Goal: Information Seeking & Learning: Check status

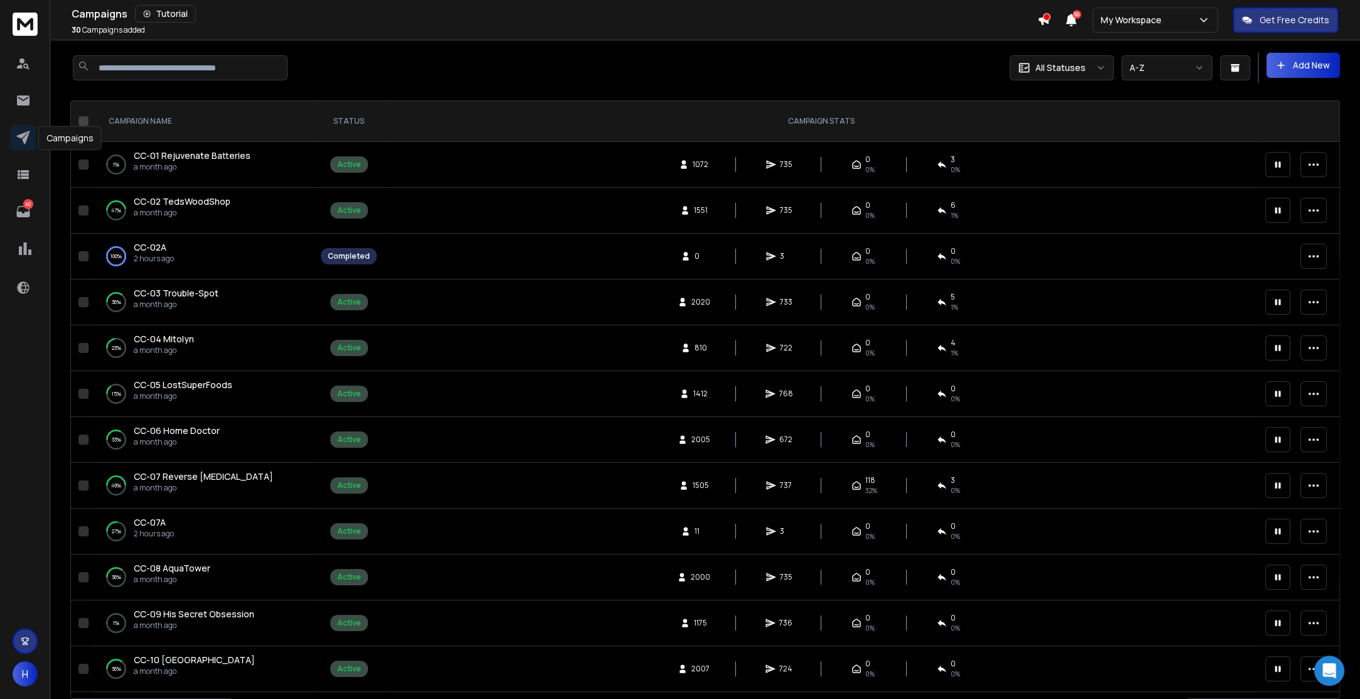
click at [166, 243] on span "CC-02A" at bounding box center [150, 247] width 33 height 12
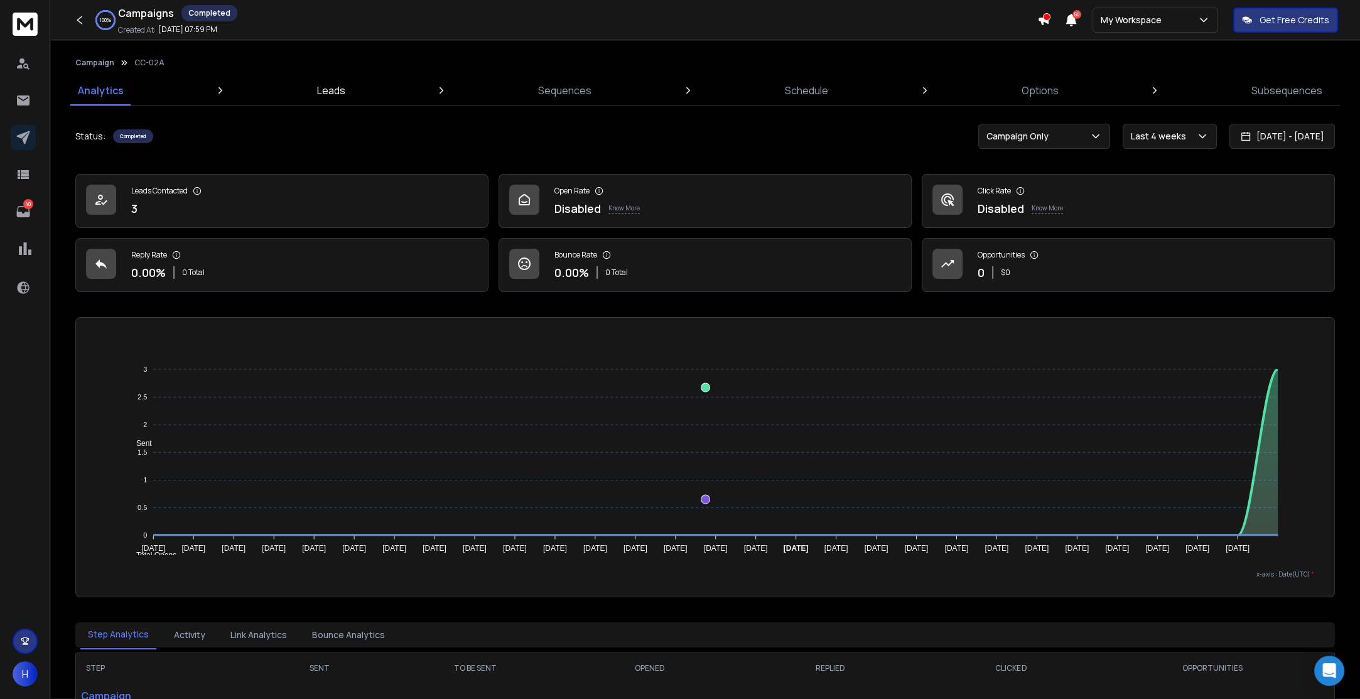
click at [342, 93] on p "Leads" at bounding box center [331, 90] width 28 height 15
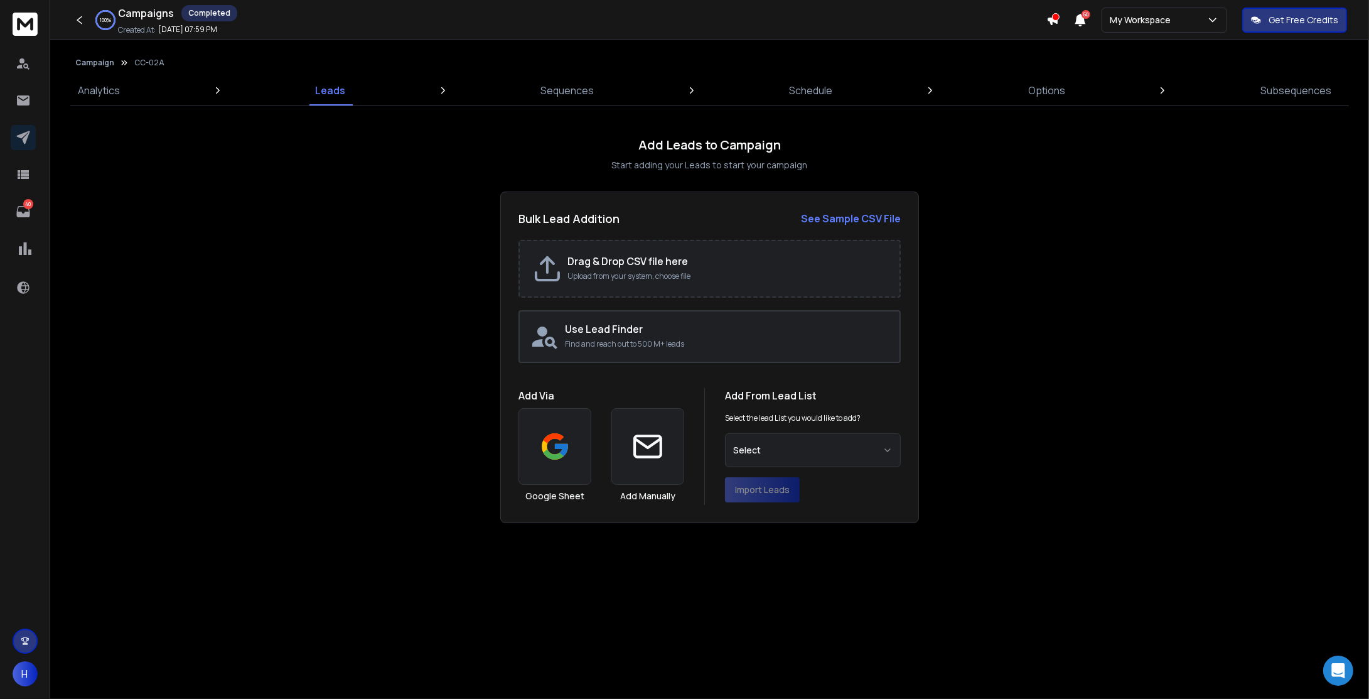
click at [661, 262] on h2 "Drag & Drop CSV file here" at bounding box center [728, 261] width 320 height 15
type input "**********"
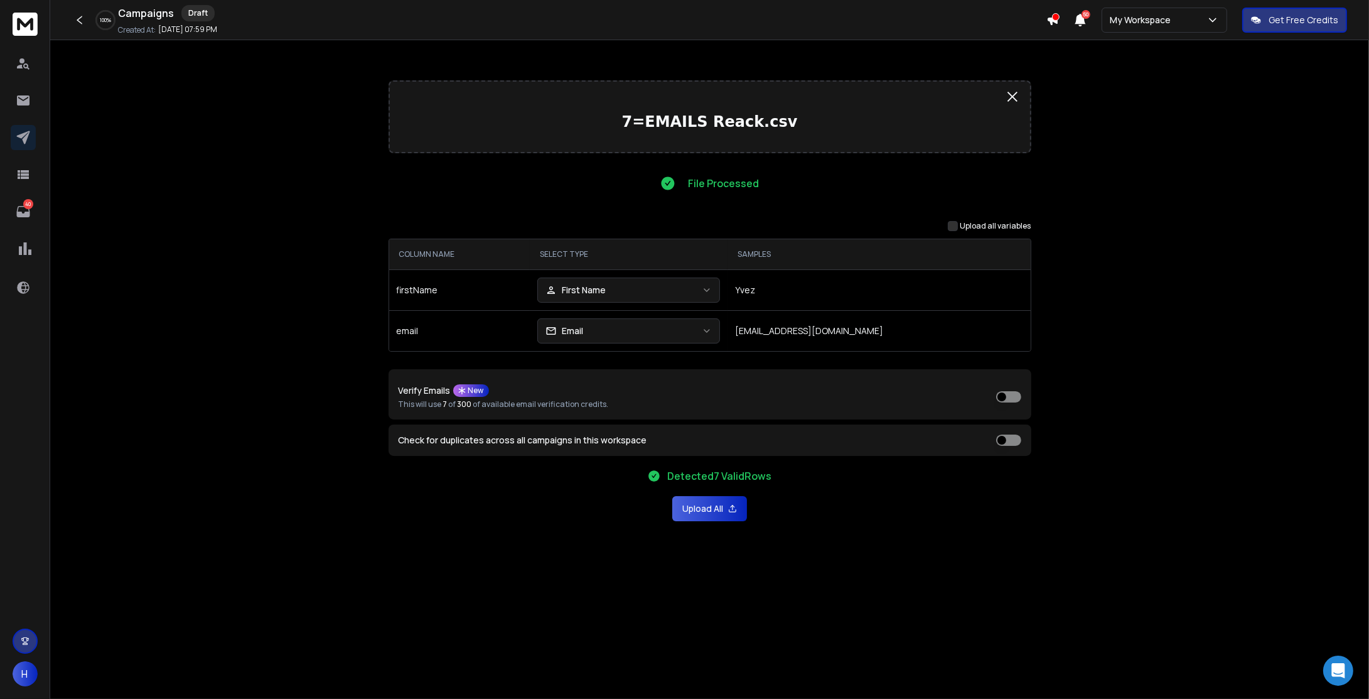
click at [724, 504] on button "Upload All" at bounding box center [709, 508] width 75 height 25
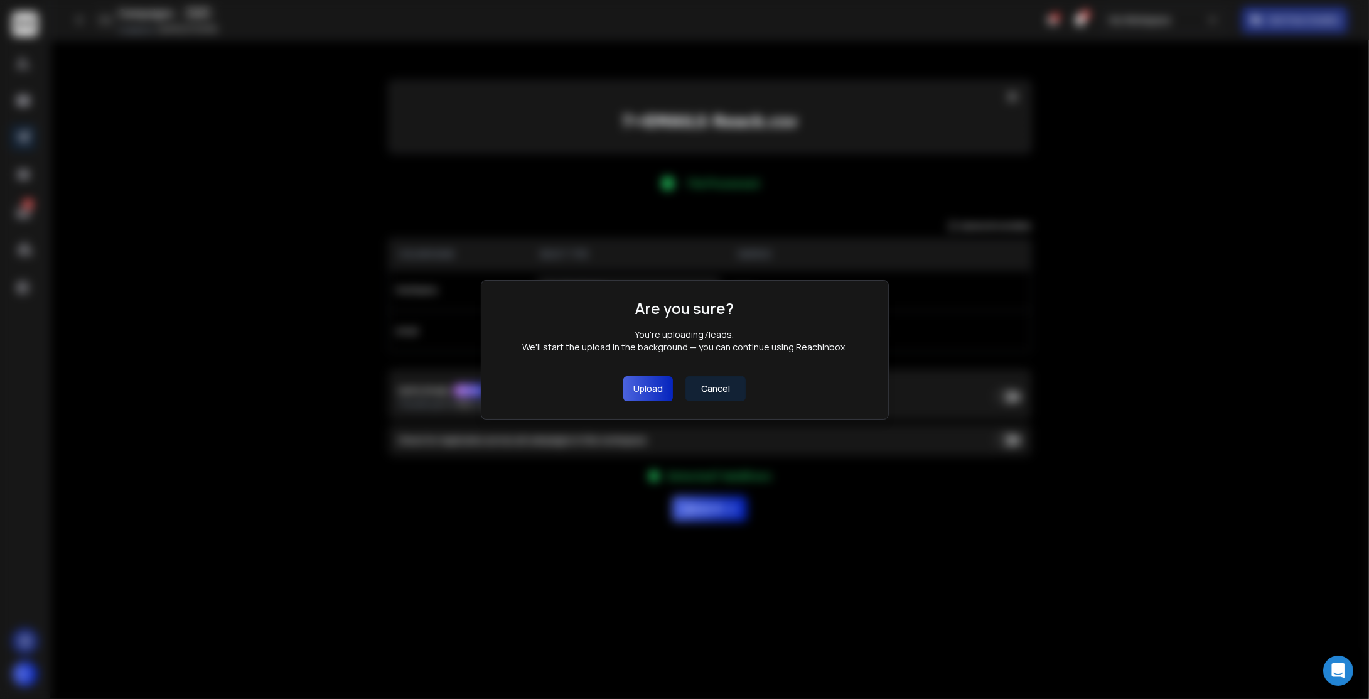
click at [647, 386] on button "Upload" at bounding box center [648, 388] width 50 height 25
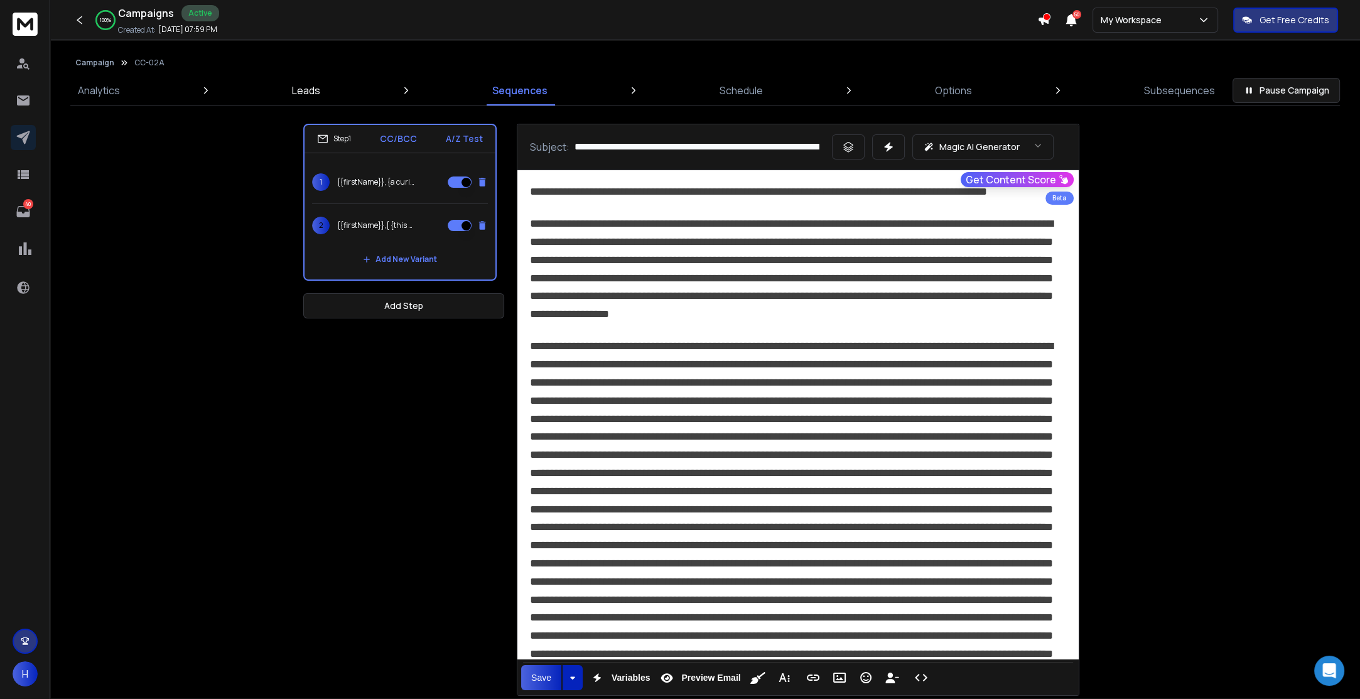
click at [309, 92] on p "Leads" at bounding box center [306, 90] width 28 height 15
click at [309, 97] on p "Leads" at bounding box center [306, 90] width 28 height 15
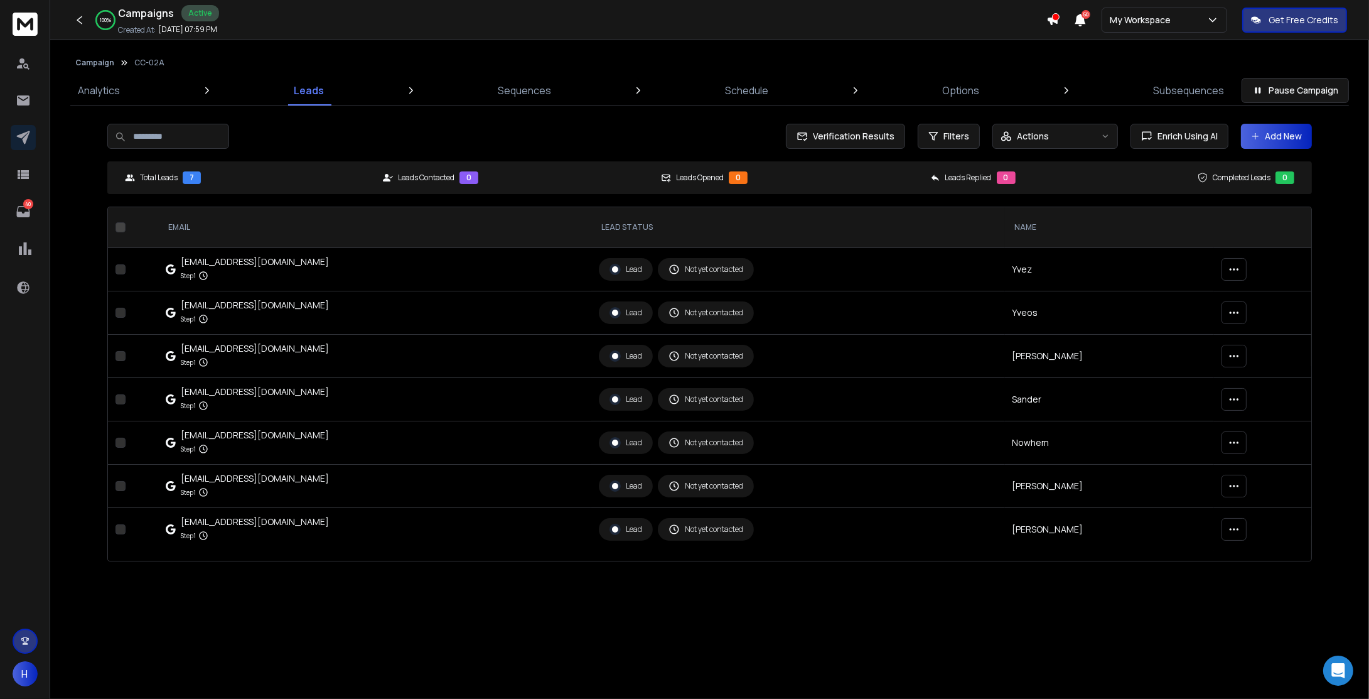
click at [1283, 124] on button "Add New" at bounding box center [1276, 136] width 71 height 25
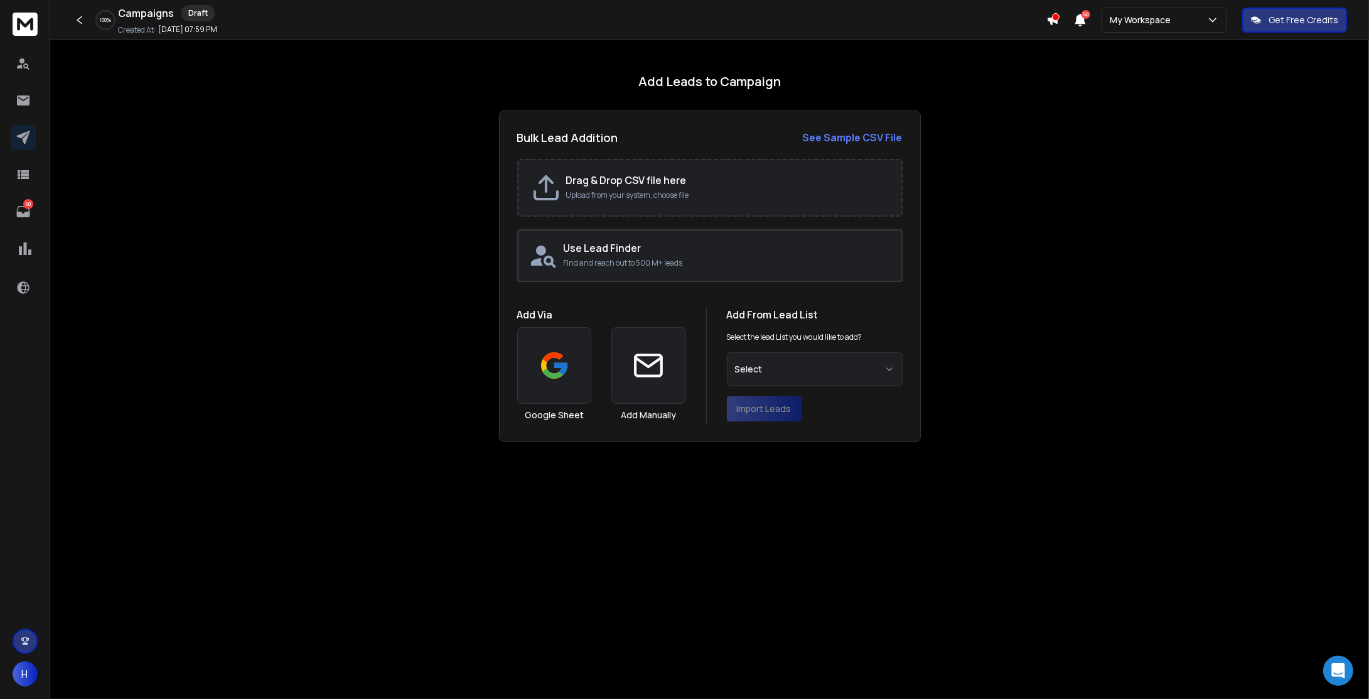
click at [691, 183] on h2 "Drag & Drop CSV file here" at bounding box center [727, 180] width 323 height 15
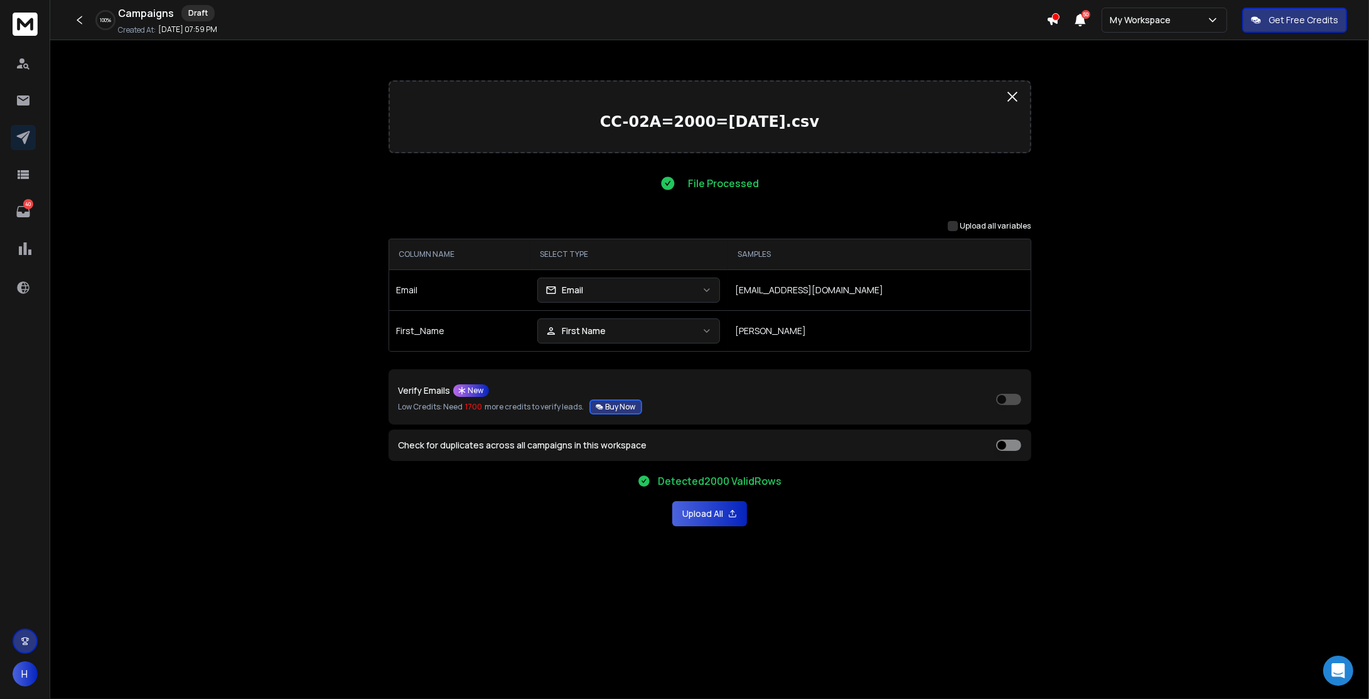
click at [712, 507] on button "Upload All" at bounding box center [709, 513] width 75 height 25
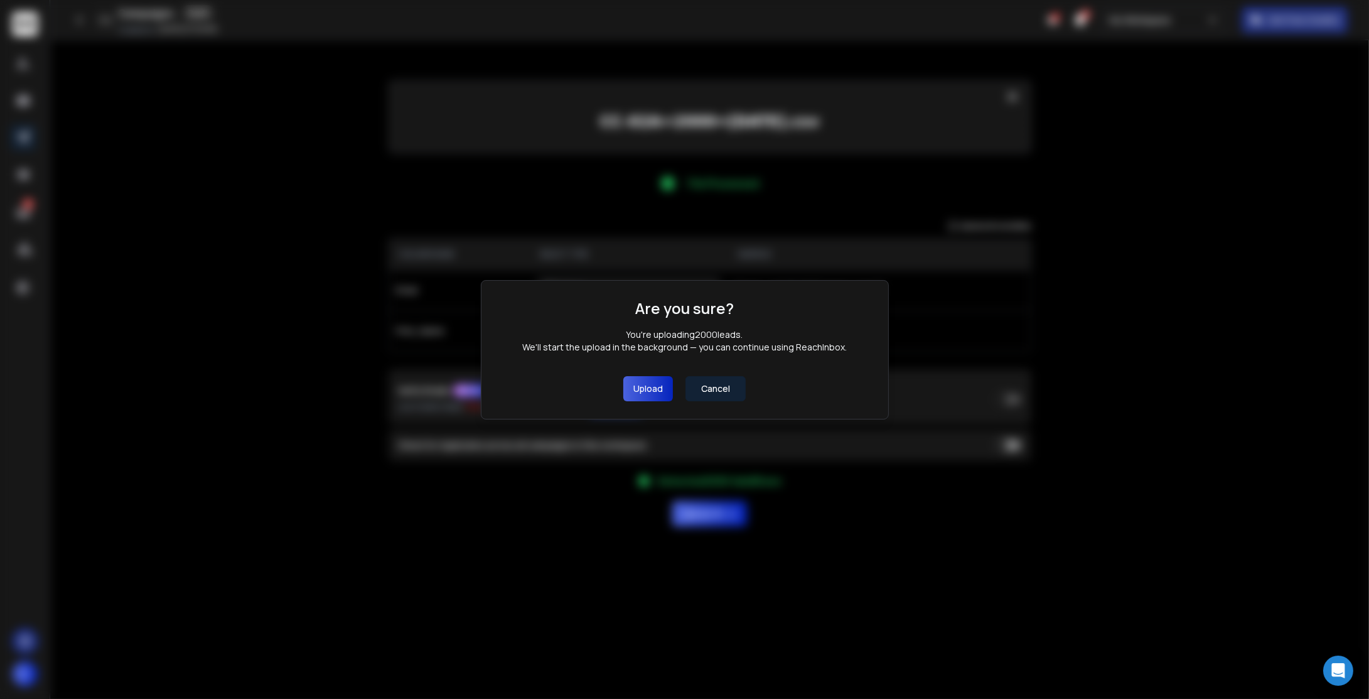
click at [654, 378] on button "Upload" at bounding box center [648, 388] width 50 height 25
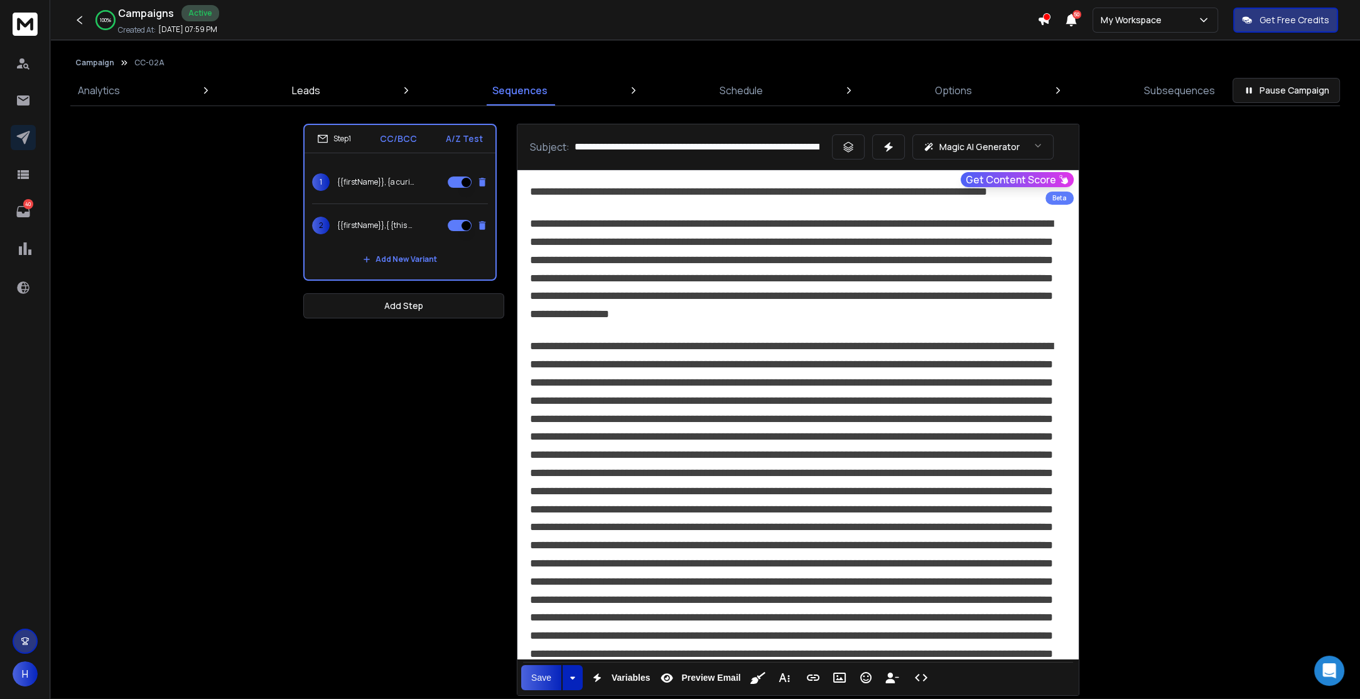
click at [318, 90] on p "Leads" at bounding box center [306, 90] width 28 height 15
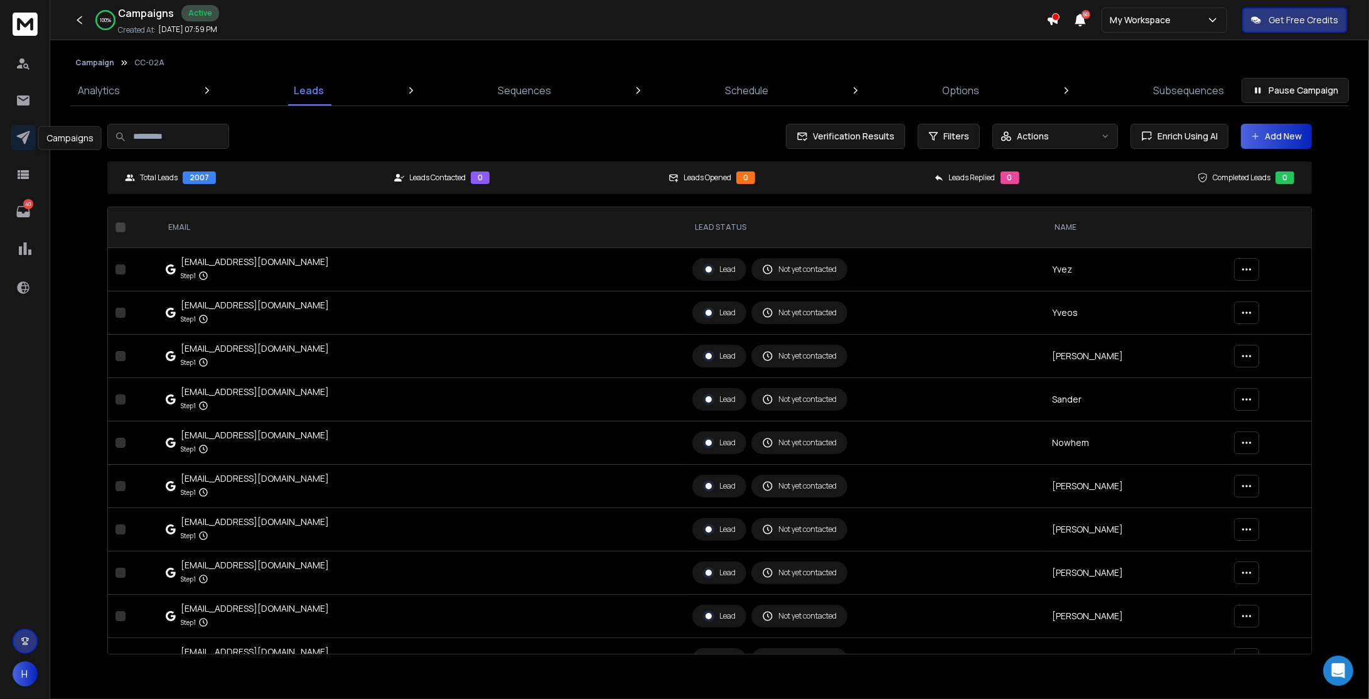
click at [24, 135] on icon at bounding box center [22, 137] width 13 height 13
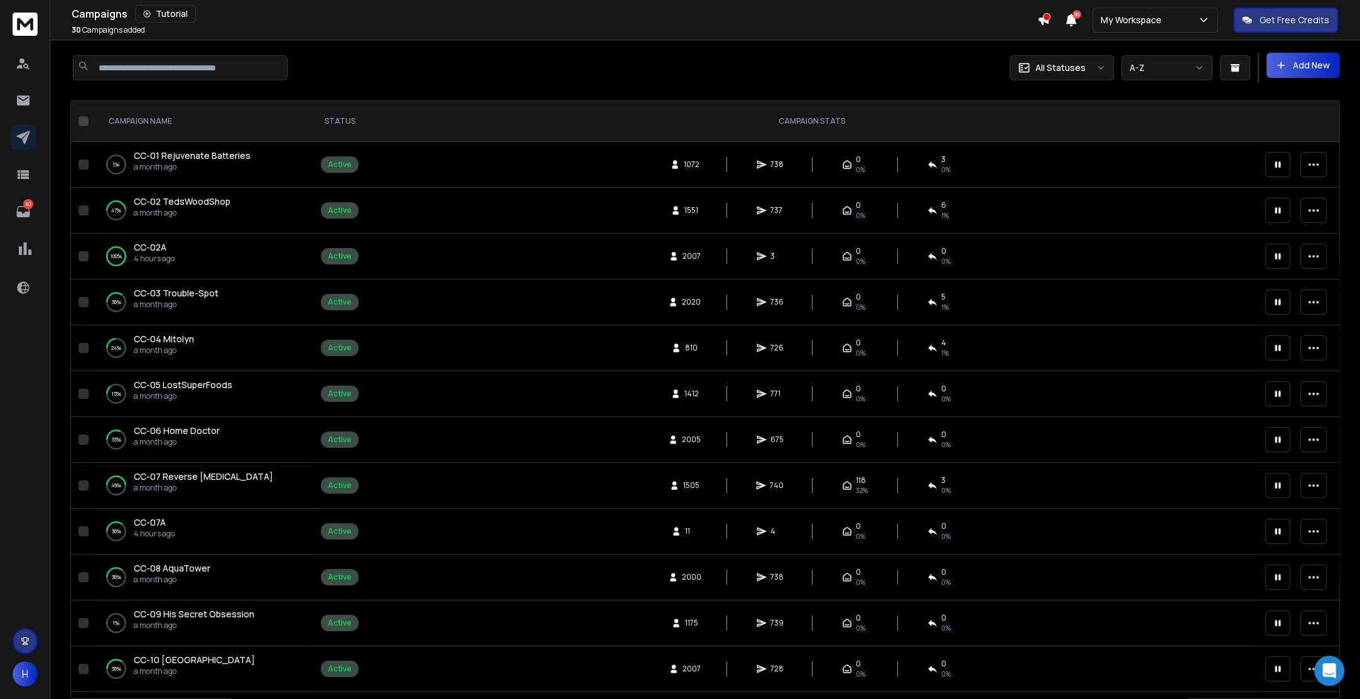
click at [189, 531] on div "36 % CC-07A 4 hours ago" at bounding box center [203, 531] width 195 height 30
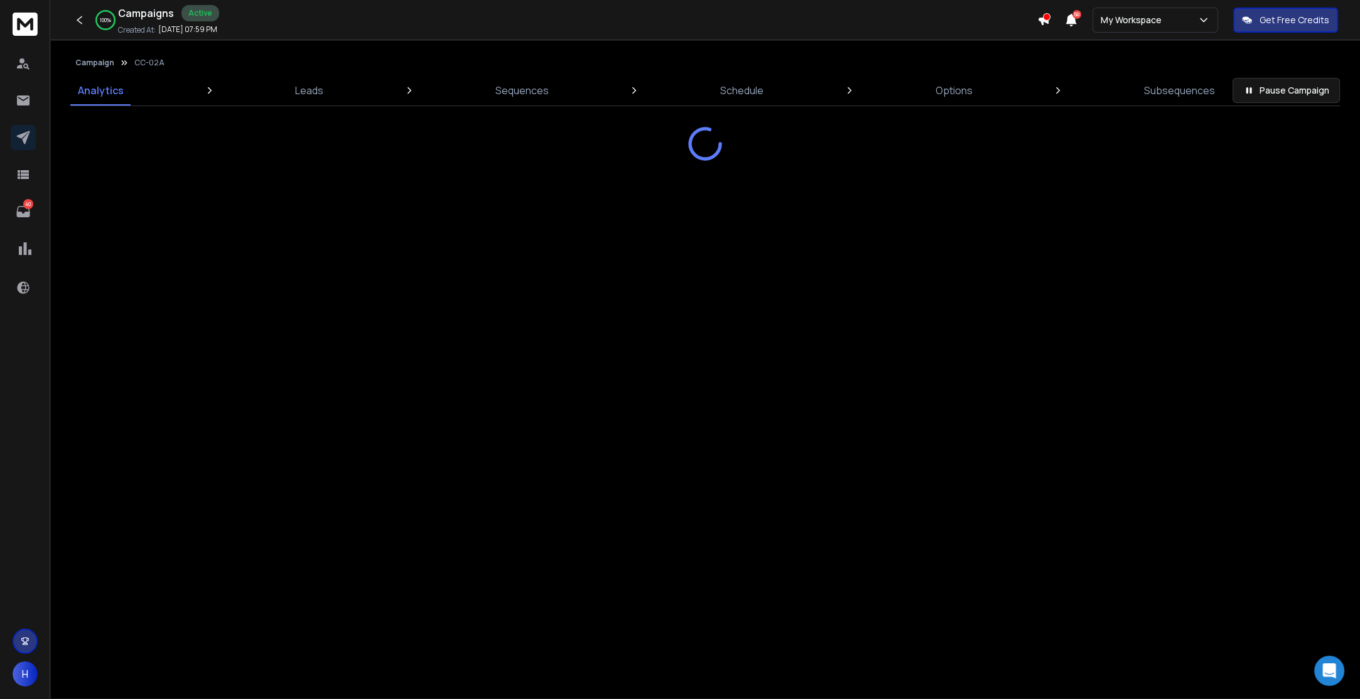
click at [189, 531] on div at bounding box center [704, 473] width 1259 height 699
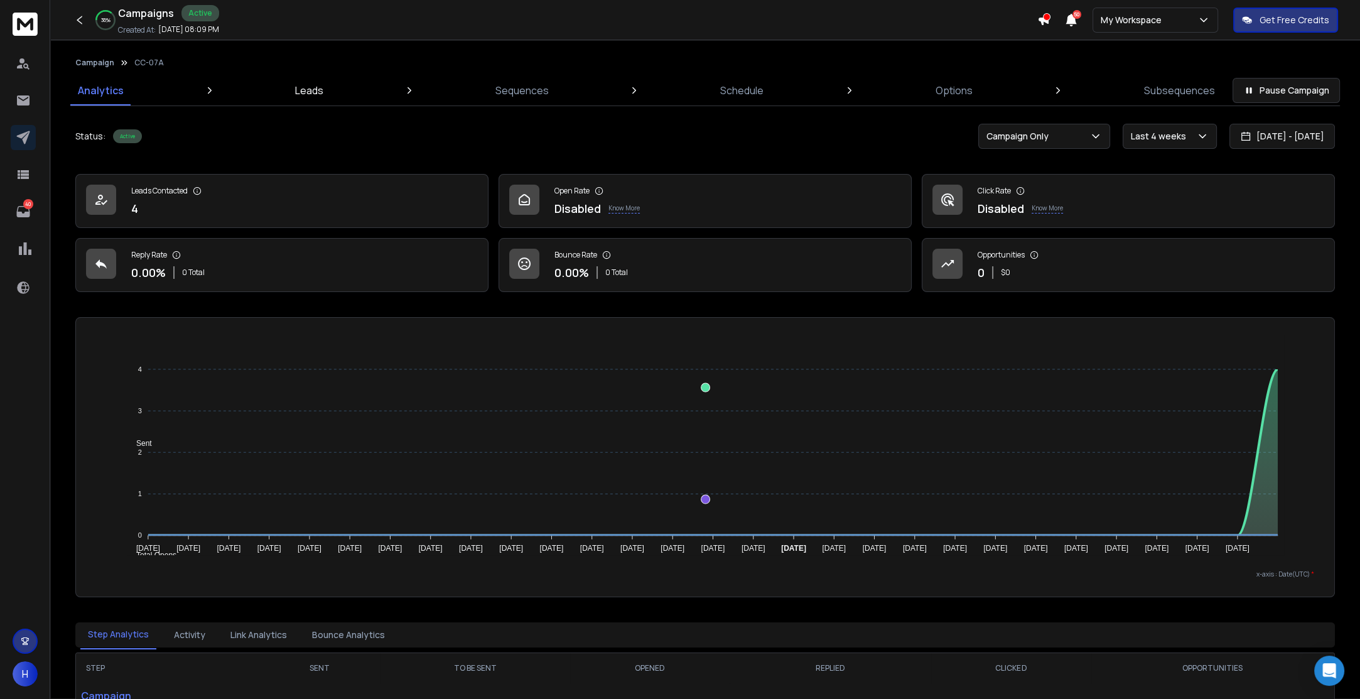
click at [321, 85] on p "Leads" at bounding box center [309, 90] width 28 height 15
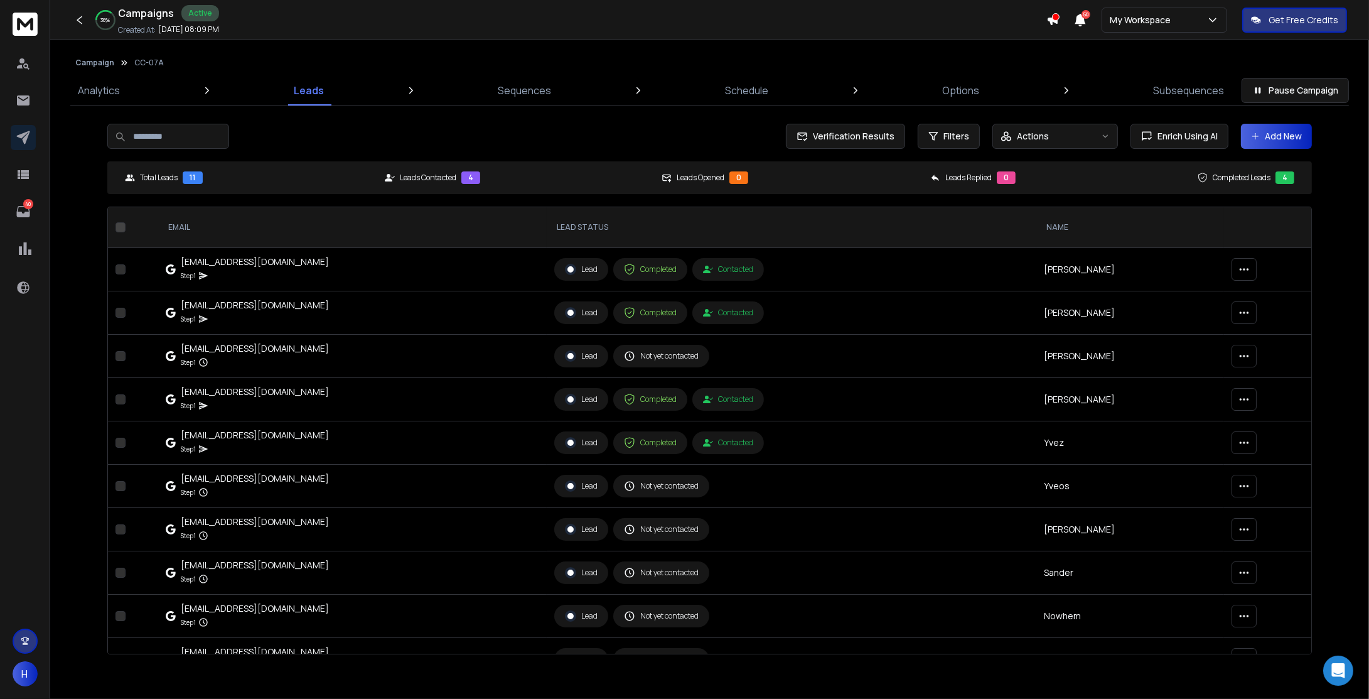
click at [1277, 135] on button "Add New" at bounding box center [1276, 136] width 71 height 25
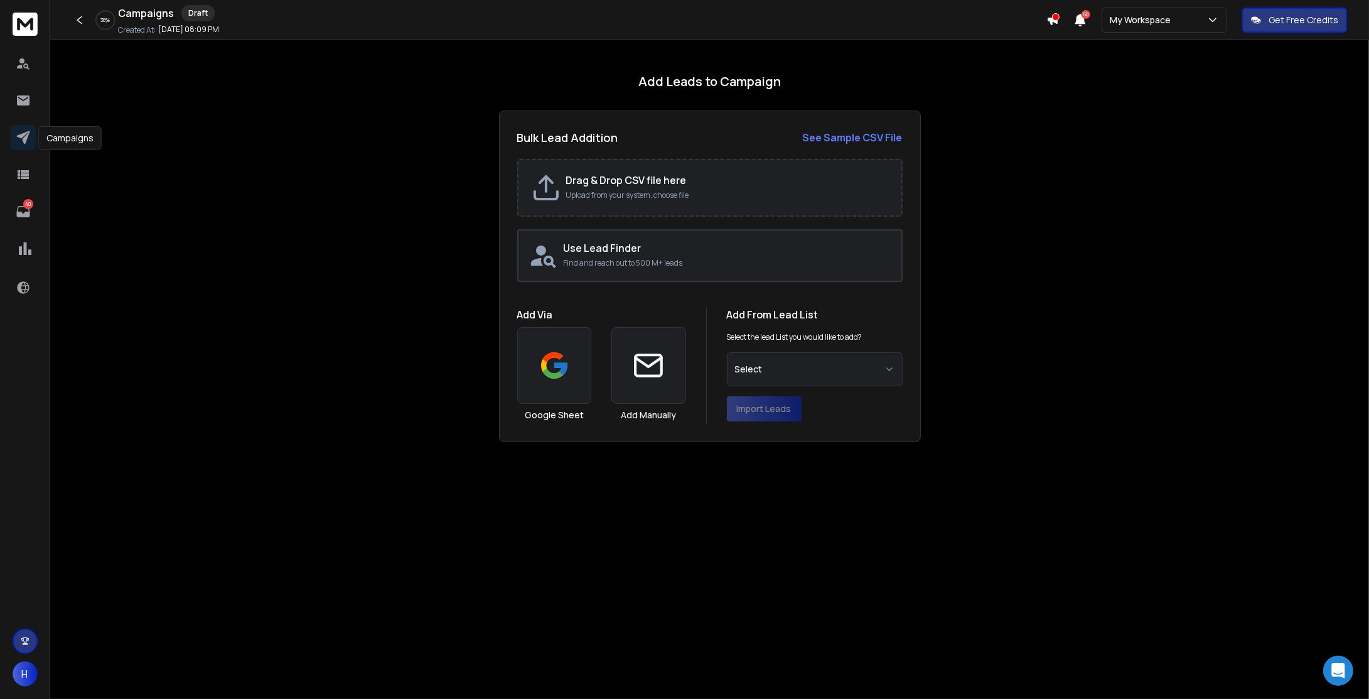
click at [27, 137] on icon at bounding box center [23, 137] width 15 height 15
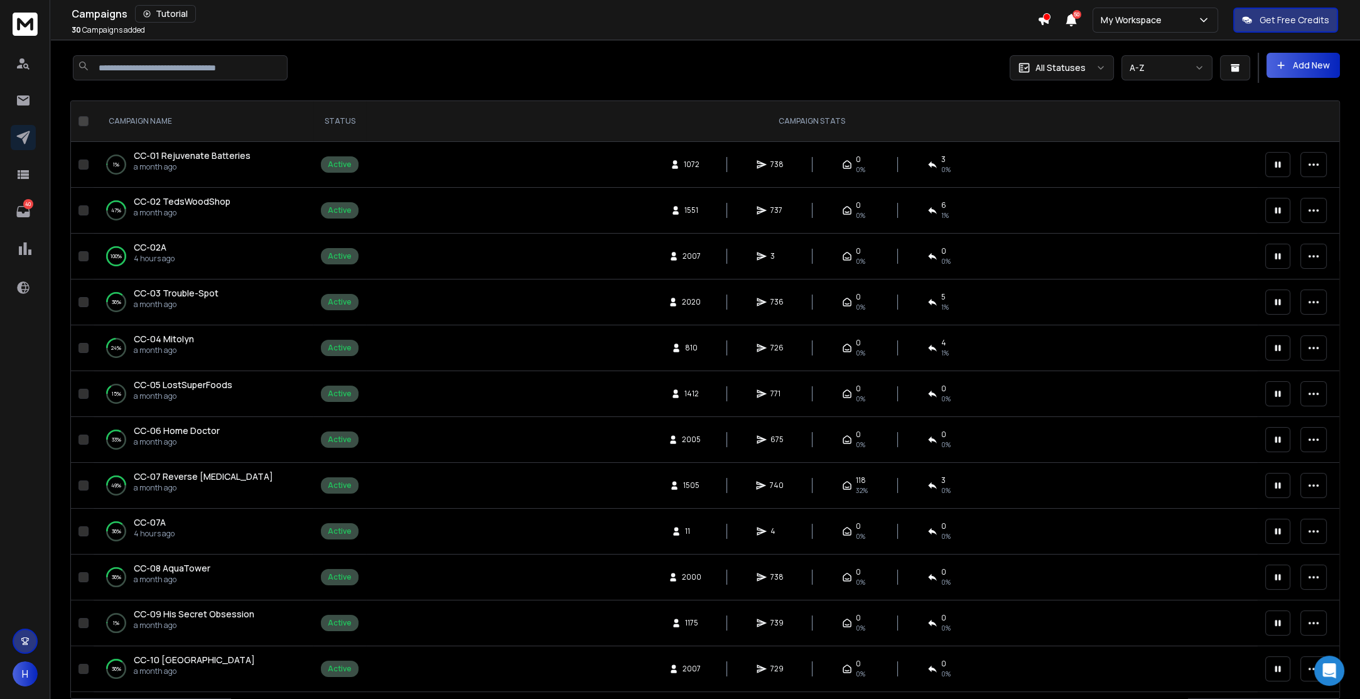
click at [181, 254] on div "100 % CC-02A 4 hours ago" at bounding box center [203, 256] width 195 height 30
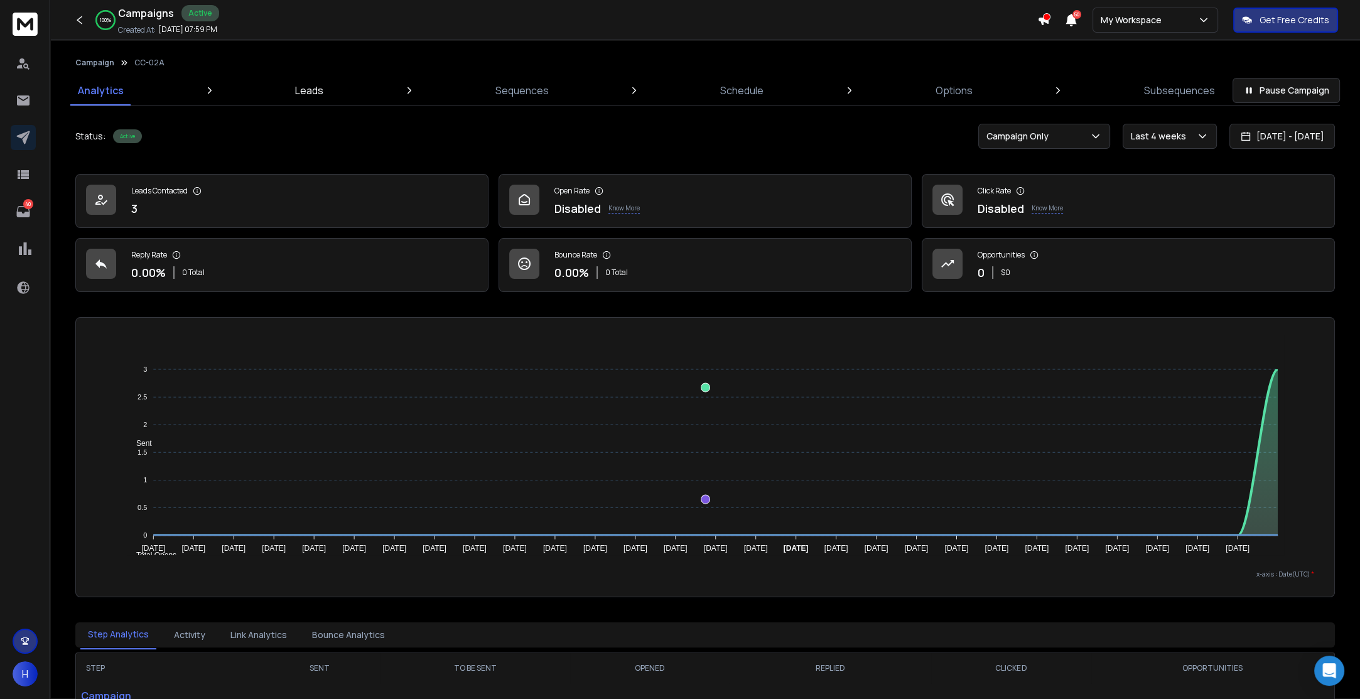
click at [316, 89] on p "Leads" at bounding box center [309, 90] width 28 height 15
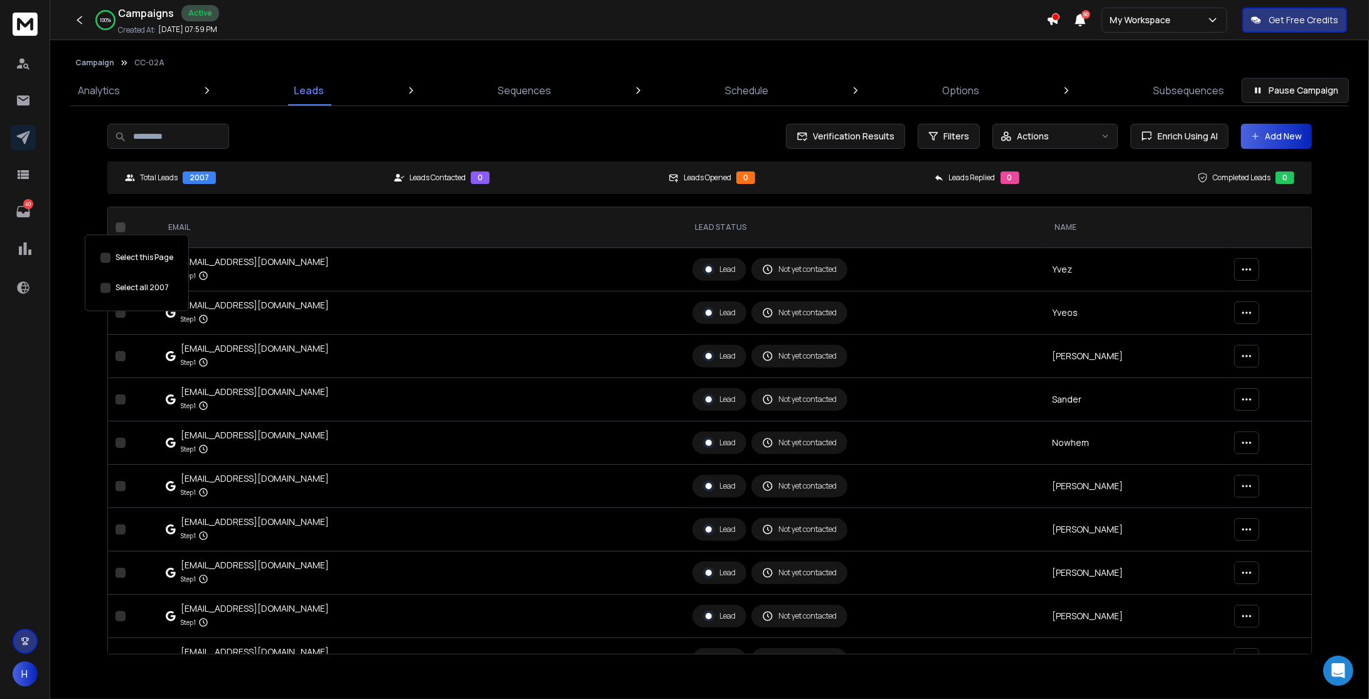
click at [107, 286] on button "Select this Page" at bounding box center [105, 288] width 10 height 10
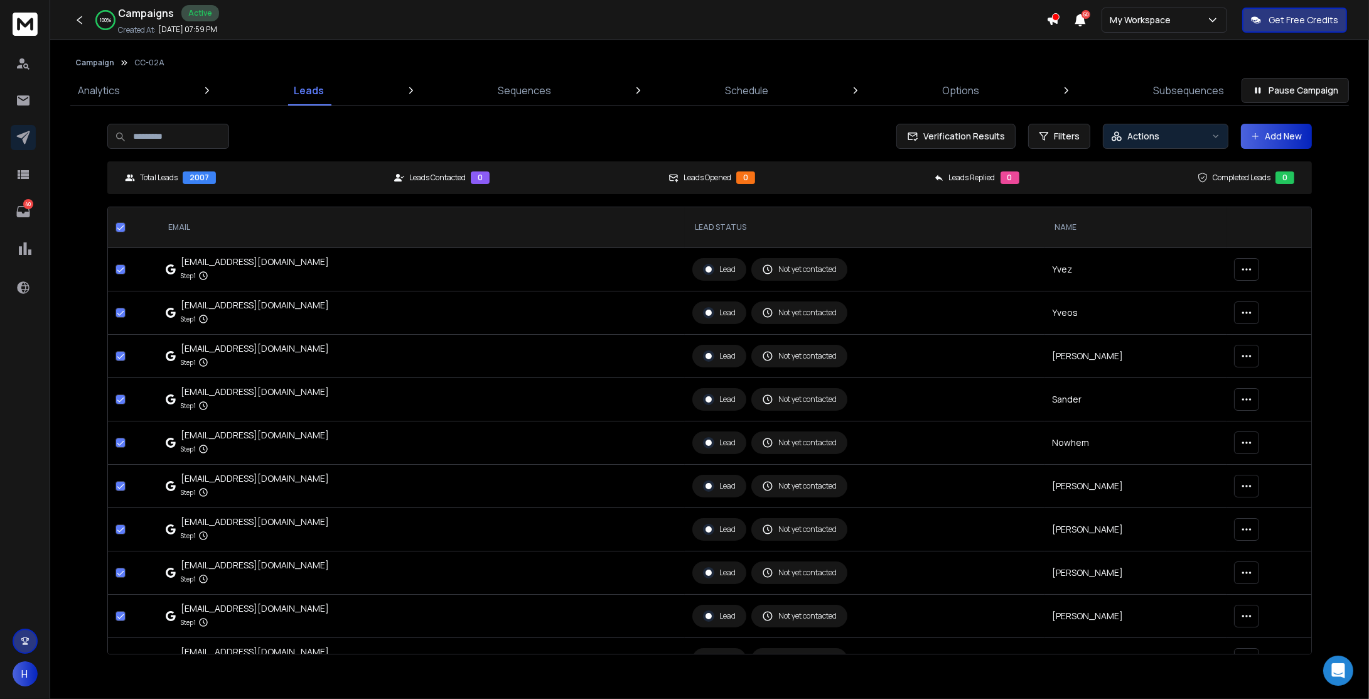
click at [1164, 129] on button "Actions" at bounding box center [1166, 136] width 126 height 25
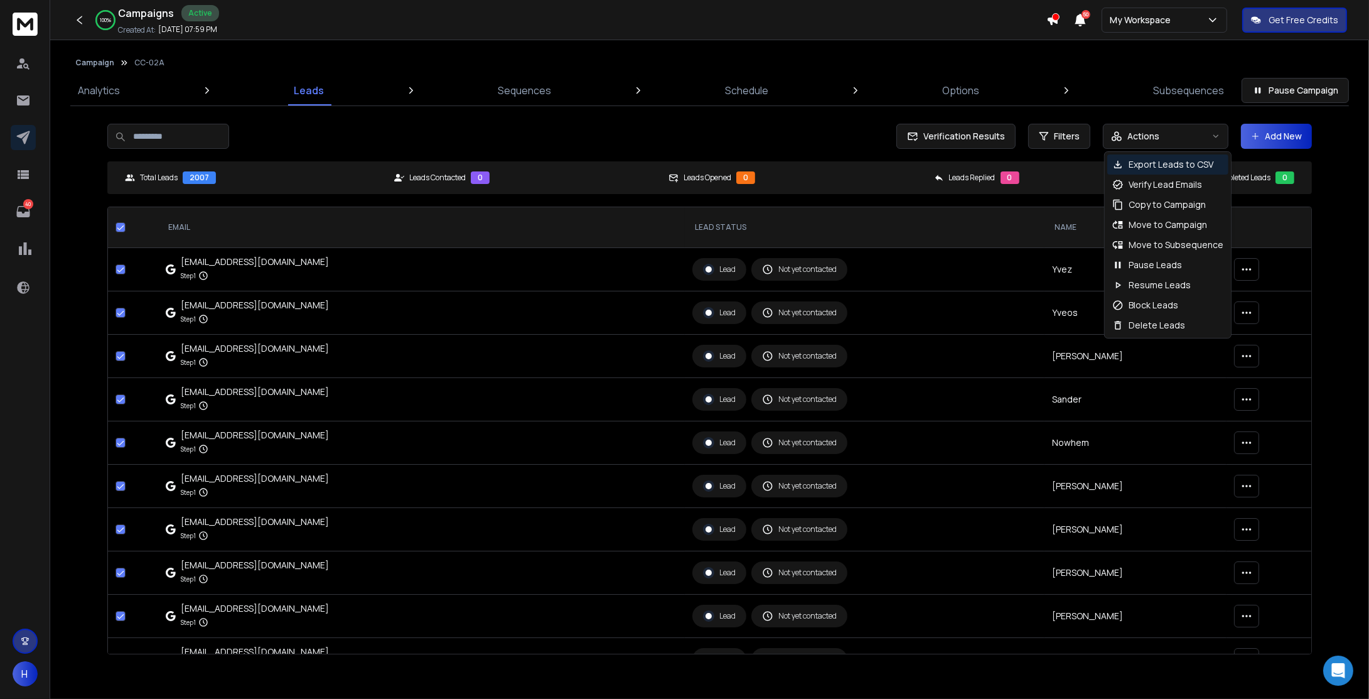
click at [1158, 160] on p "Export Leads to CSV" at bounding box center [1171, 164] width 85 height 13
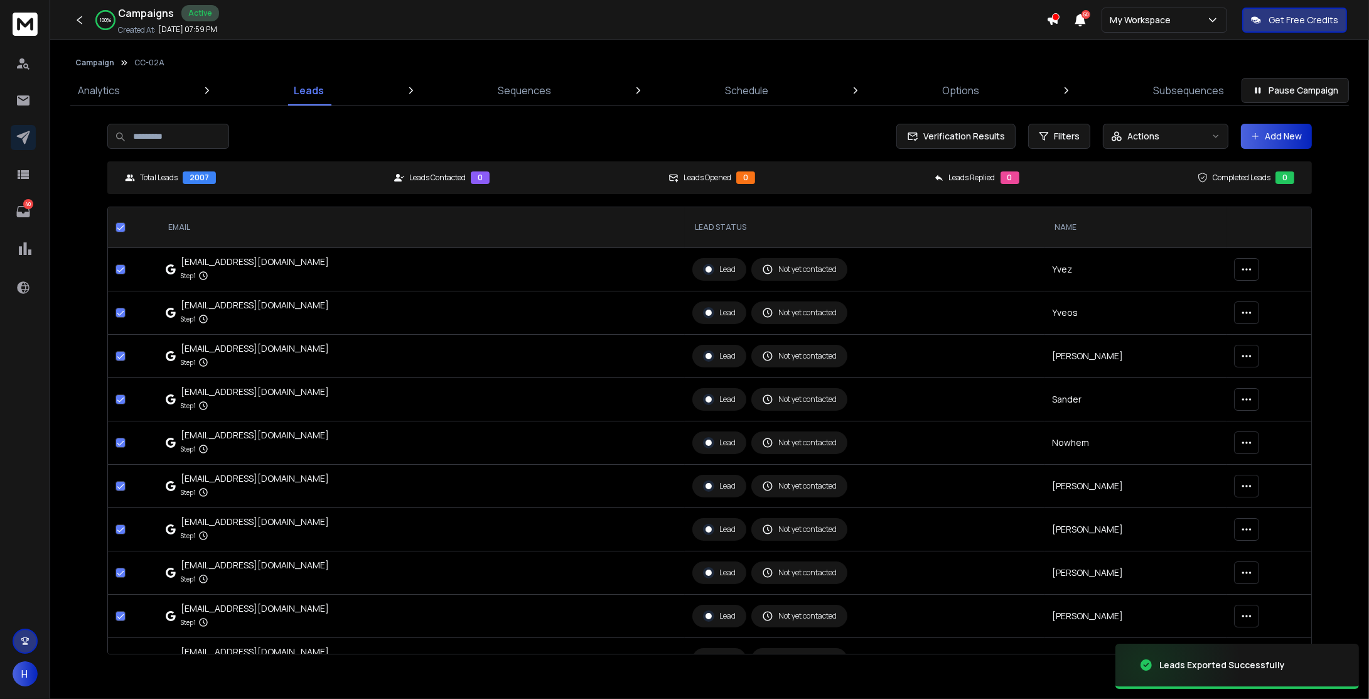
click at [1077, 173] on div "Total Leads 2007 Leads Contacted 0 Leads Opened 0 Leads Replied 0 Completed Lea…" at bounding box center [709, 177] width 1205 height 33
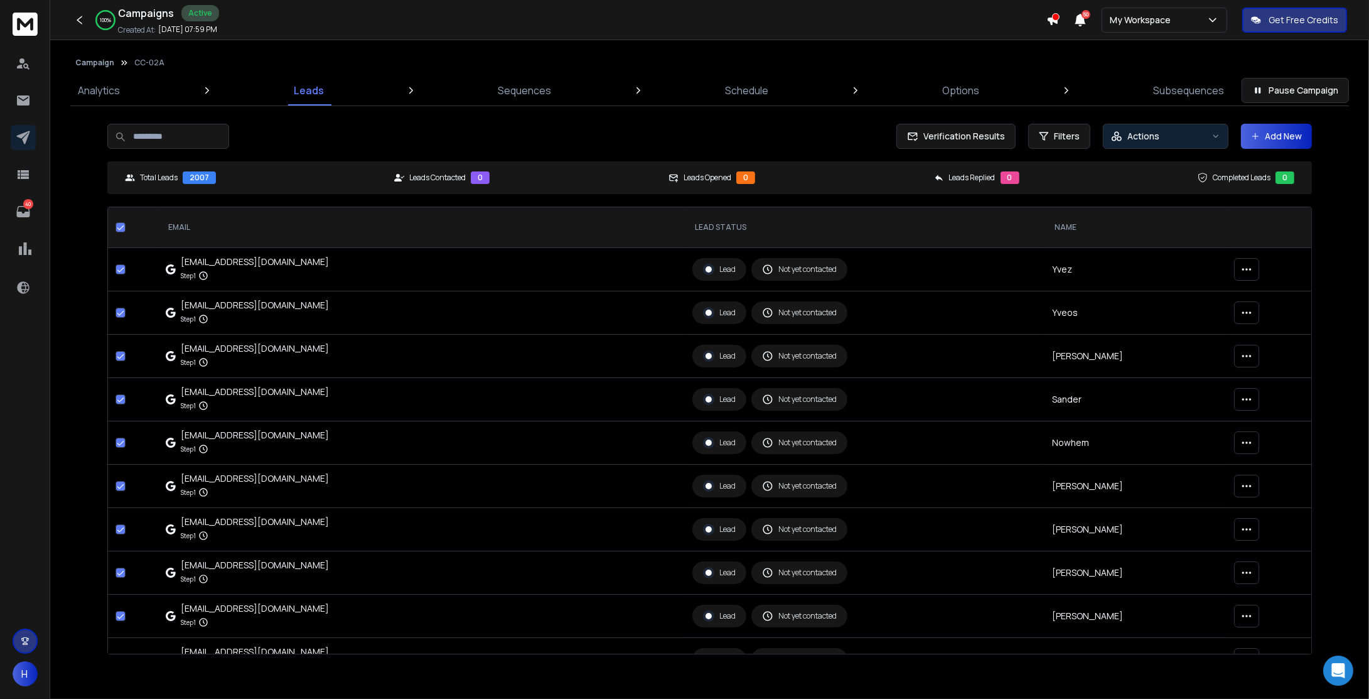
click at [1149, 138] on p "Actions" at bounding box center [1144, 136] width 32 height 13
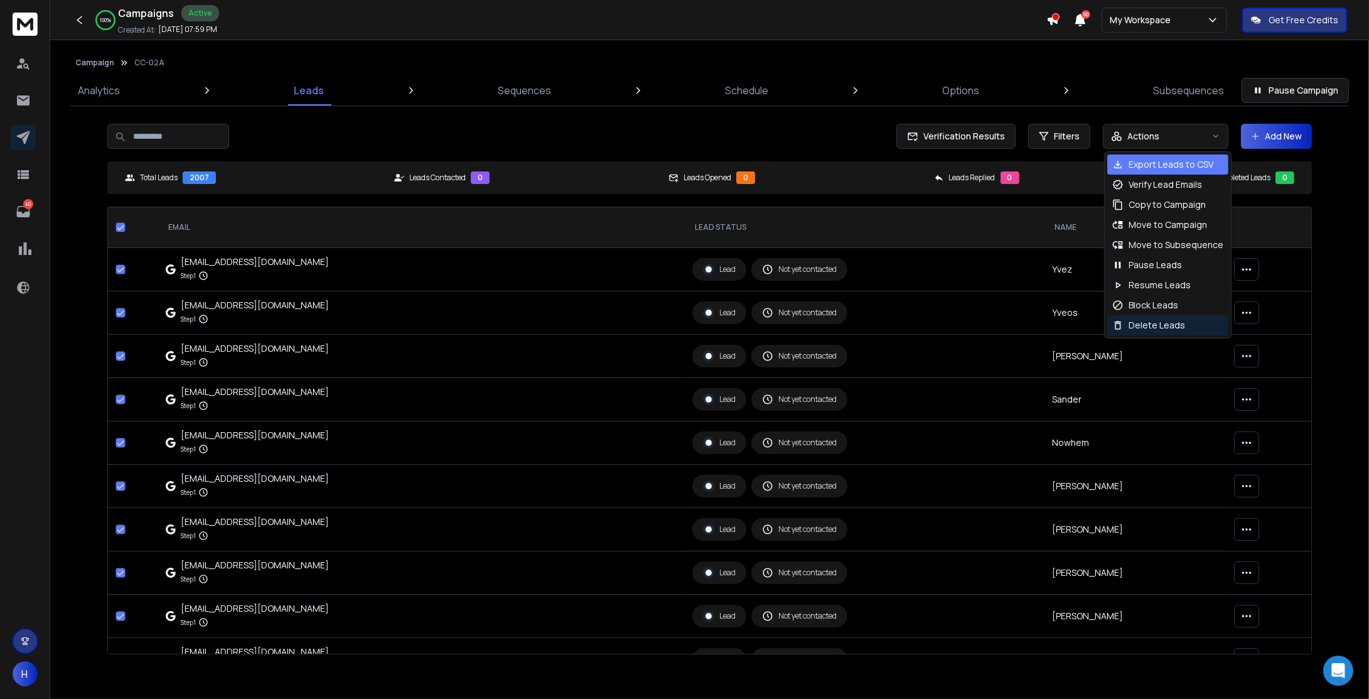
click at [1149, 321] on p "Delete Leads" at bounding box center [1157, 325] width 57 height 13
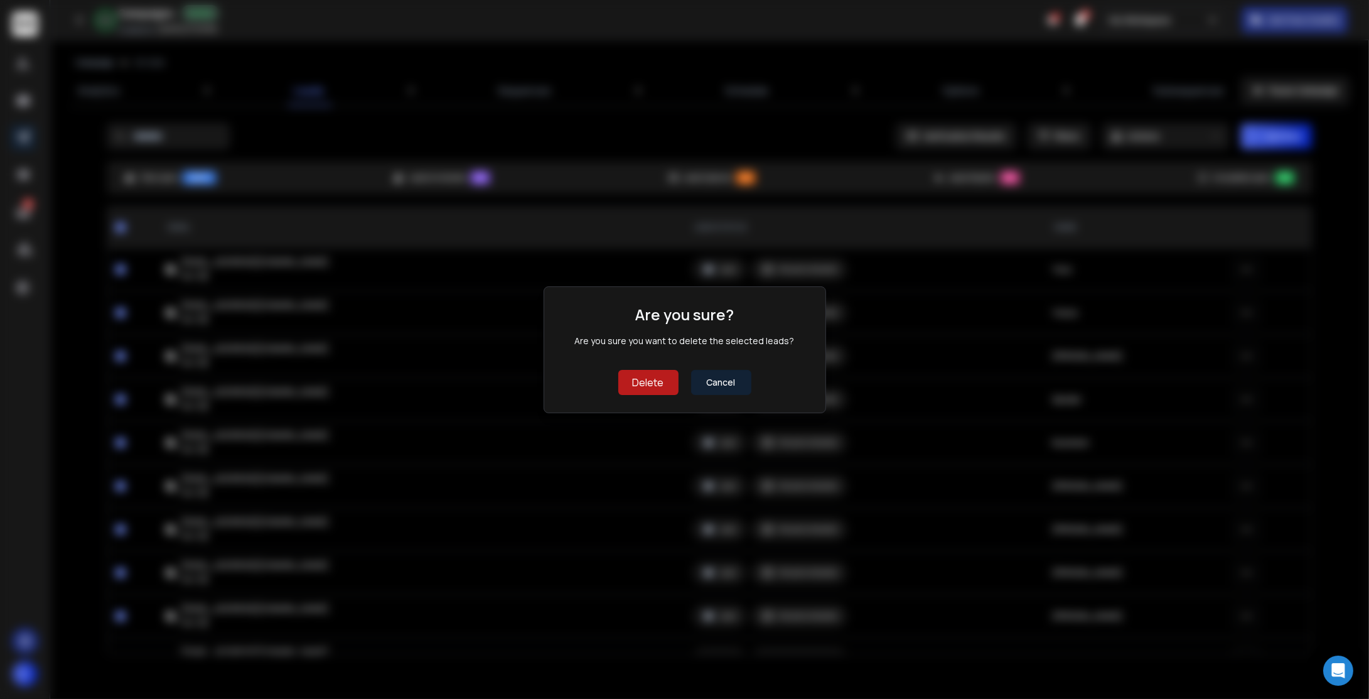
click at [660, 379] on button "Delete" at bounding box center [648, 382] width 60 height 25
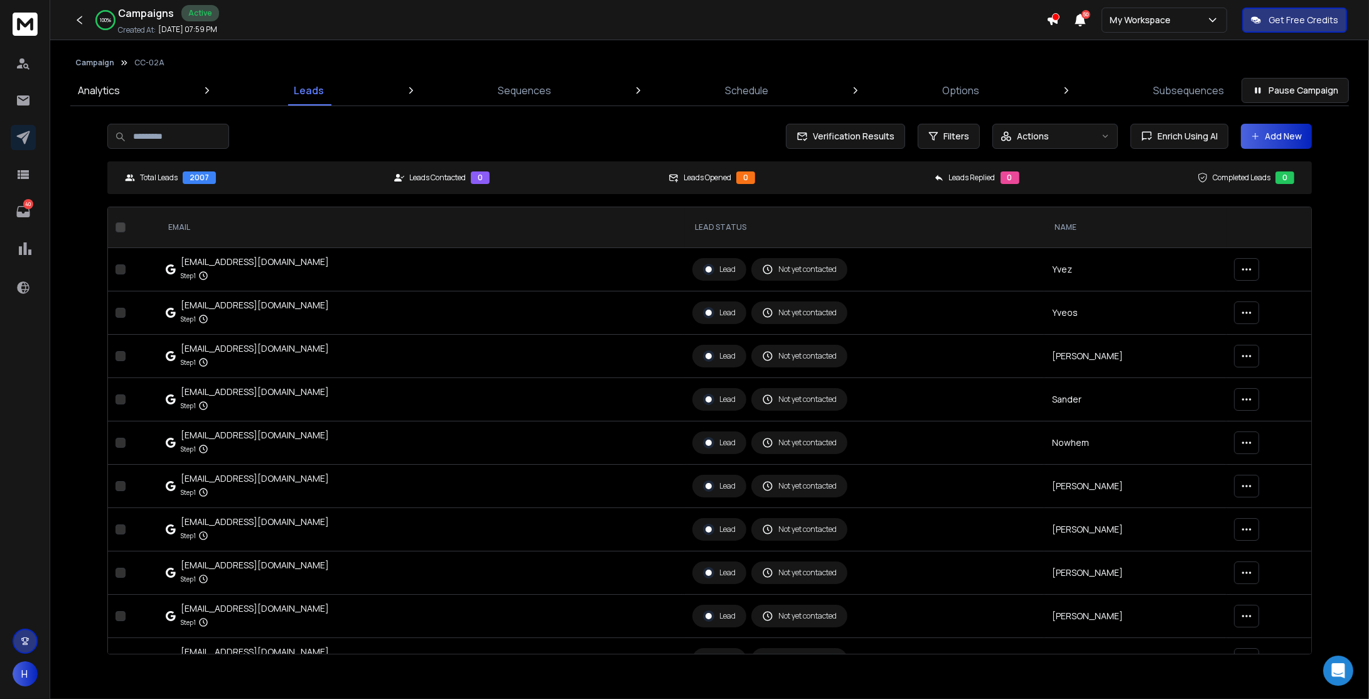
click at [116, 84] on p "Analytics" at bounding box center [99, 90] width 42 height 15
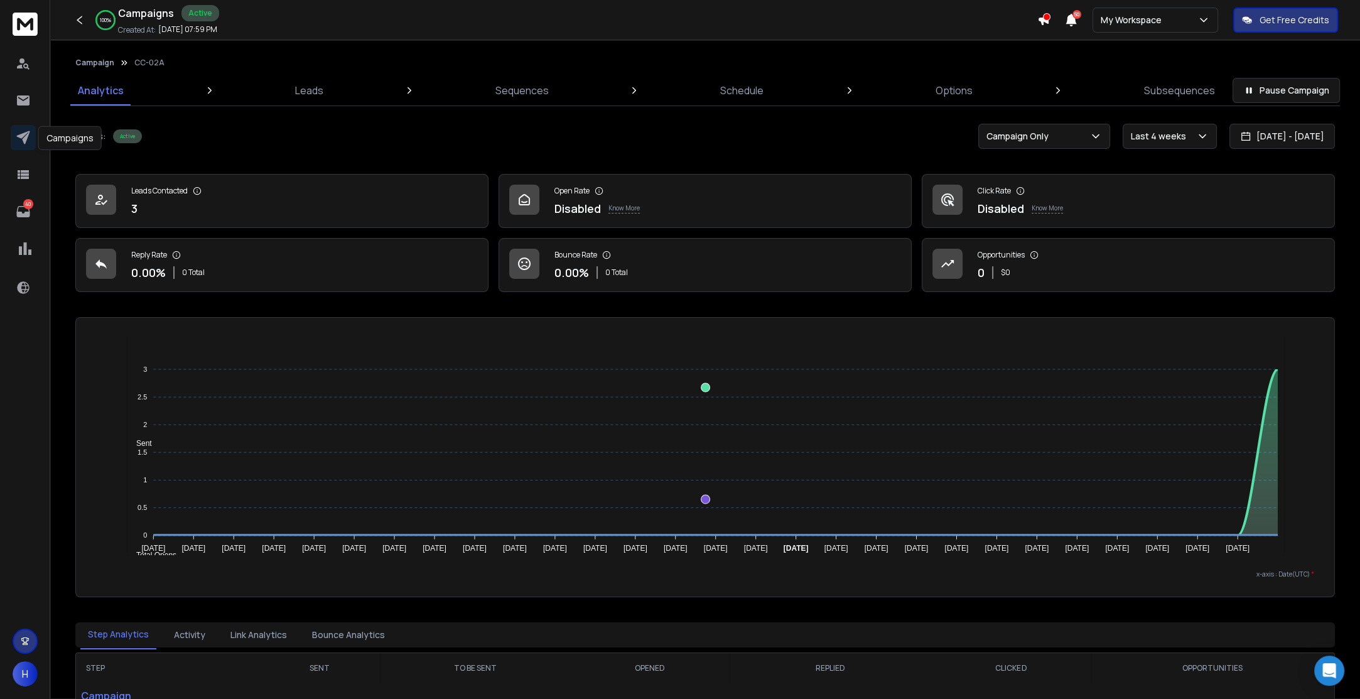
click at [24, 134] on icon at bounding box center [22, 137] width 13 height 13
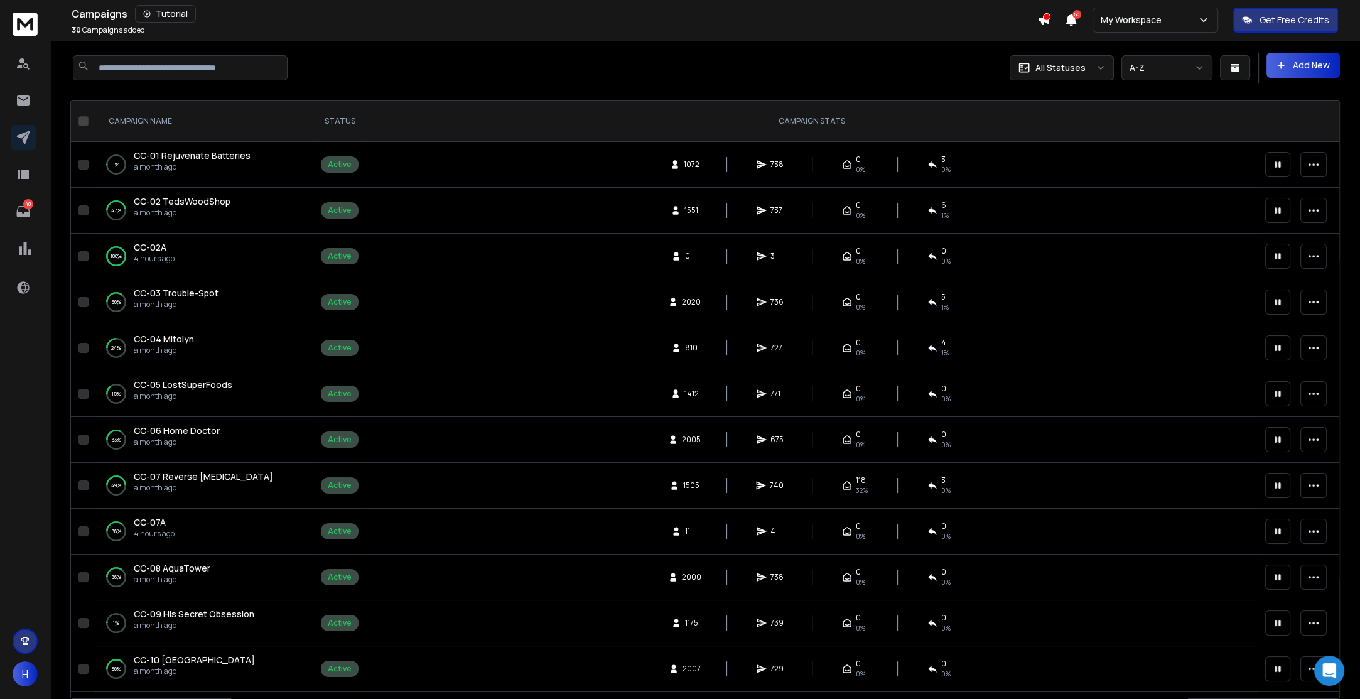
click at [196, 249] on div "100 % CC-02A 4 hours ago" at bounding box center [203, 256] width 195 height 30
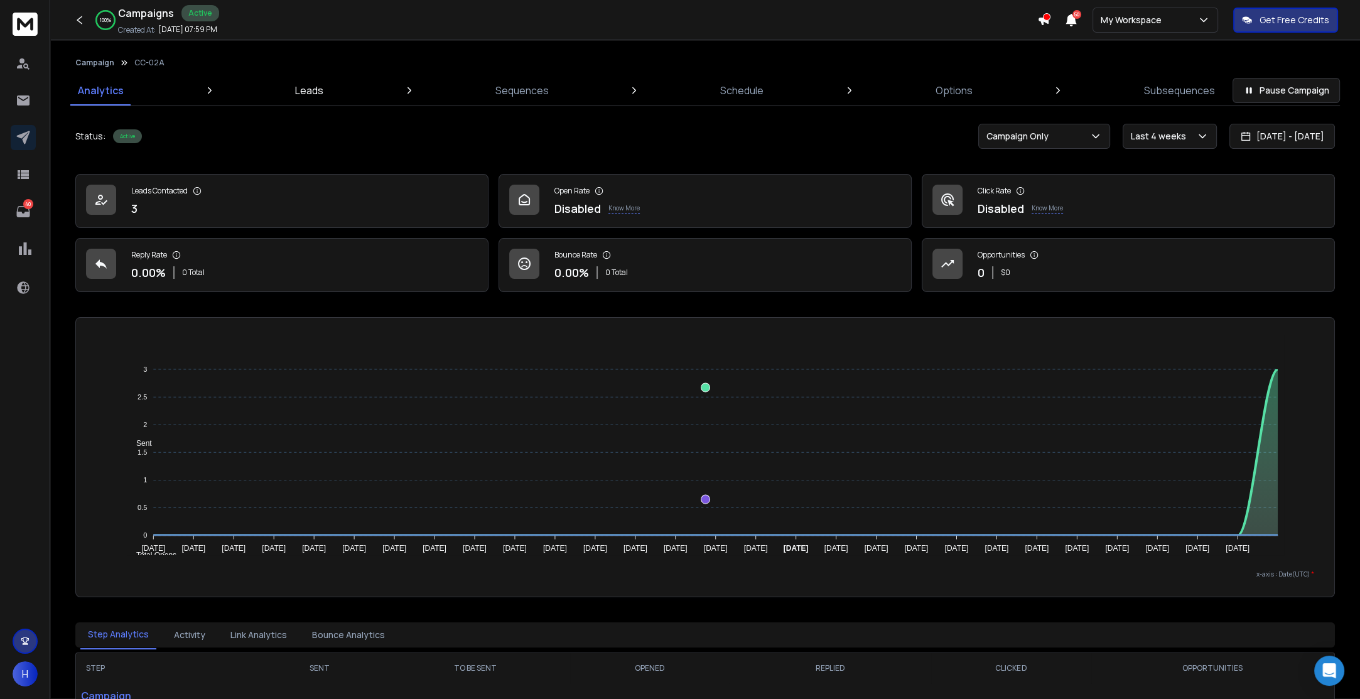
click at [308, 90] on p "Leads" at bounding box center [309, 90] width 28 height 15
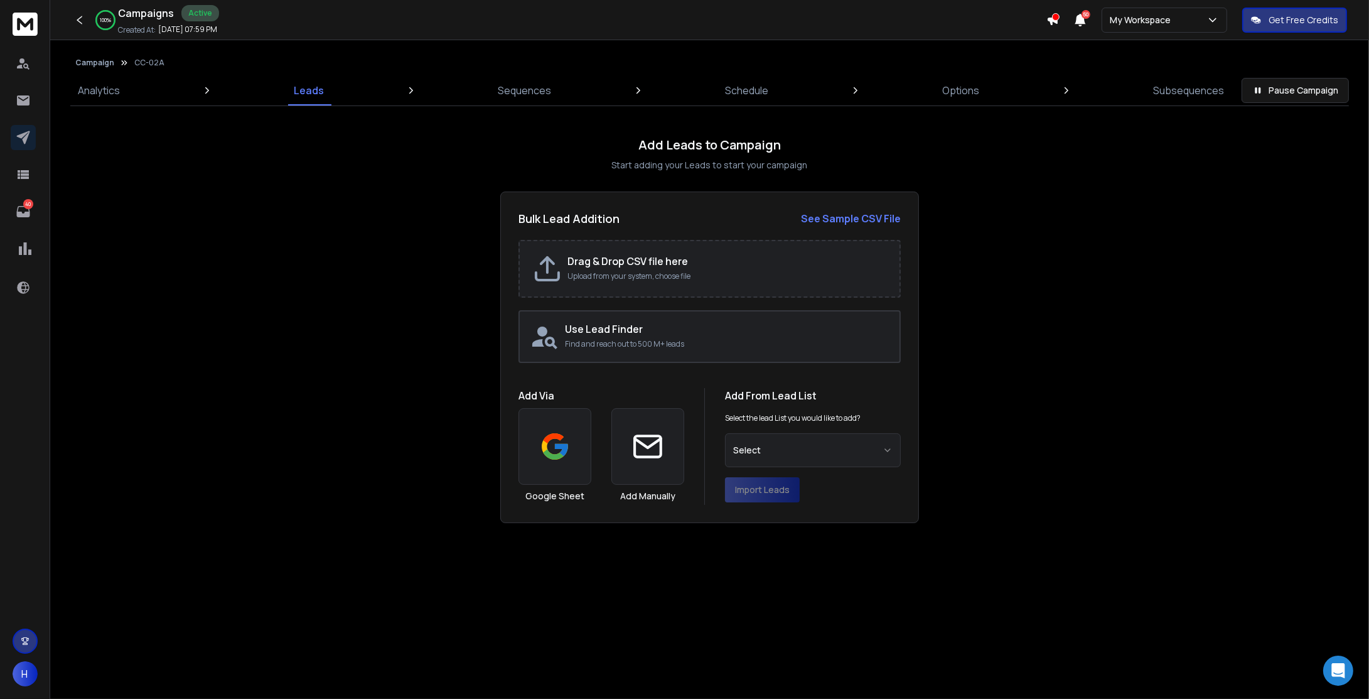
click at [650, 267] on h2 "Drag & Drop CSV file here" at bounding box center [728, 261] width 320 height 15
type input "**********"
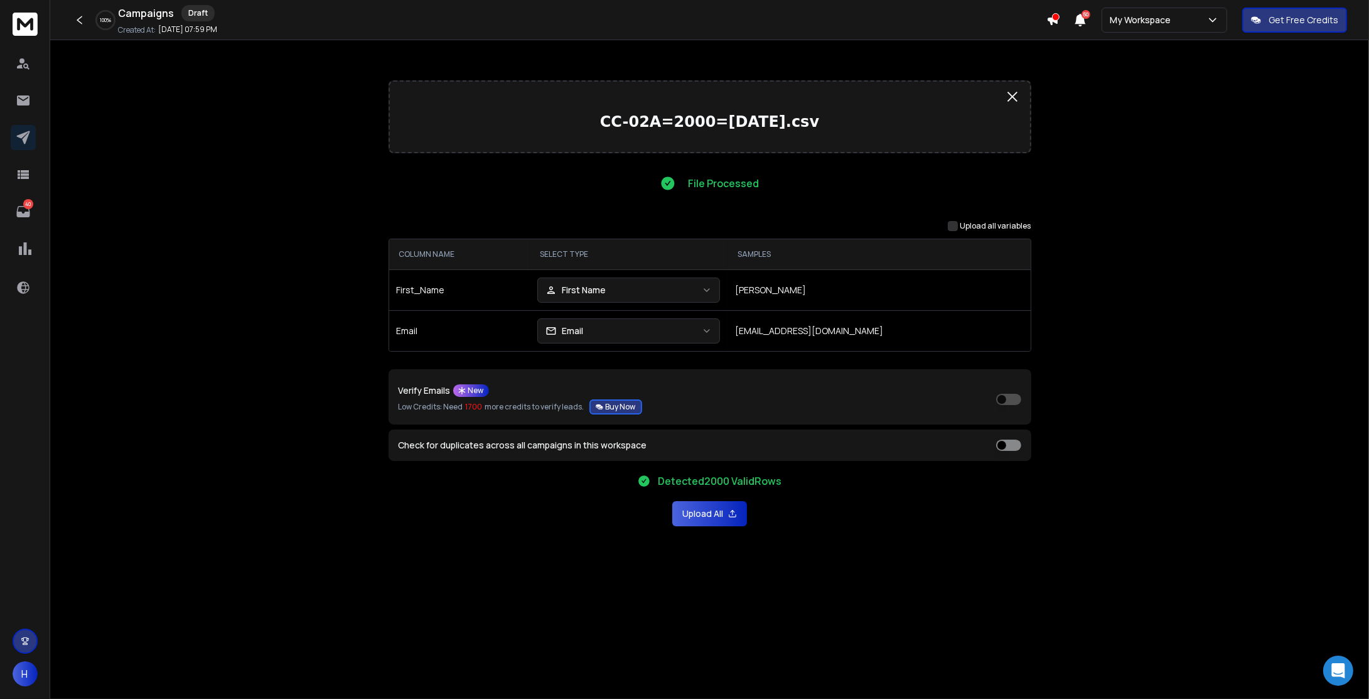
click at [699, 510] on button "Upload All" at bounding box center [709, 513] width 75 height 25
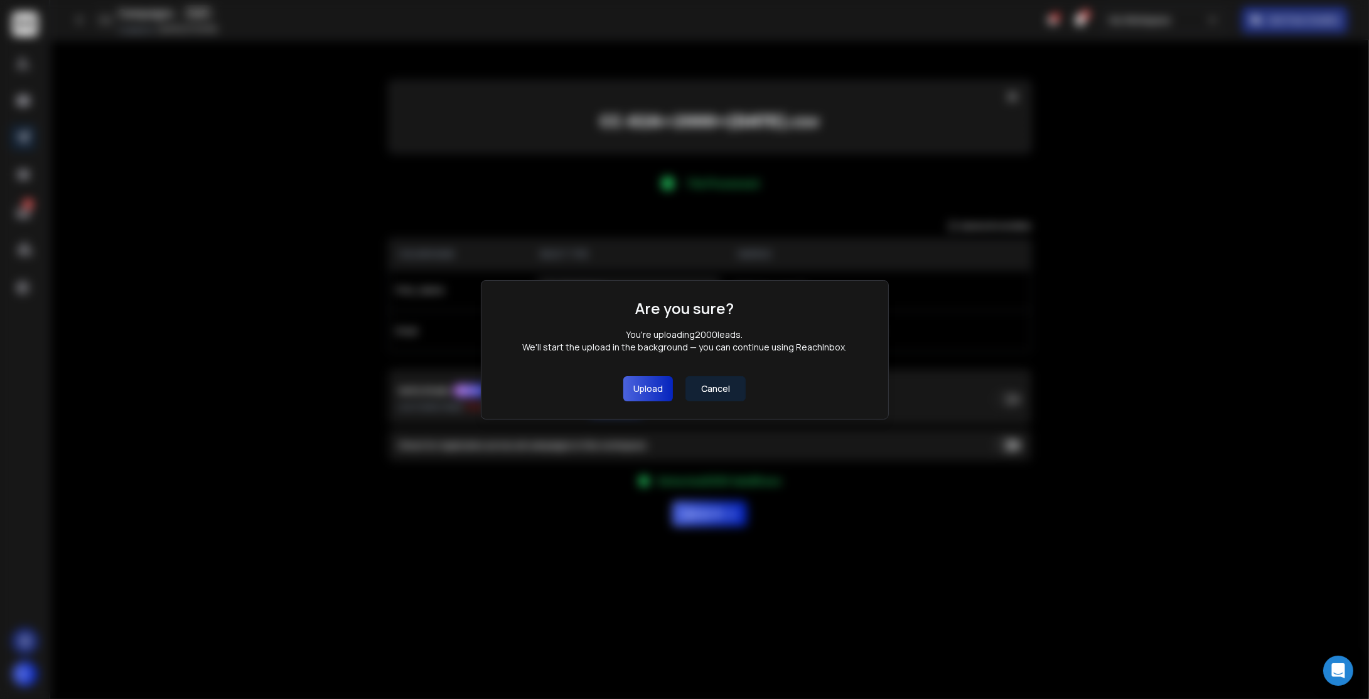
click at [643, 377] on button "Upload" at bounding box center [648, 388] width 50 height 25
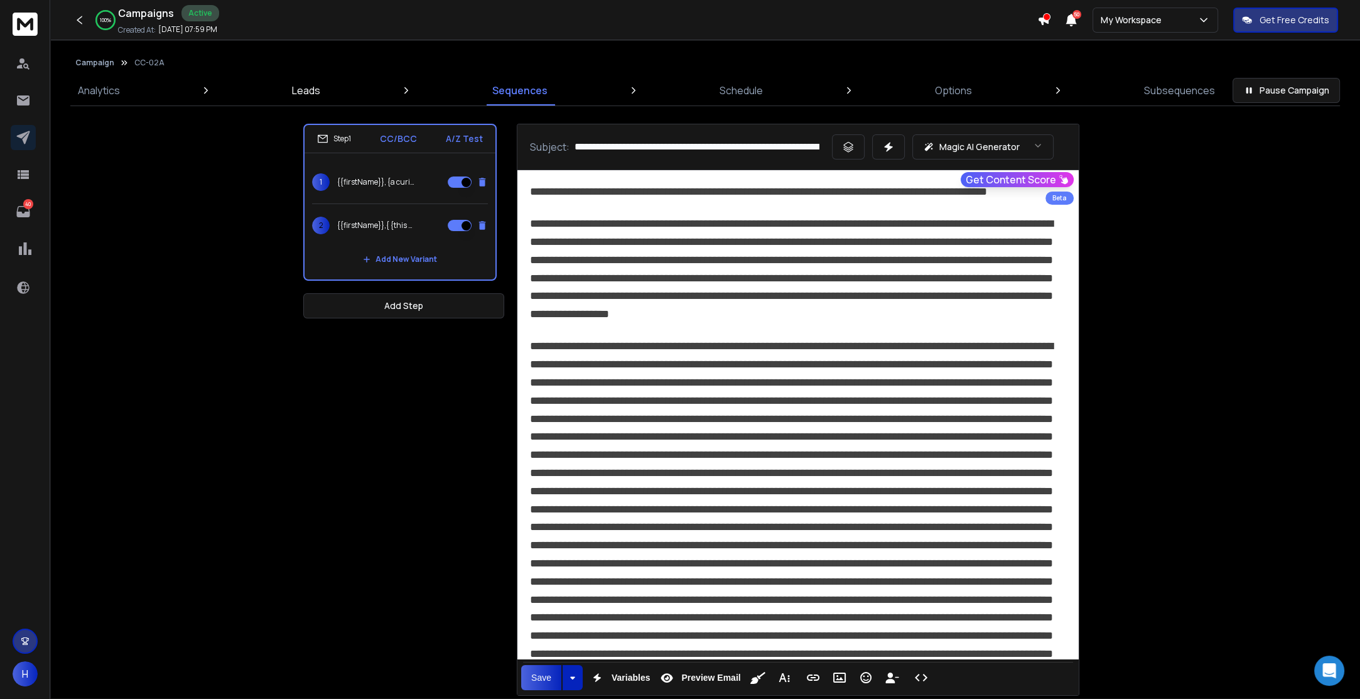
click at [316, 89] on p "Leads" at bounding box center [306, 90] width 28 height 15
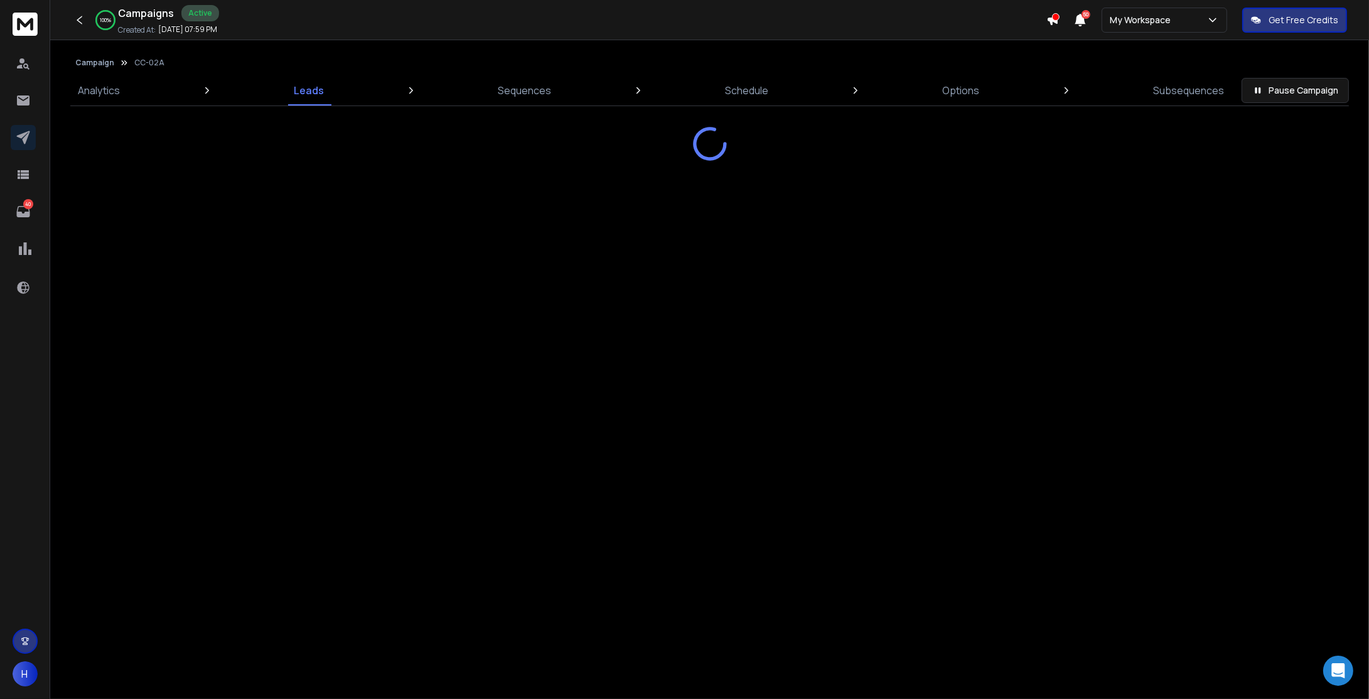
click at [316, 89] on p "Leads" at bounding box center [309, 90] width 30 height 15
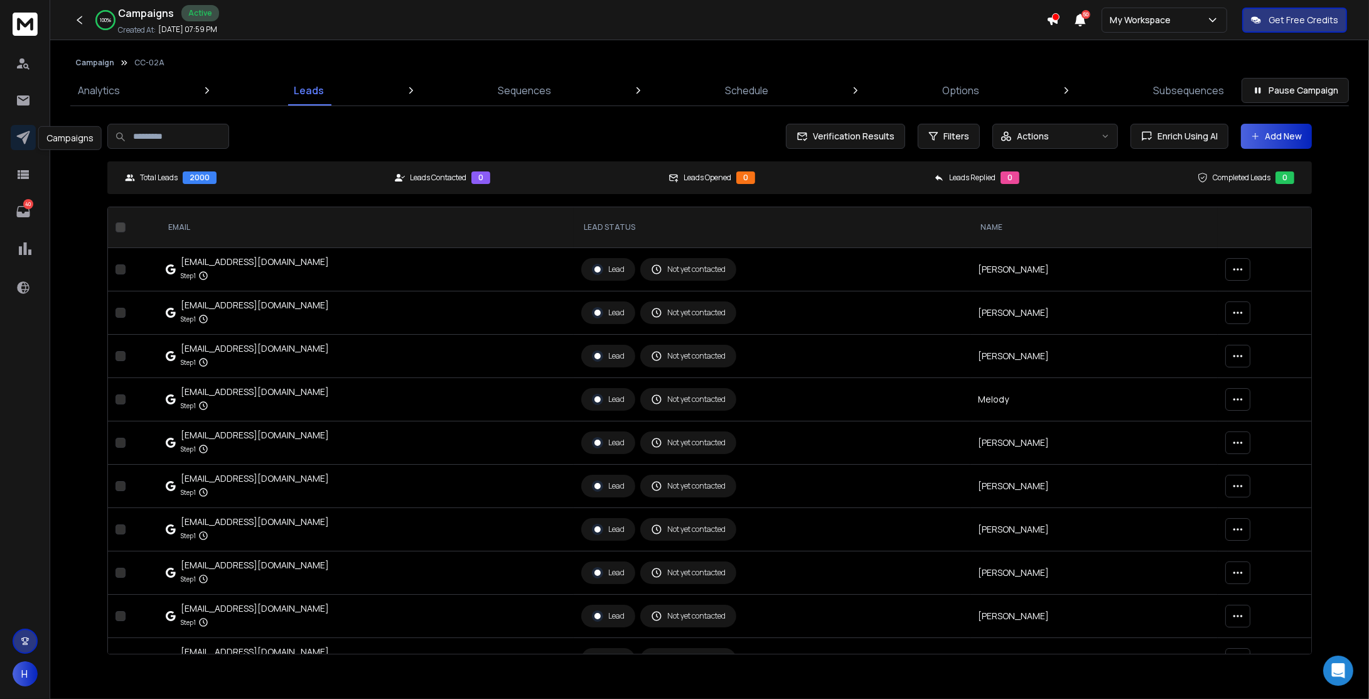
click at [23, 134] on icon at bounding box center [22, 137] width 13 height 13
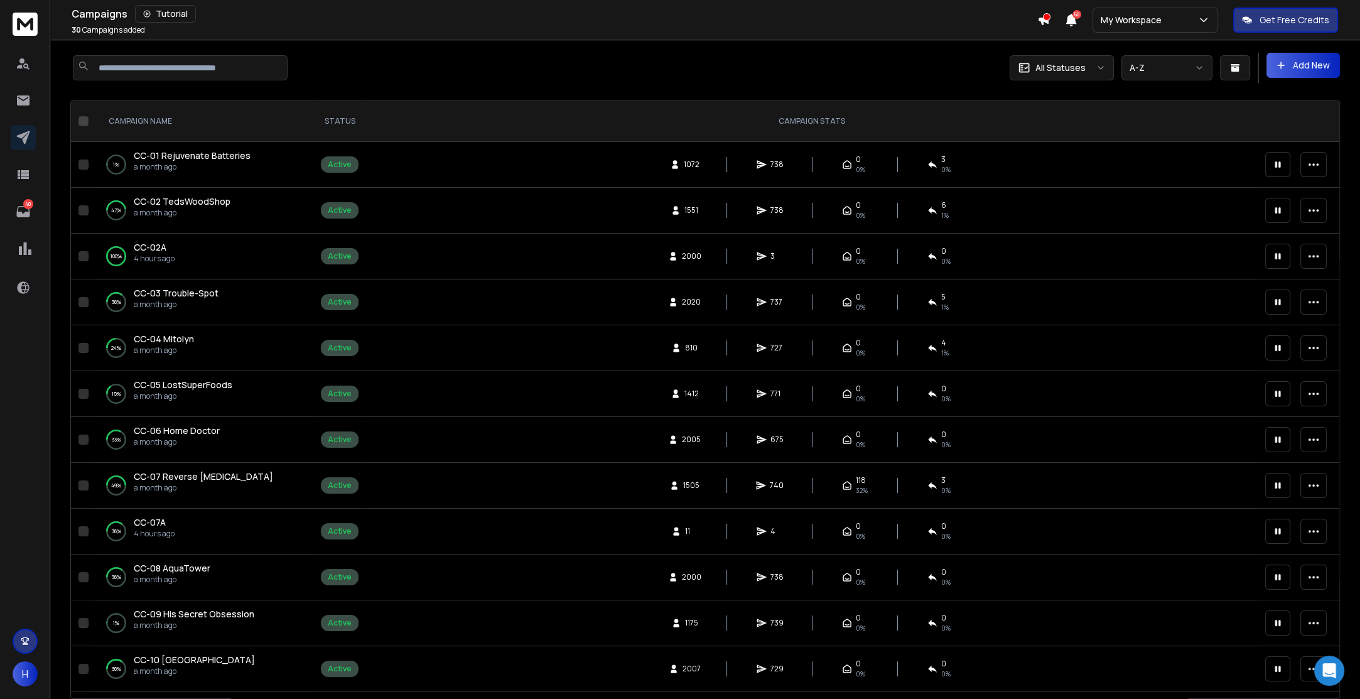
click at [166, 524] on h1 "CC-07A" at bounding box center [154, 522] width 41 height 13
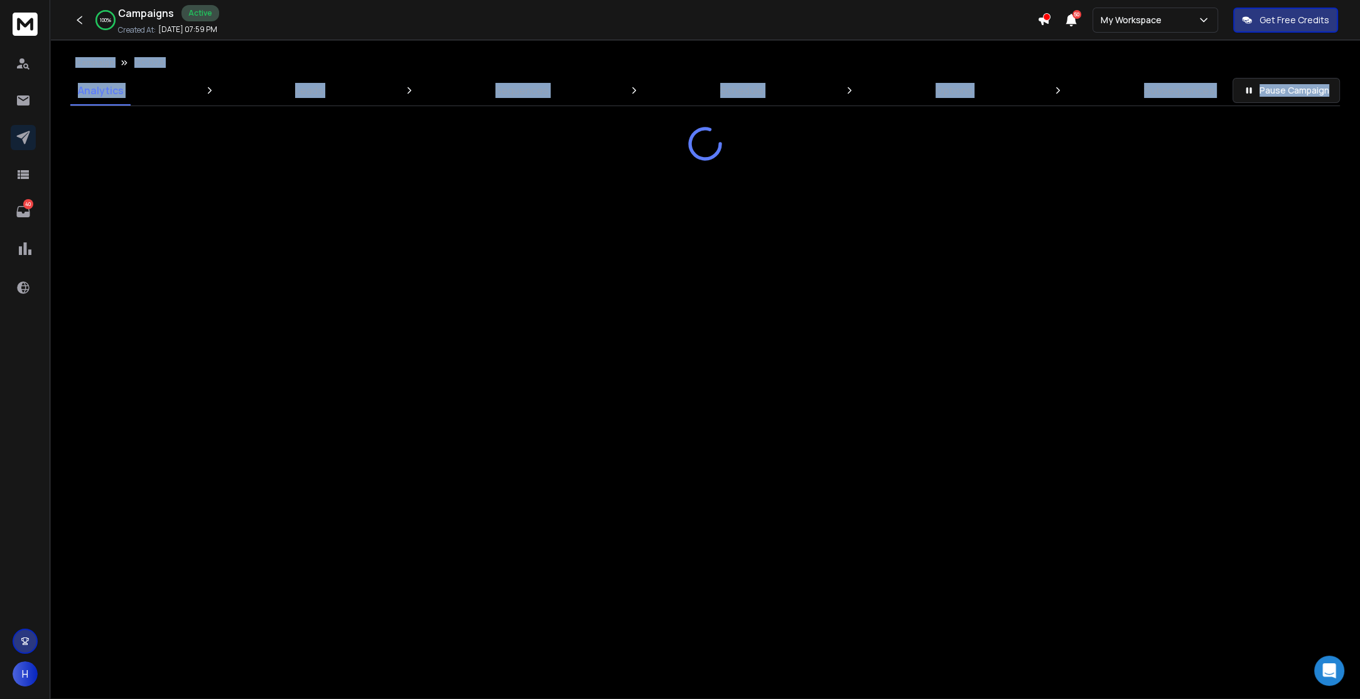
click at [166, 524] on div at bounding box center [704, 473] width 1259 height 699
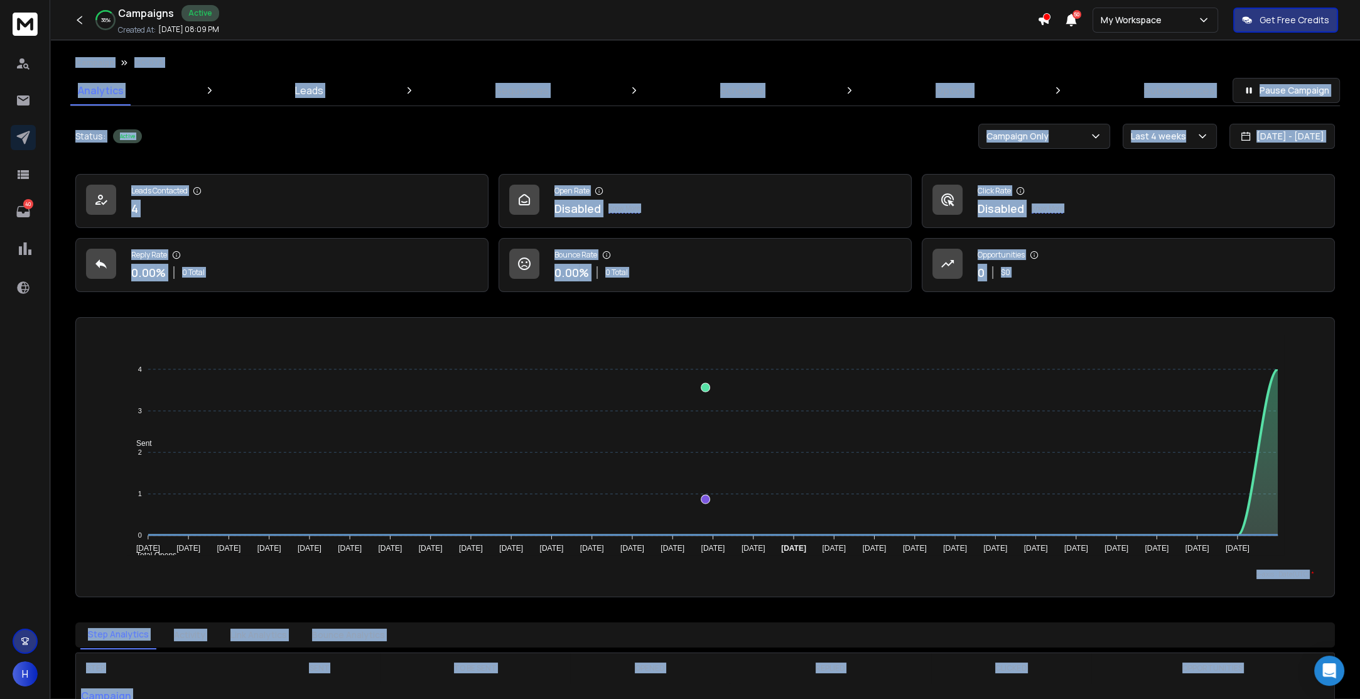
click at [311, 92] on p "Leads" at bounding box center [309, 90] width 28 height 15
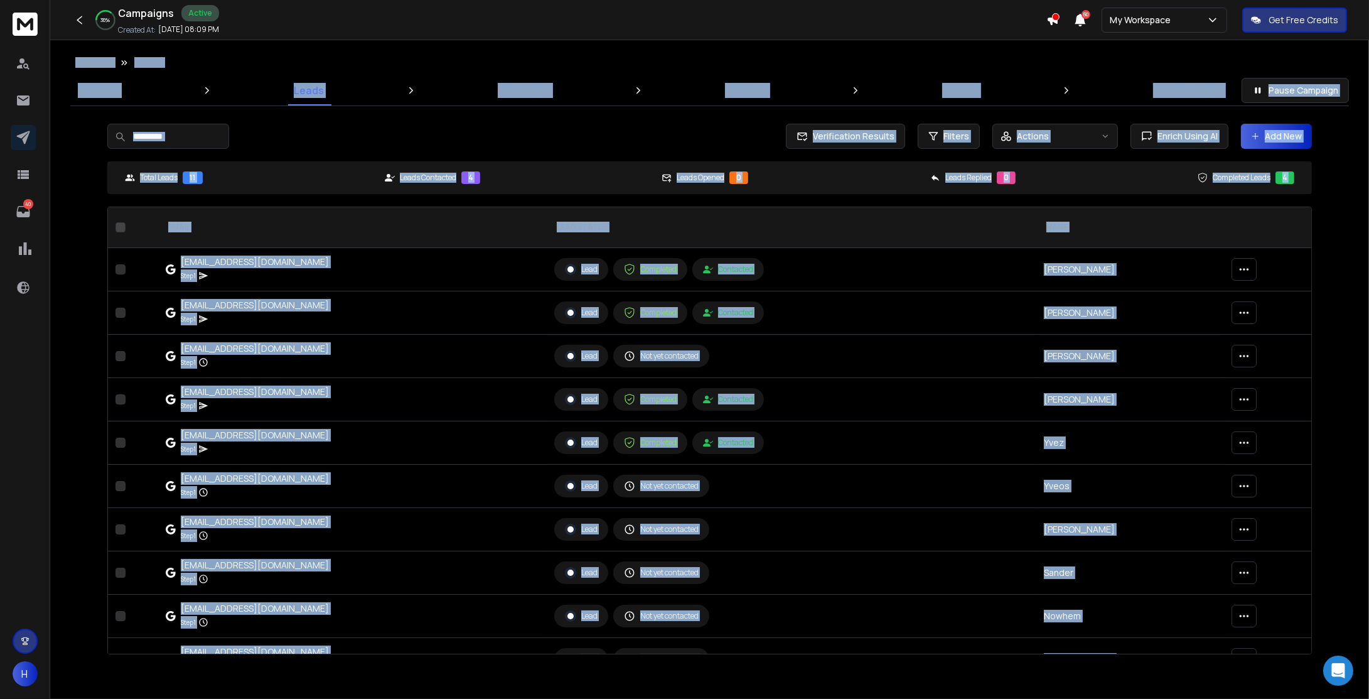
click at [1293, 132] on button "Add New" at bounding box center [1276, 136] width 71 height 25
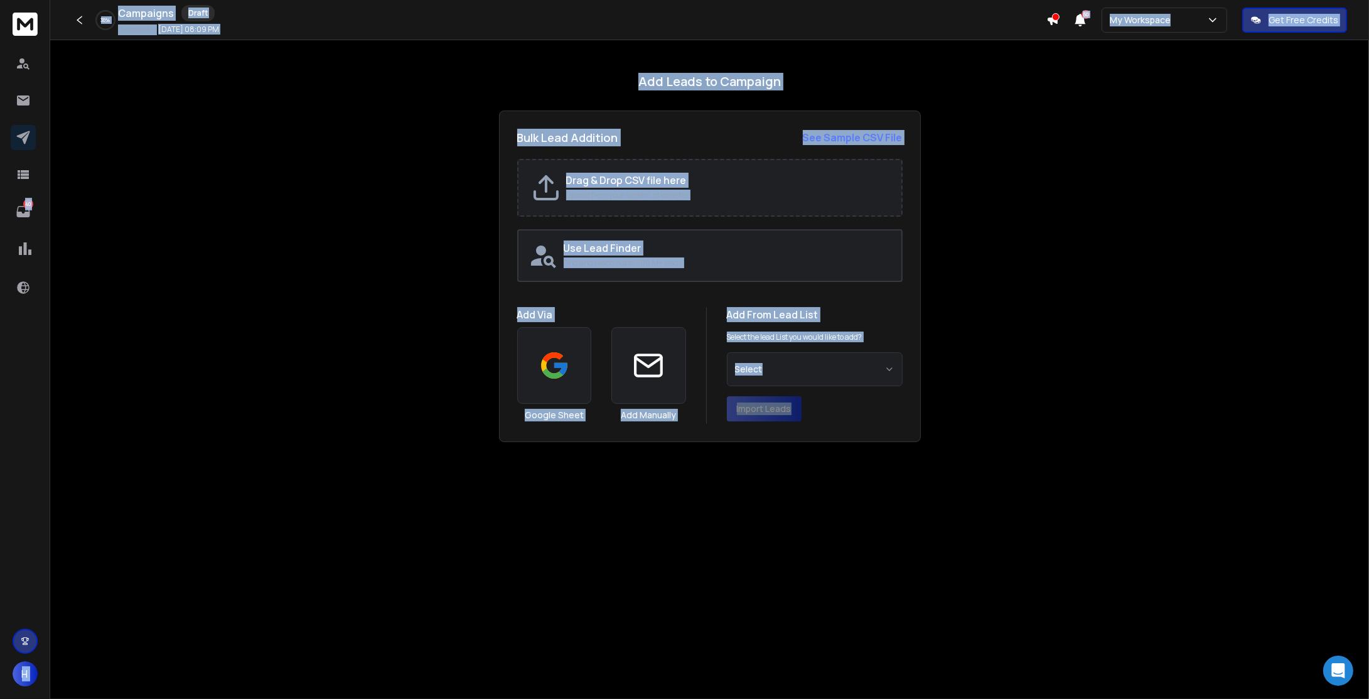
click at [662, 182] on h2 "Drag & Drop CSV file here" at bounding box center [727, 180] width 323 height 15
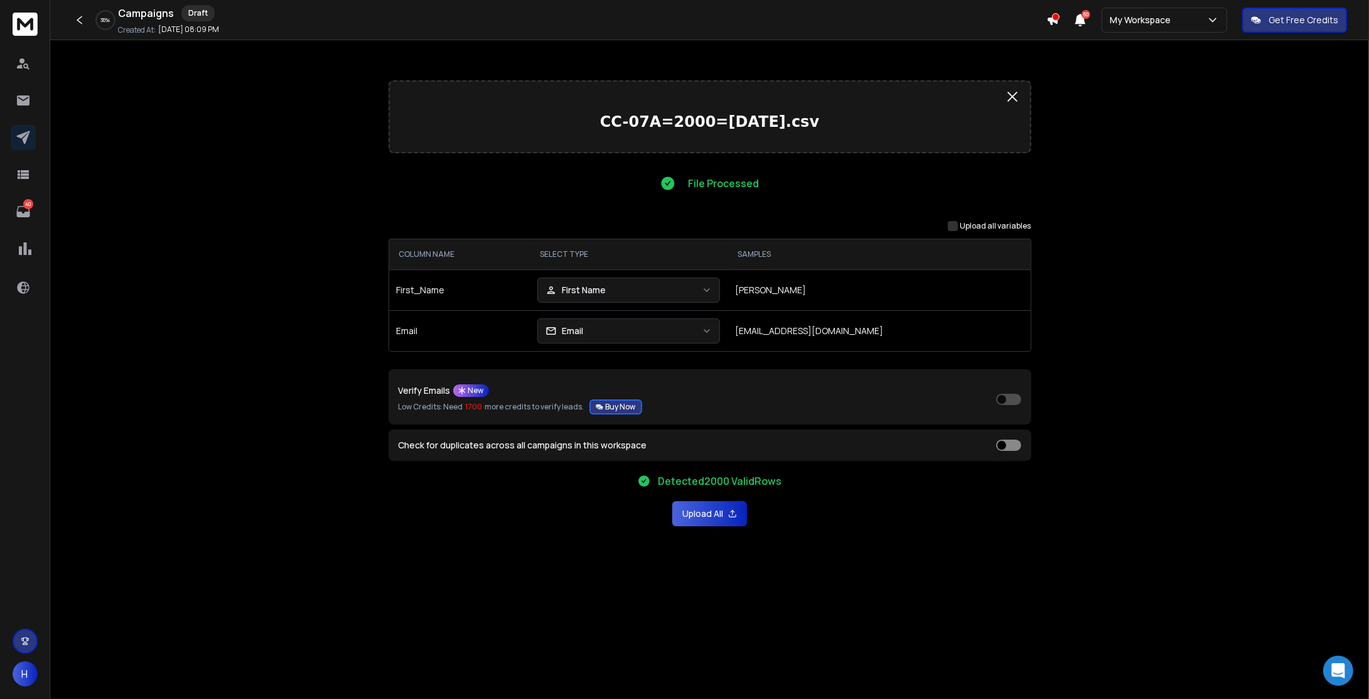
click at [713, 514] on button "Upload All" at bounding box center [709, 513] width 75 height 25
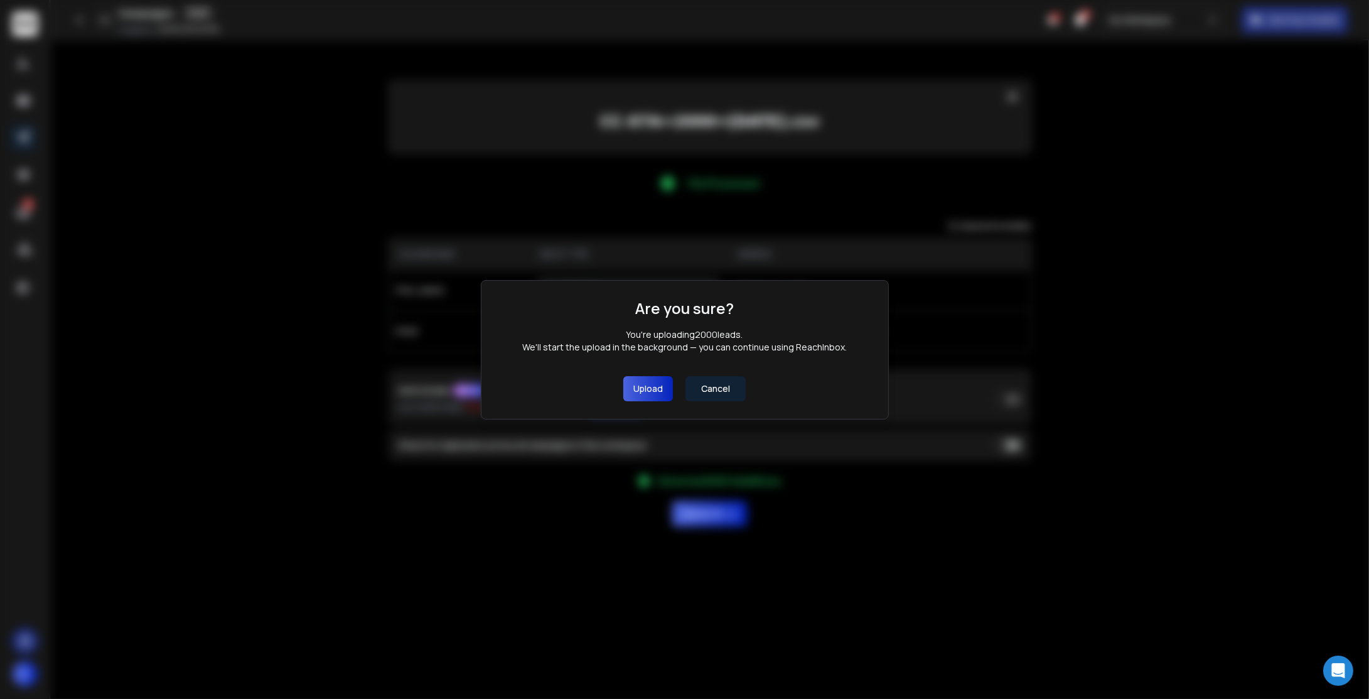
click at [649, 382] on button "Upload" at bounding box center [648, 388] width 50 height 25
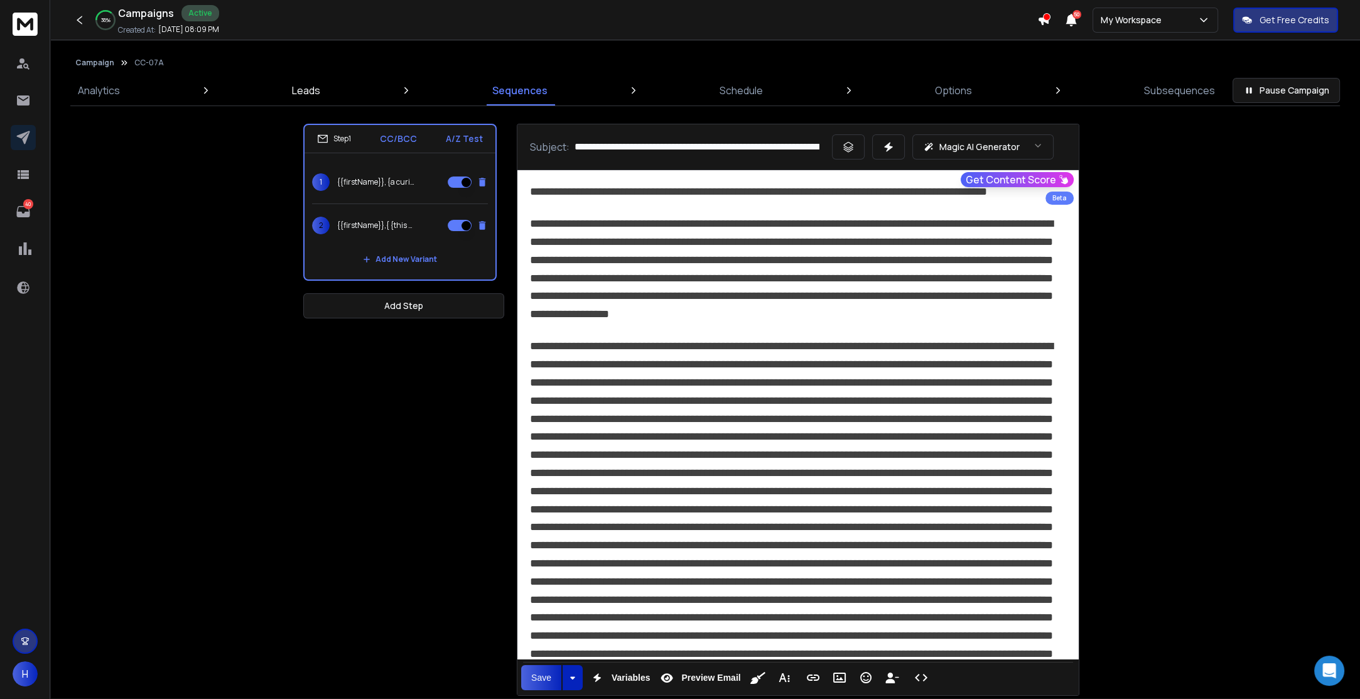
click at [315, 94] on p "Leads" at bounding box center [306, 90] width 28 height 15
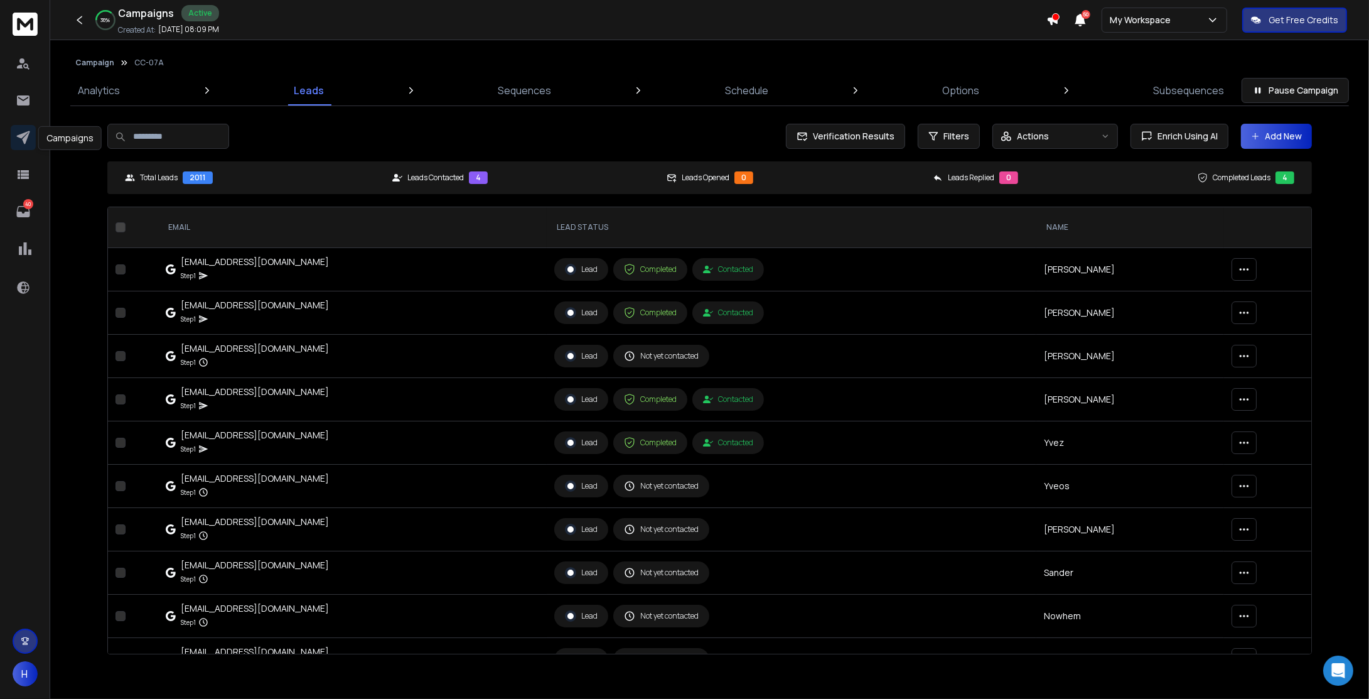
click at [21, 137] on icon at bounding box center [22, 137] width 13 height 13
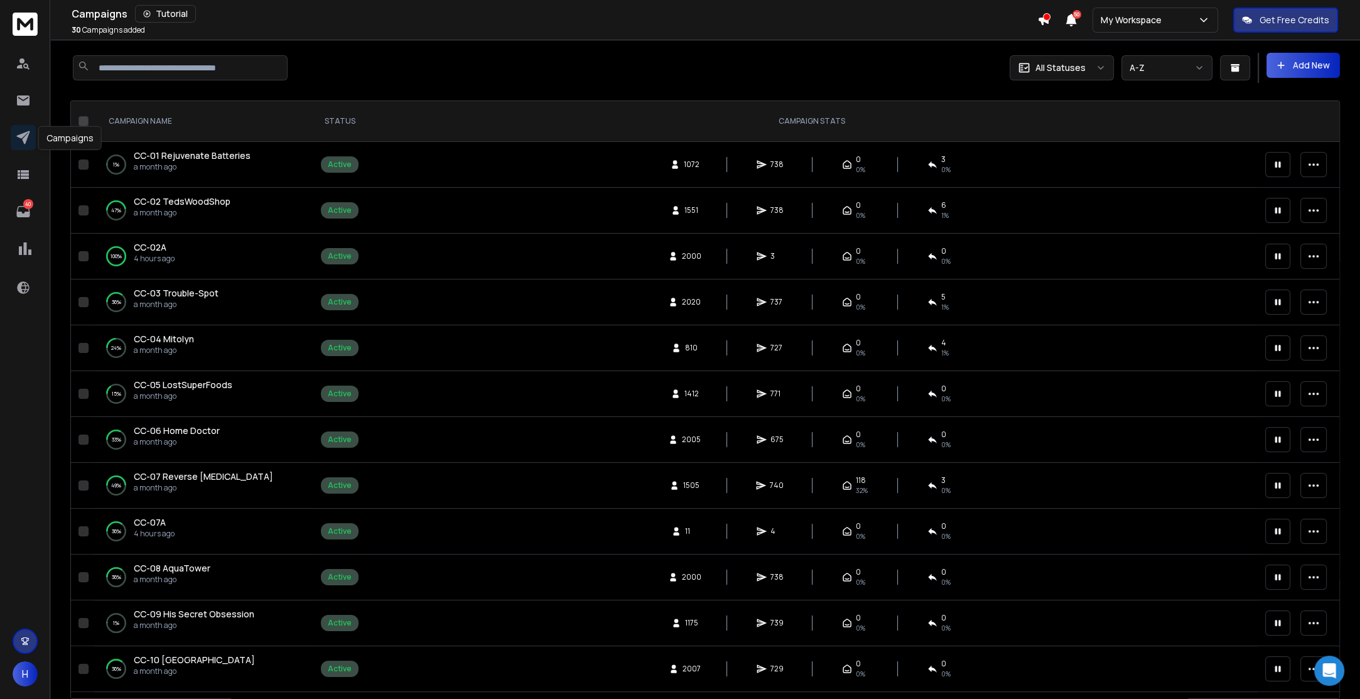
click at [21, 131] on icon at bounding box center [23, 137] width 15 height 15
click at [176, 161] on link "CC-01 Rejuvenate Batteries" at bounding box center [192, 155] width 117 height 13
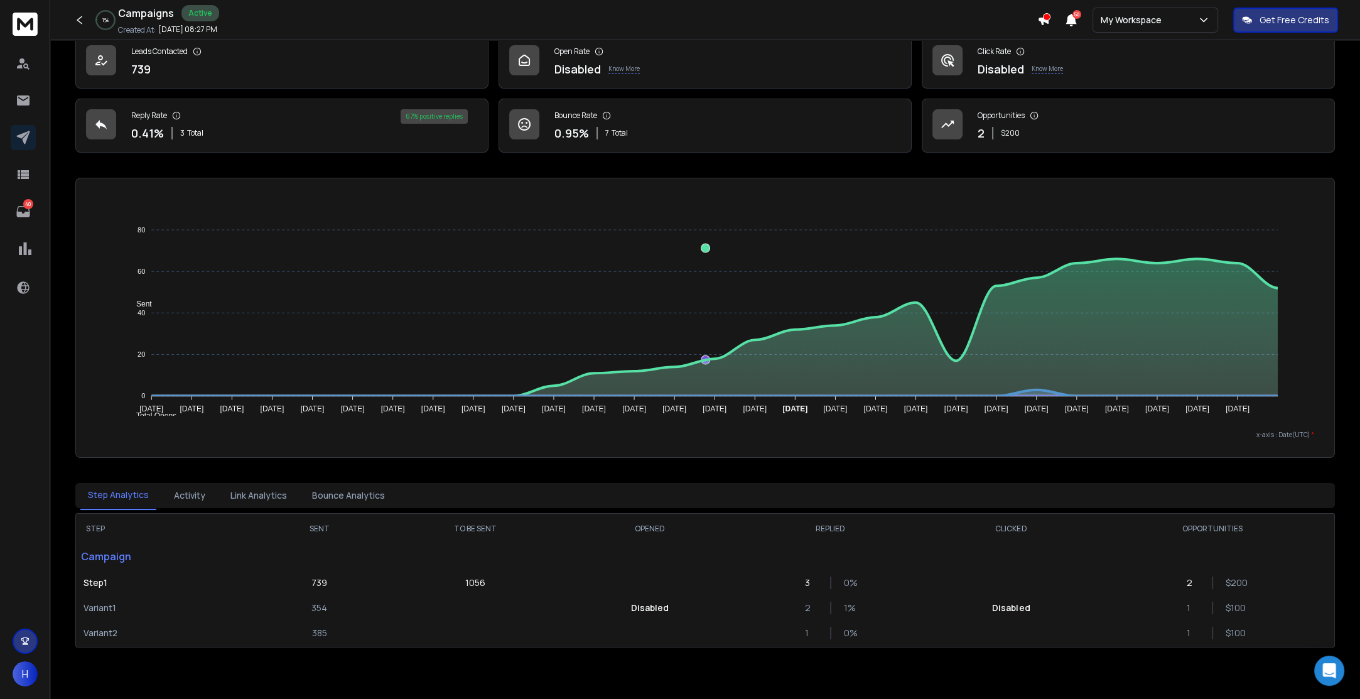
scroll to position [141, 0]
click at [28, 131] on icon at bounding box center [23, 137] width 15 height 15
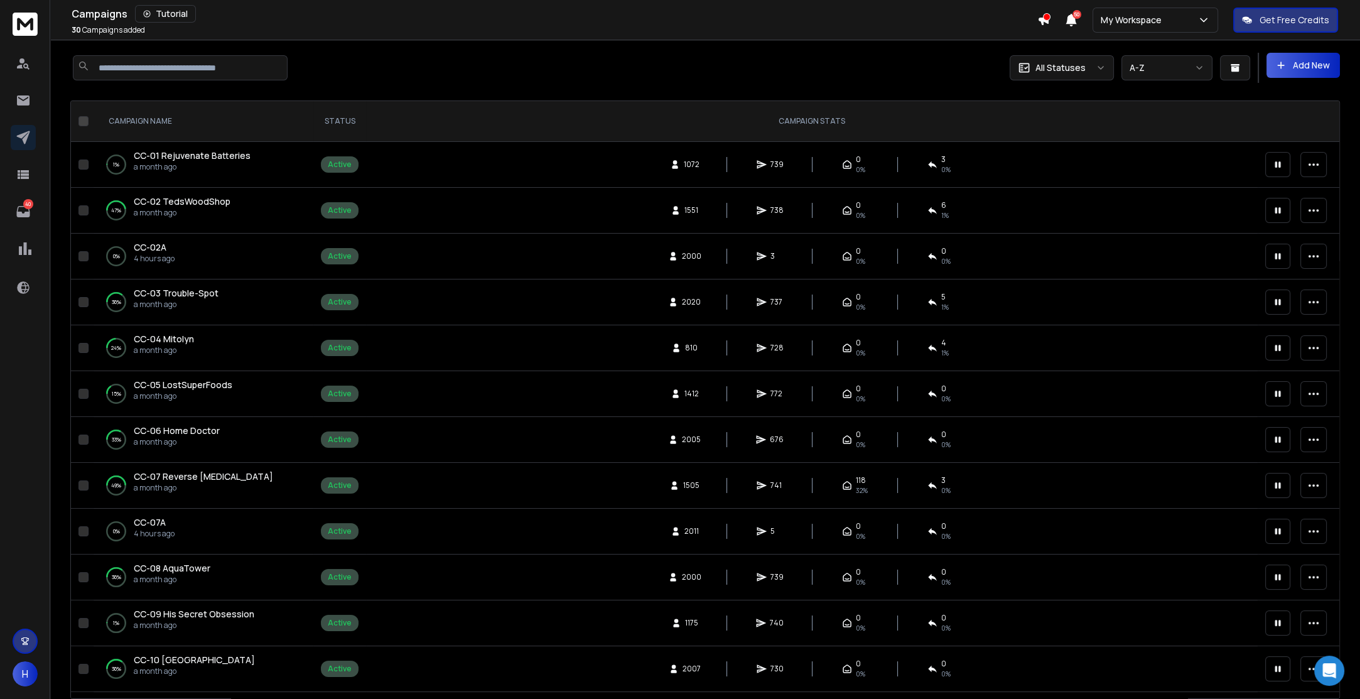
click at [180, 196] on span "CC-02 TedsWoodShop" at bounding box center [182, 201] width 97 height 12
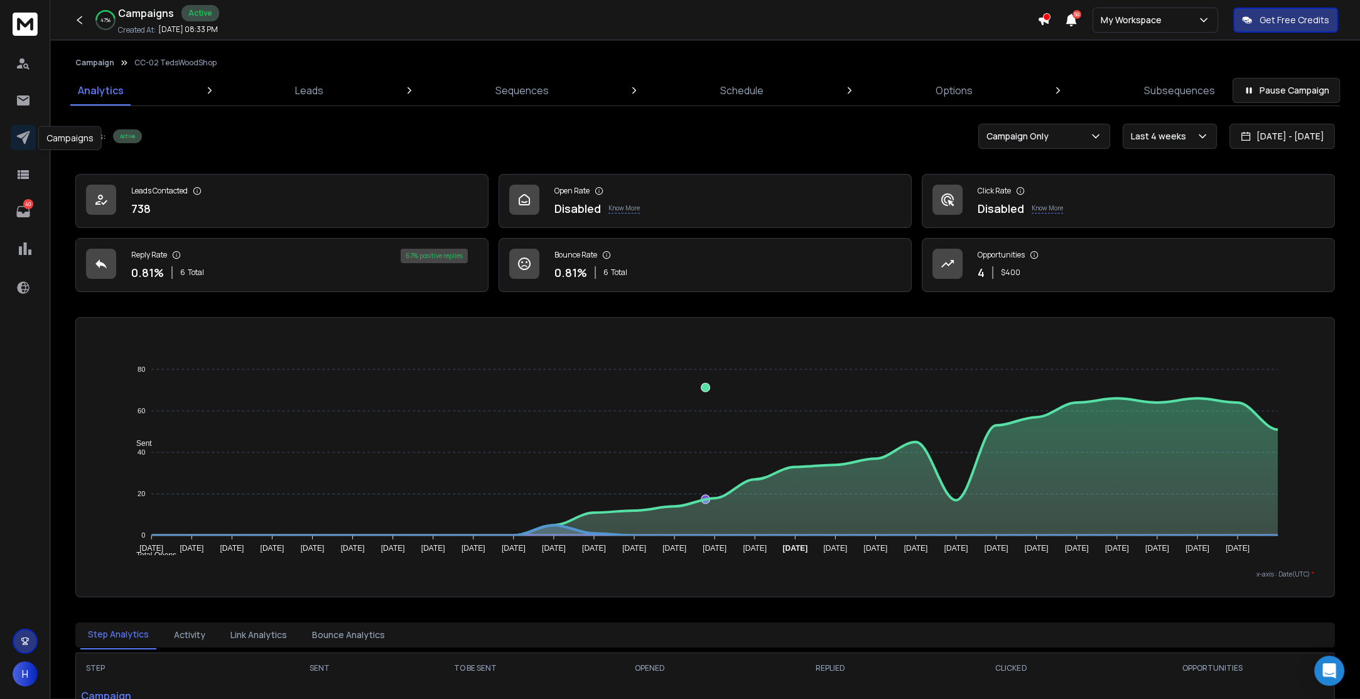
click at [32, 138] on link at bounding box center [23, 137] width 25 height 25
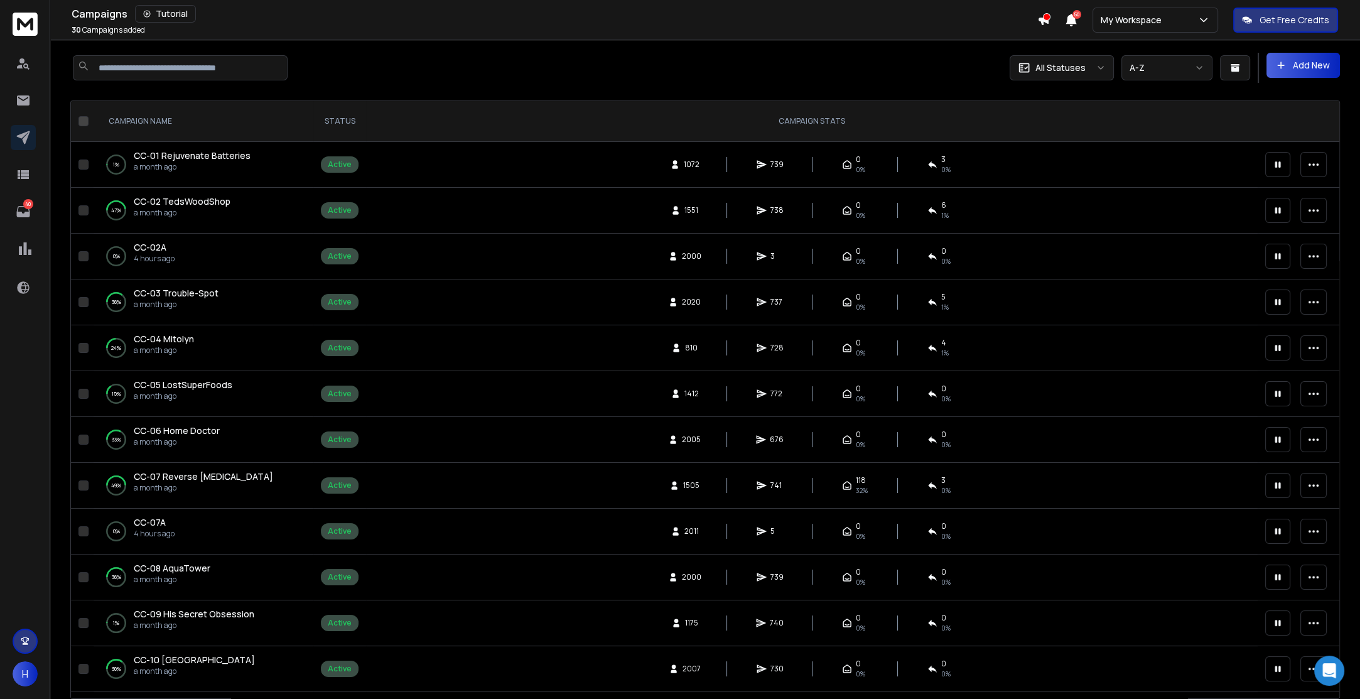
click at [186, 296] on span "CC-03 Trouble-Spot" at bounding box center [176, 293] width 85 height 12
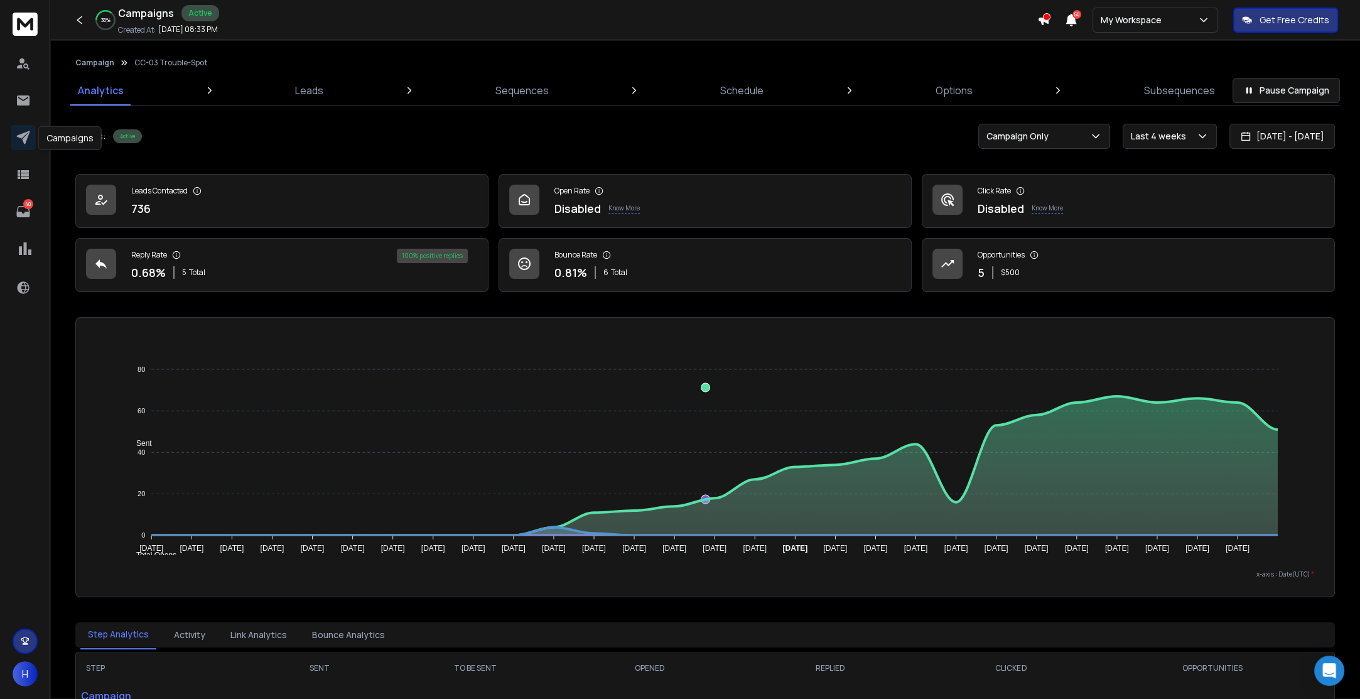
click at [20, 132] on icon at bounding box center [23, 137] width 15 height 15
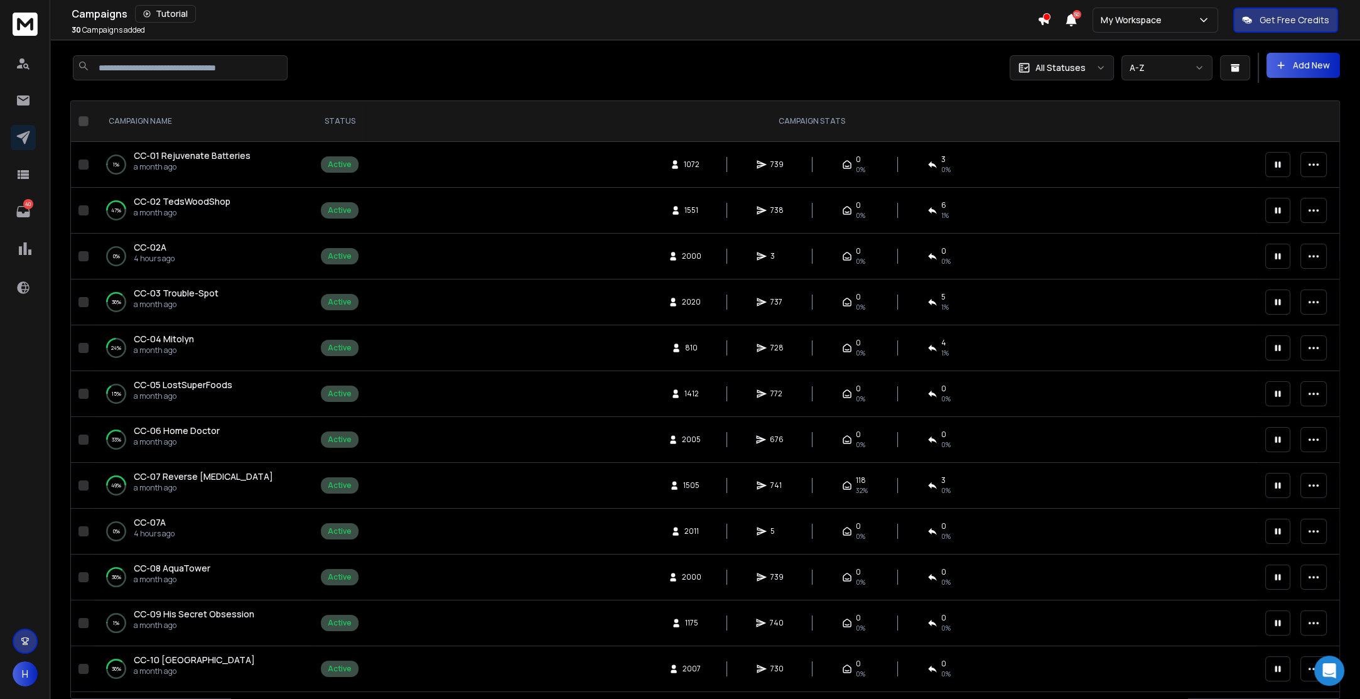
click at [181, 337] on span "CC-04 Mitolyn" at bounding box center [164, 339] width 60 height 12
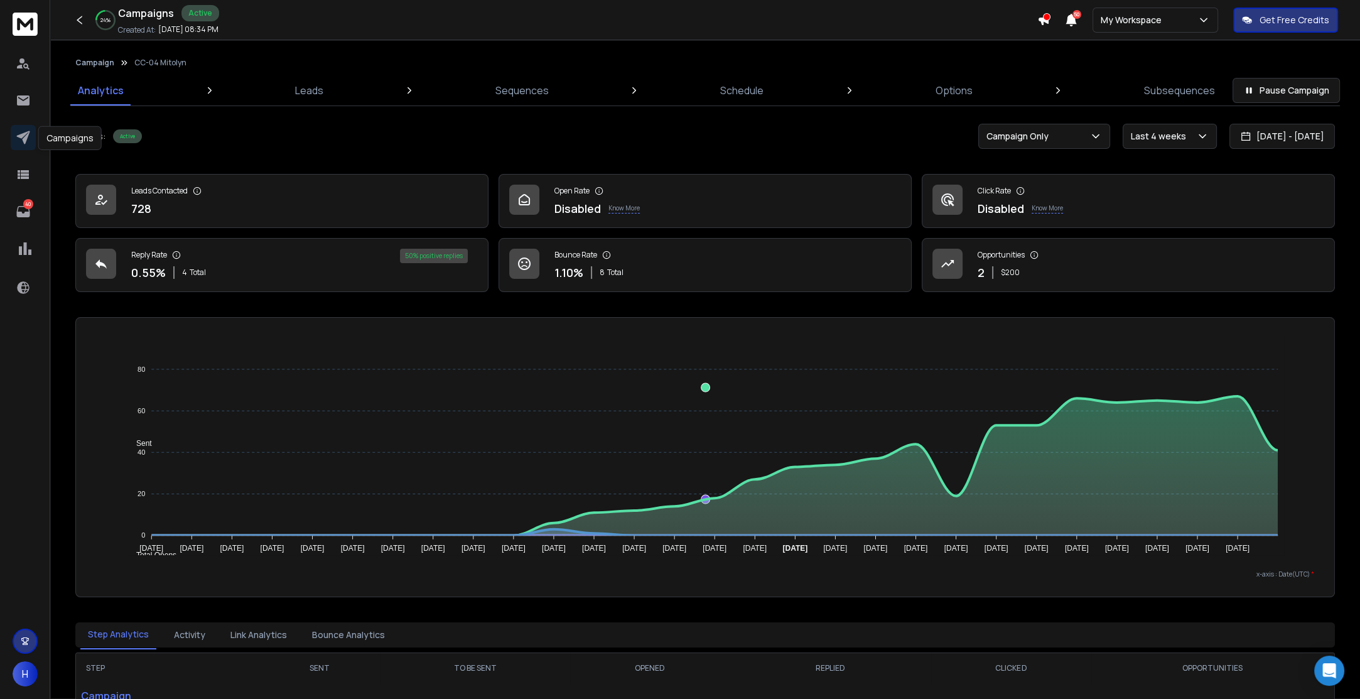
click at [16, 137] on icon at bounding box center [23, 137] width 15 height 15
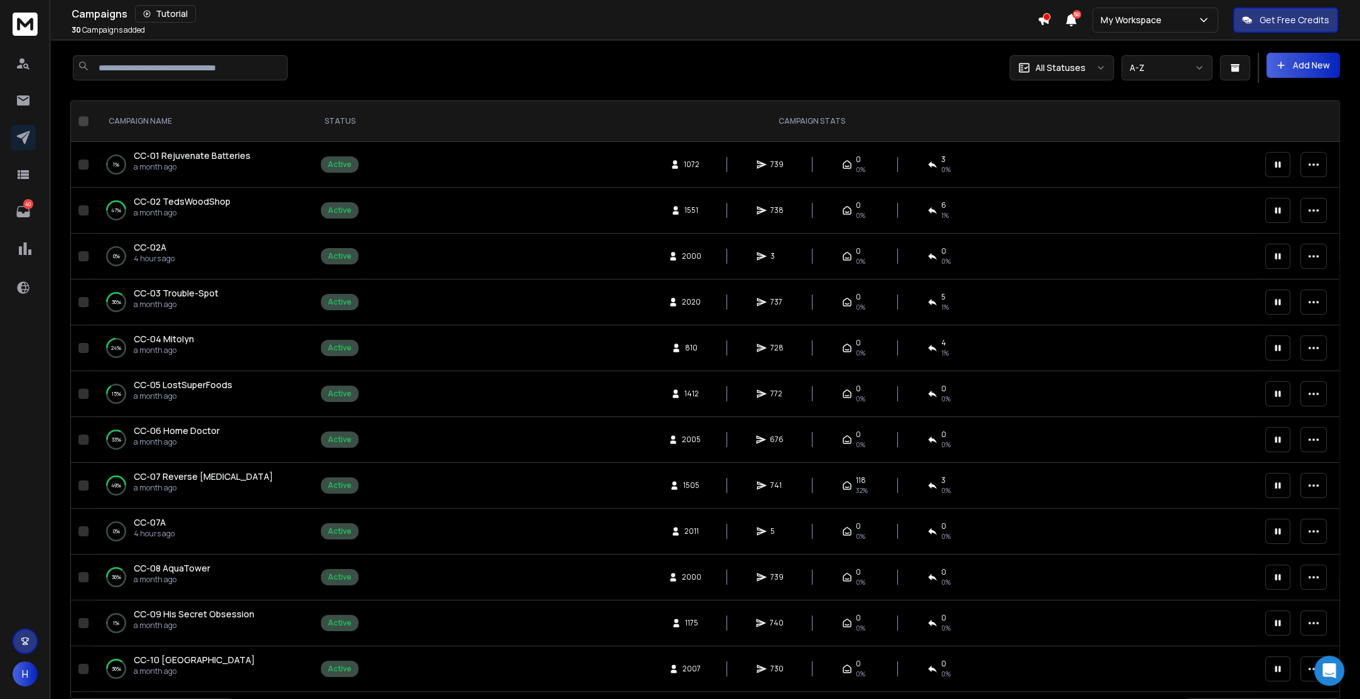
click at [179, 381] on span "CC-05 LostSuperFoods" at bounding box center [183, 385] width 99 height 12
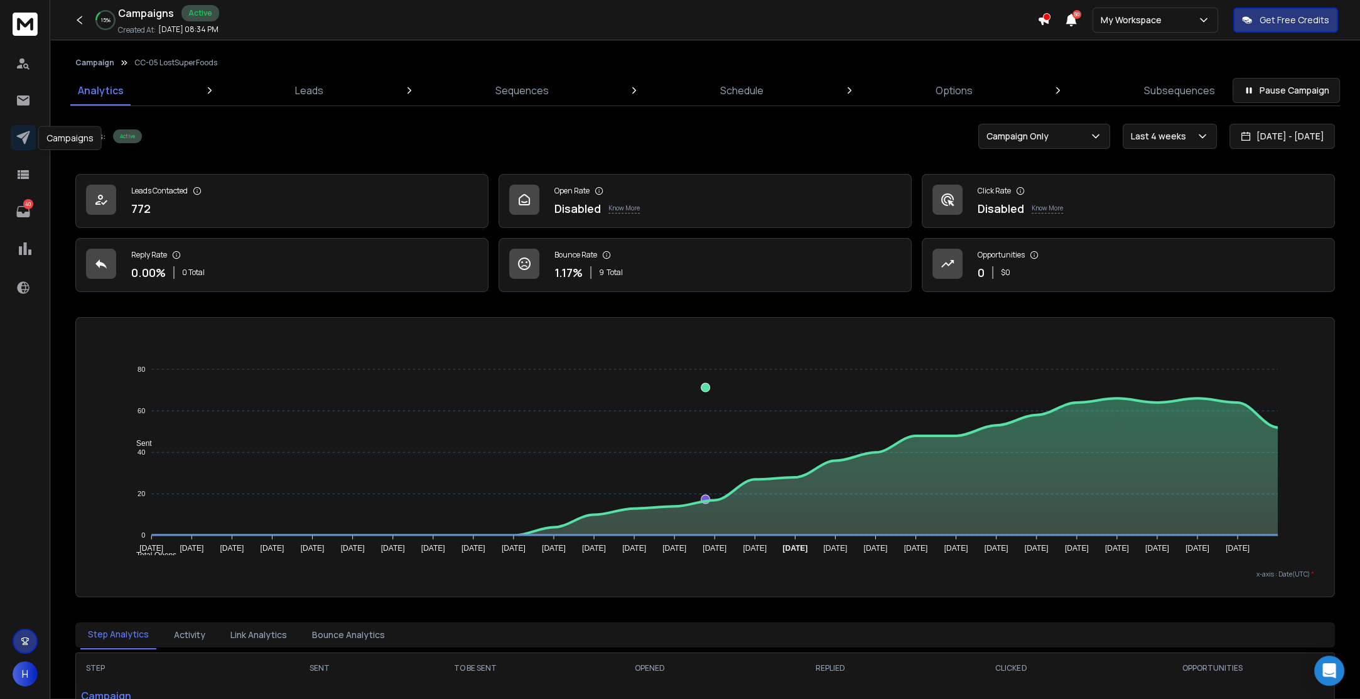
click at [23, 137] on icon at bounding box center [23, 137] width 15 height 15
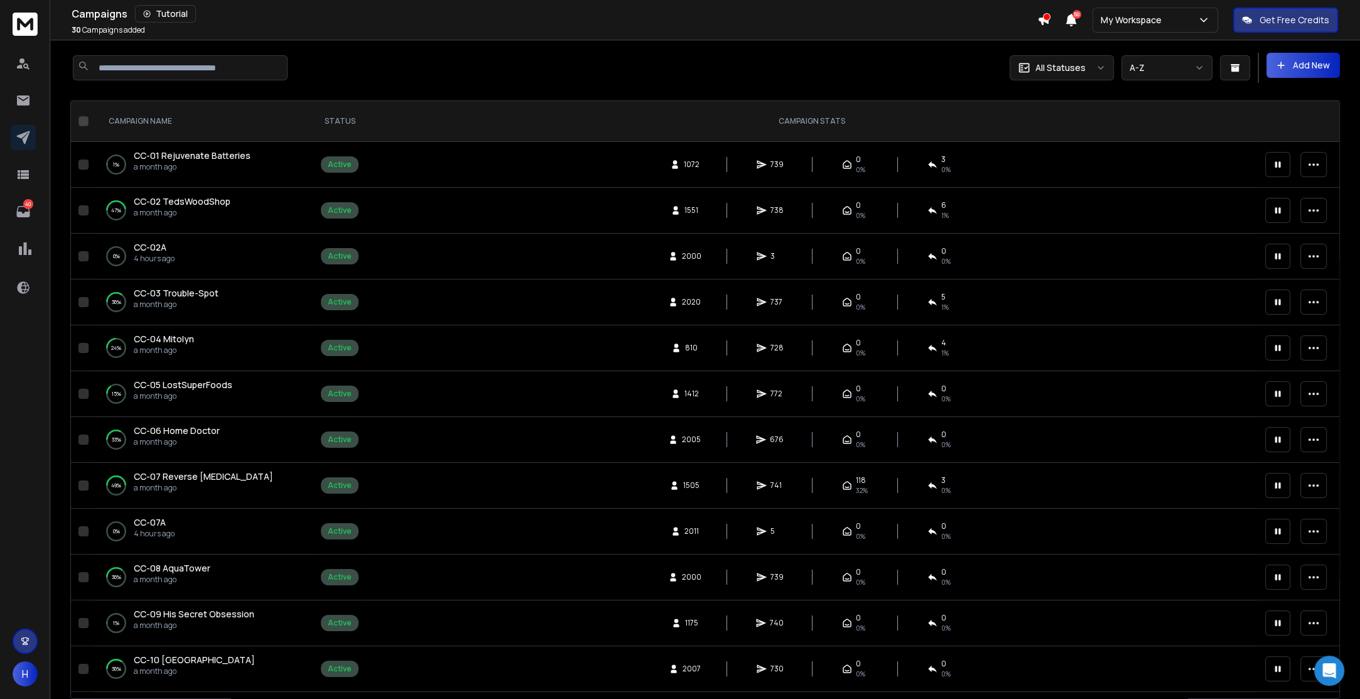
click at [186, 428] on span "CC-06 Home Doctor" at bounding box center [177, 430] width 86 height 12
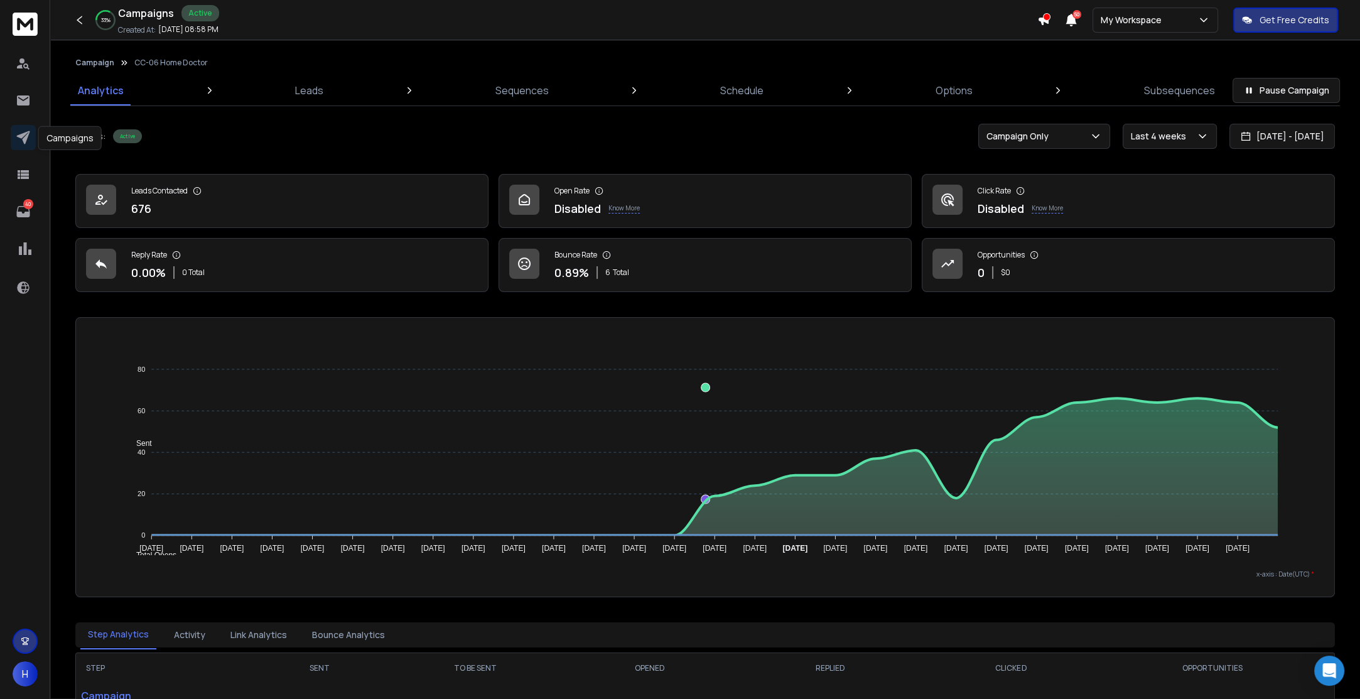
click at [18, 141] on icon at bounding box center [23, 137] width 15 height 15
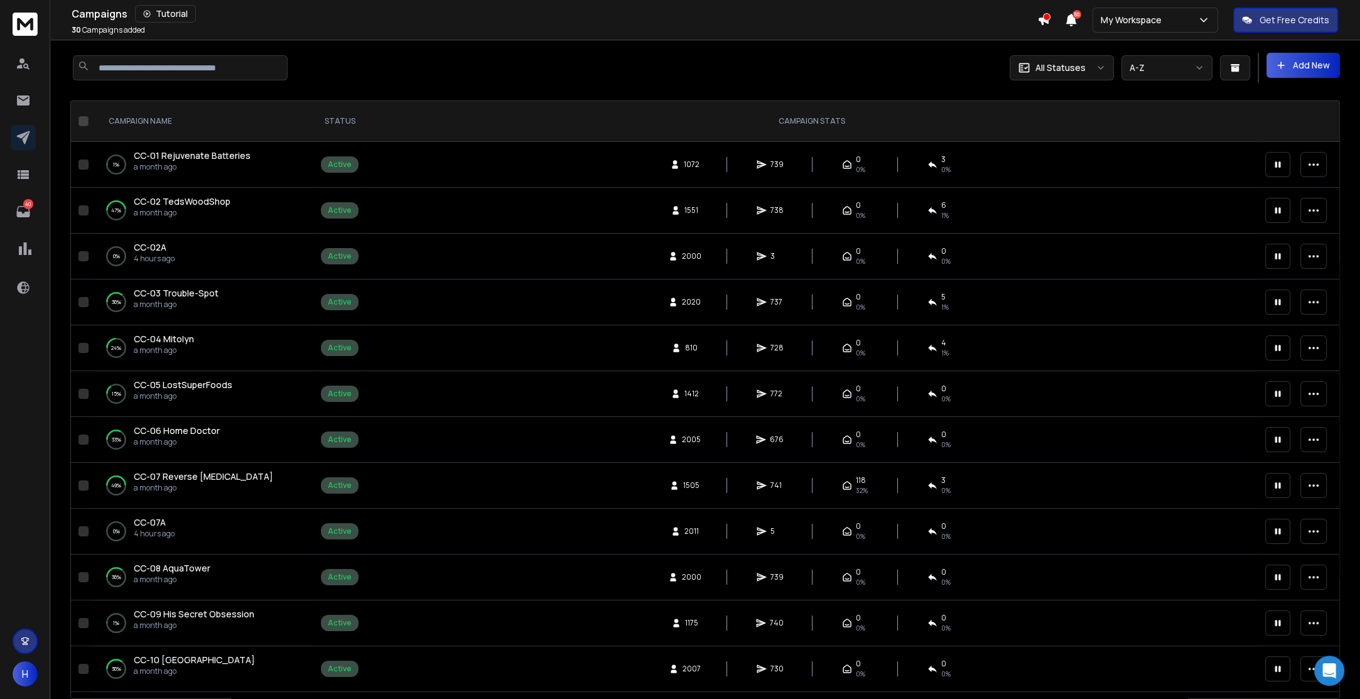
click at [184, 562] on span "CC-08 AquaTower" at bounding box center [172, 568] width 77 height 12
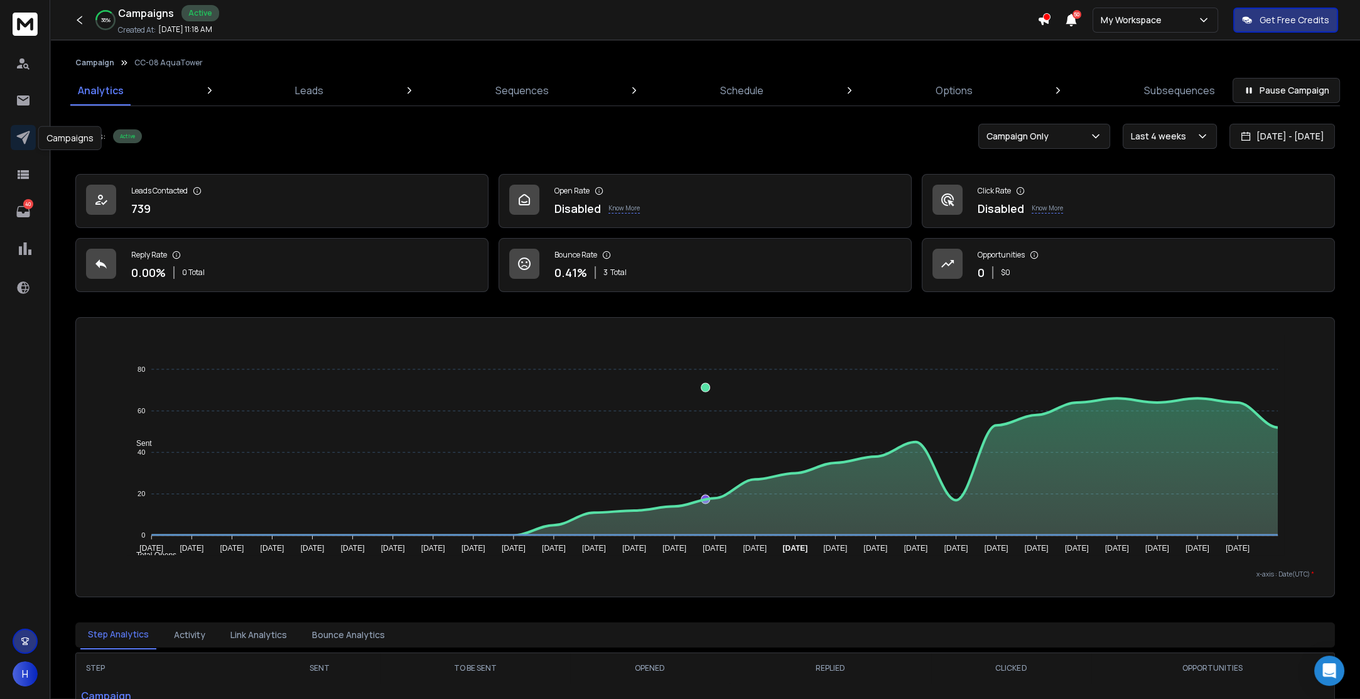
click at [23, 144] on icon at bounding box center [23, 137] width 15 height 15
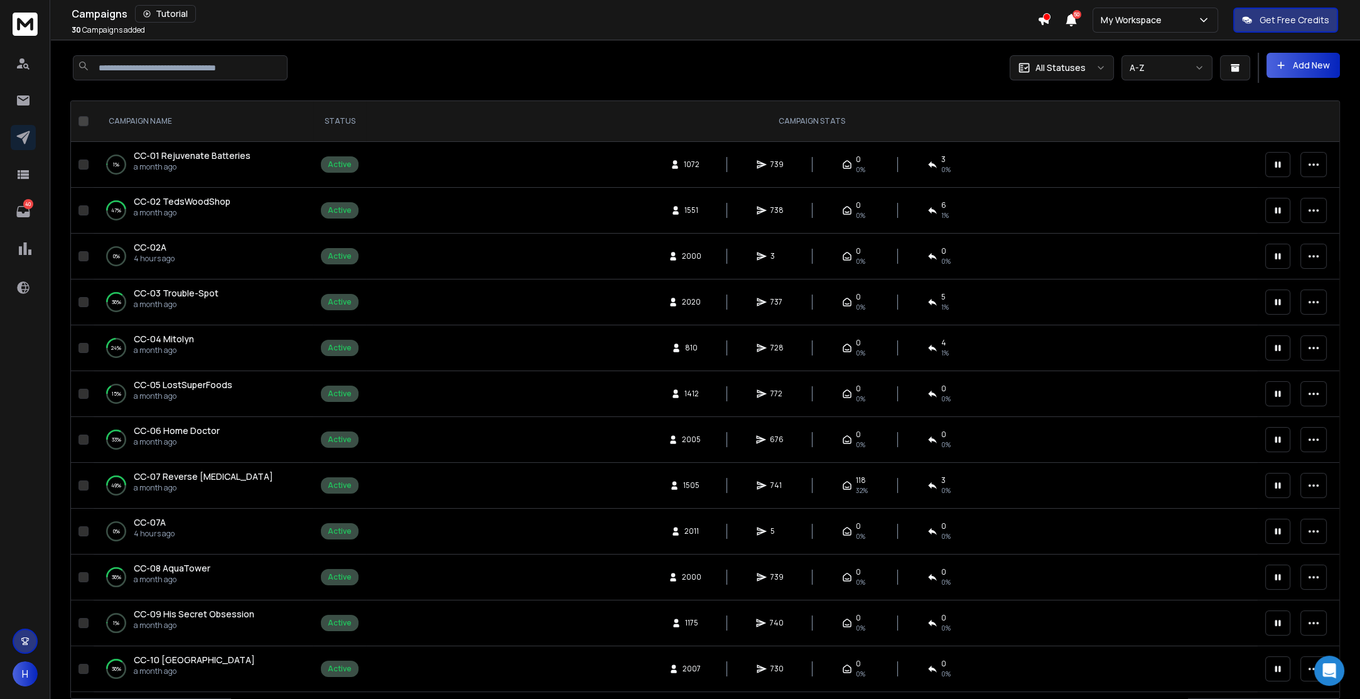
click at [195, 620] on p "a month ago" at bounding box center [194, 625] width 121 height 10
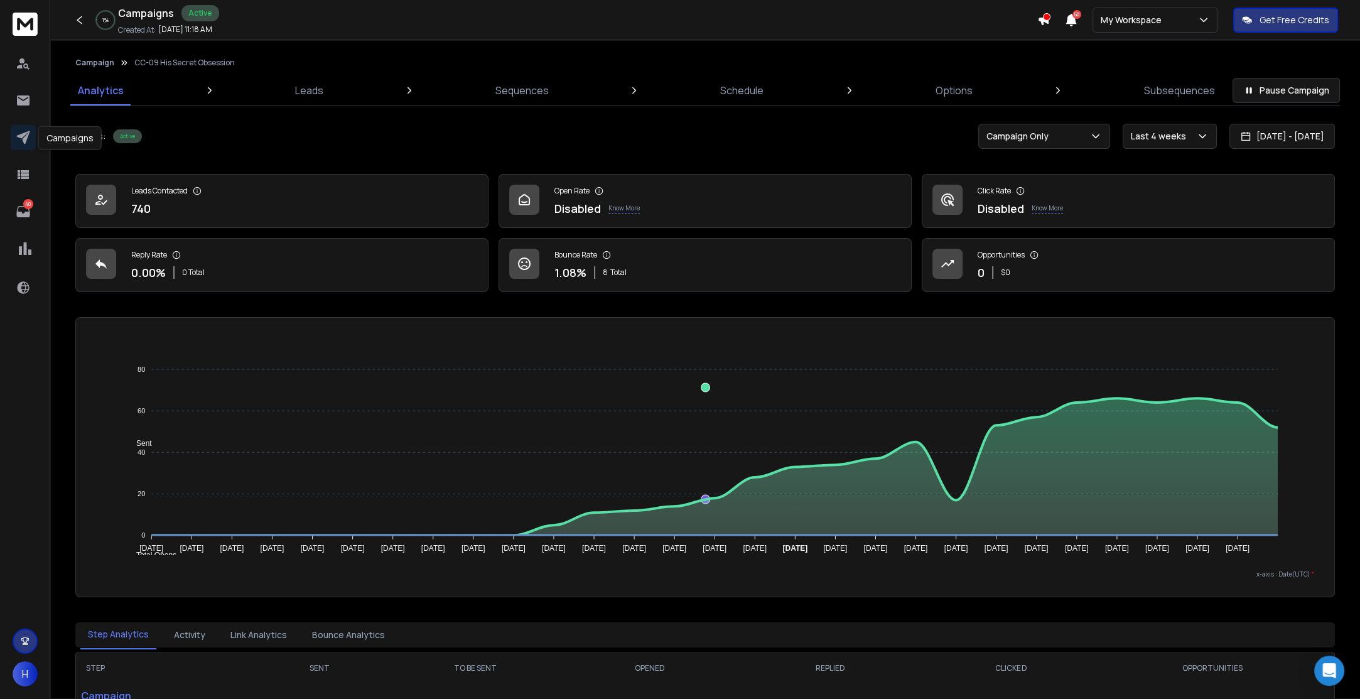
click at [27, 135] on icon at bounding box center [22, 137] width 13 height 13
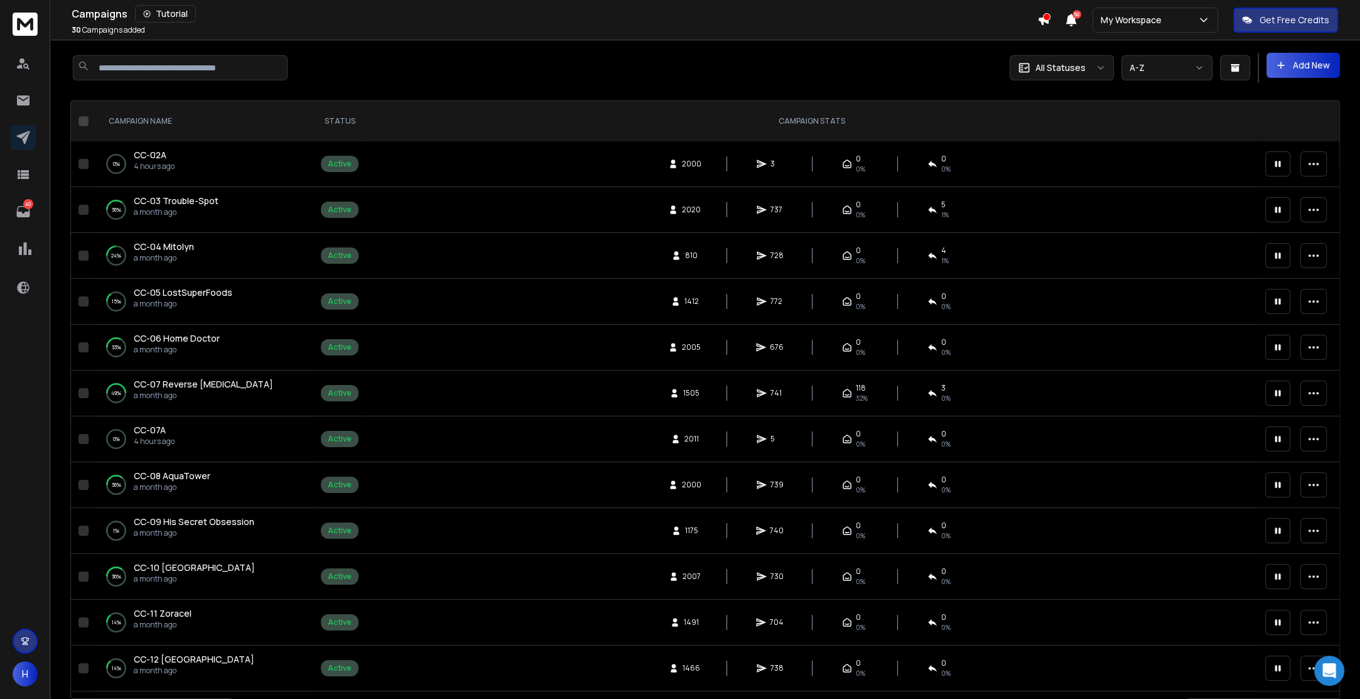
scroll to position [126, 0]
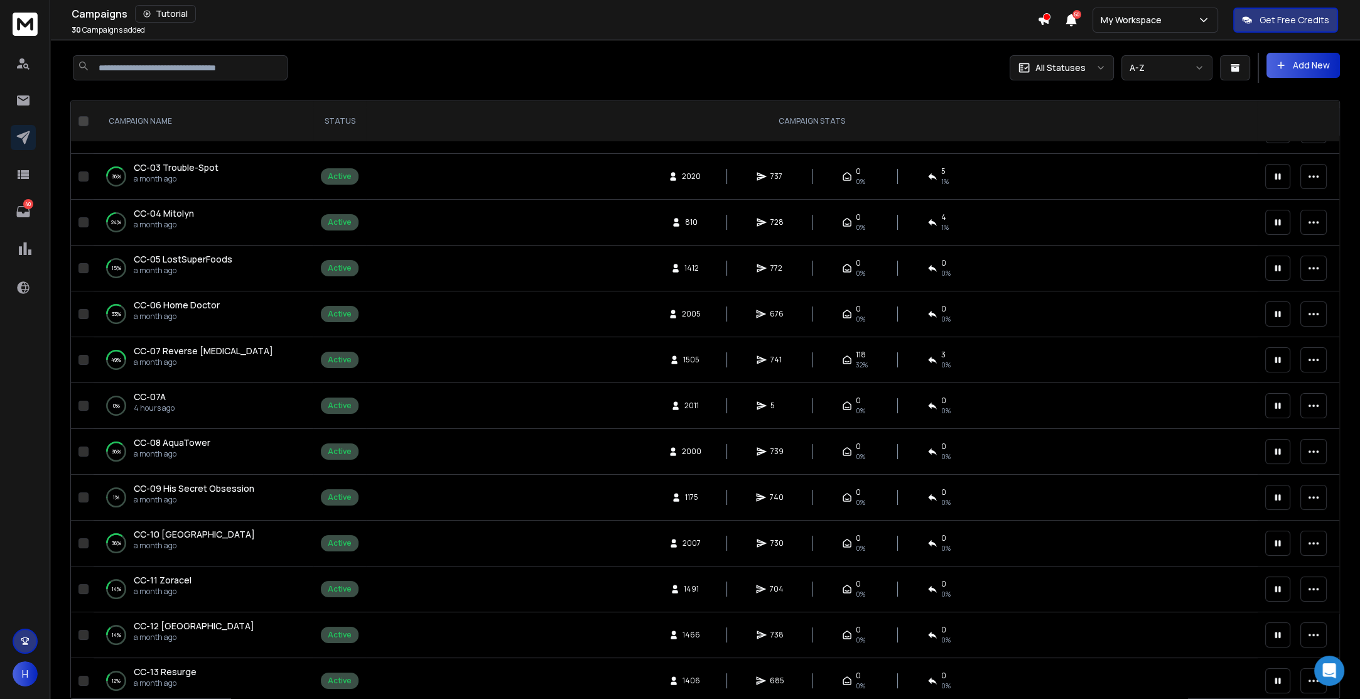
click at [191, 630] on link "CC-12 [GEOGRAPHIC_DATA]" at bounding box center [194, 626] width 121 height 13
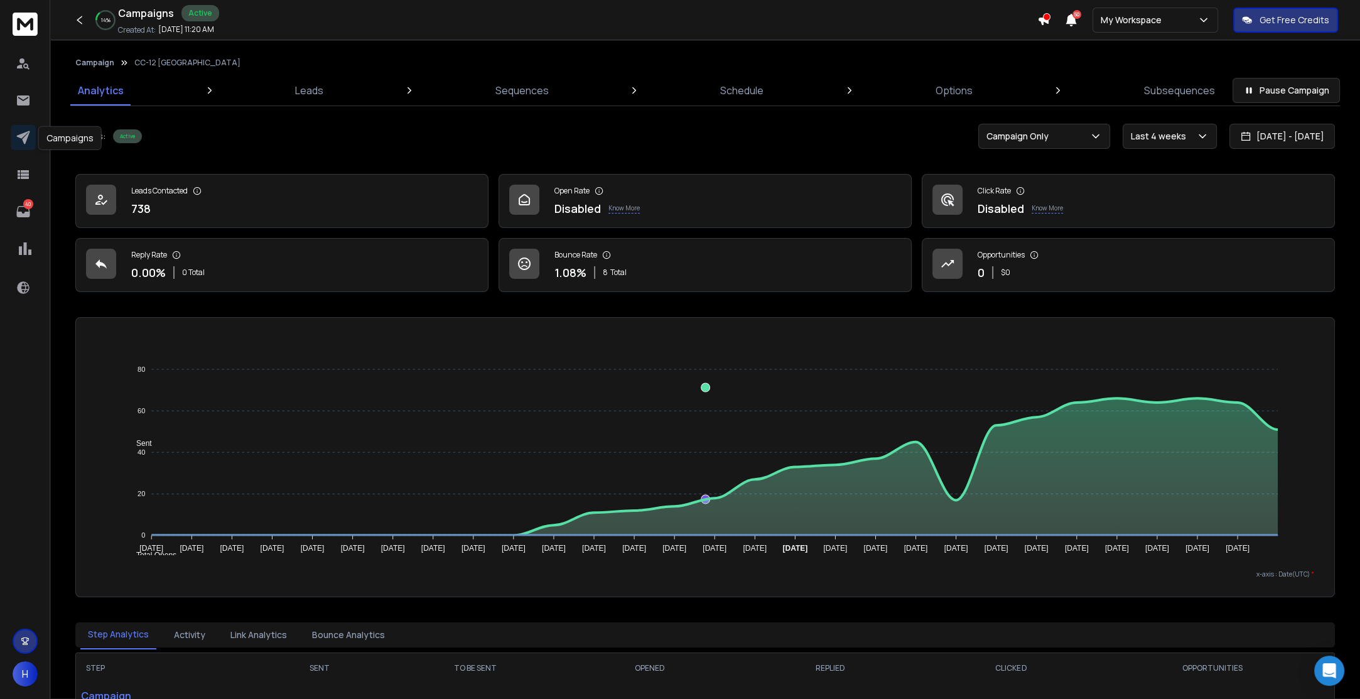
click at [26, 131] on icon at bounding box center [23, 137] width 15 height 15
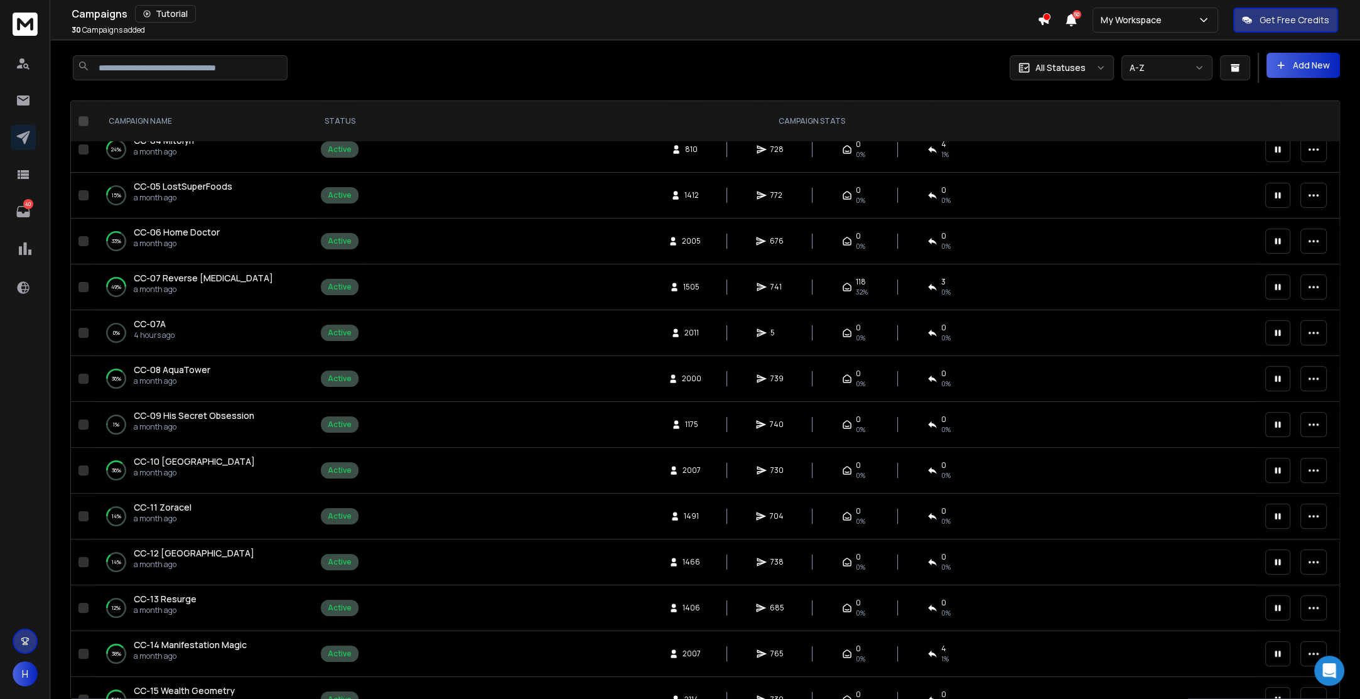
scroll to position [251, 0]
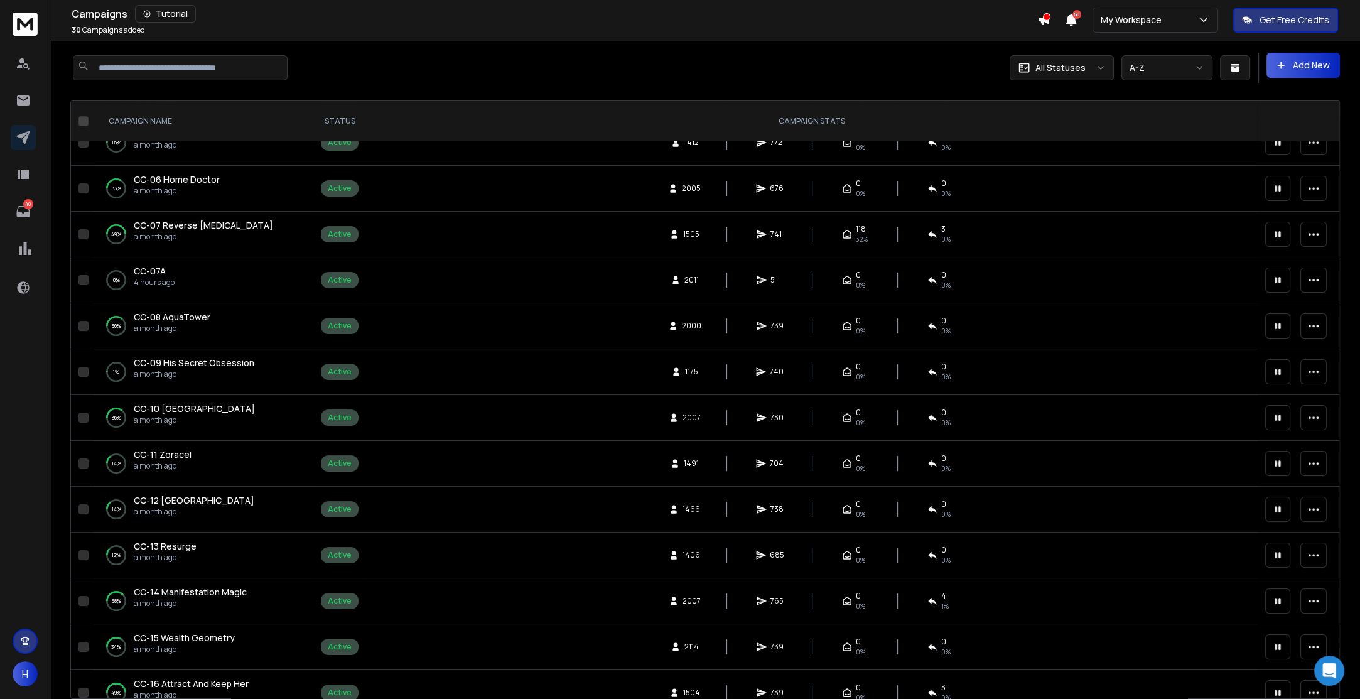
click at [193, 544] on span "CC-13 Resurge" at bounding box center [165, 546] width 63 height 12
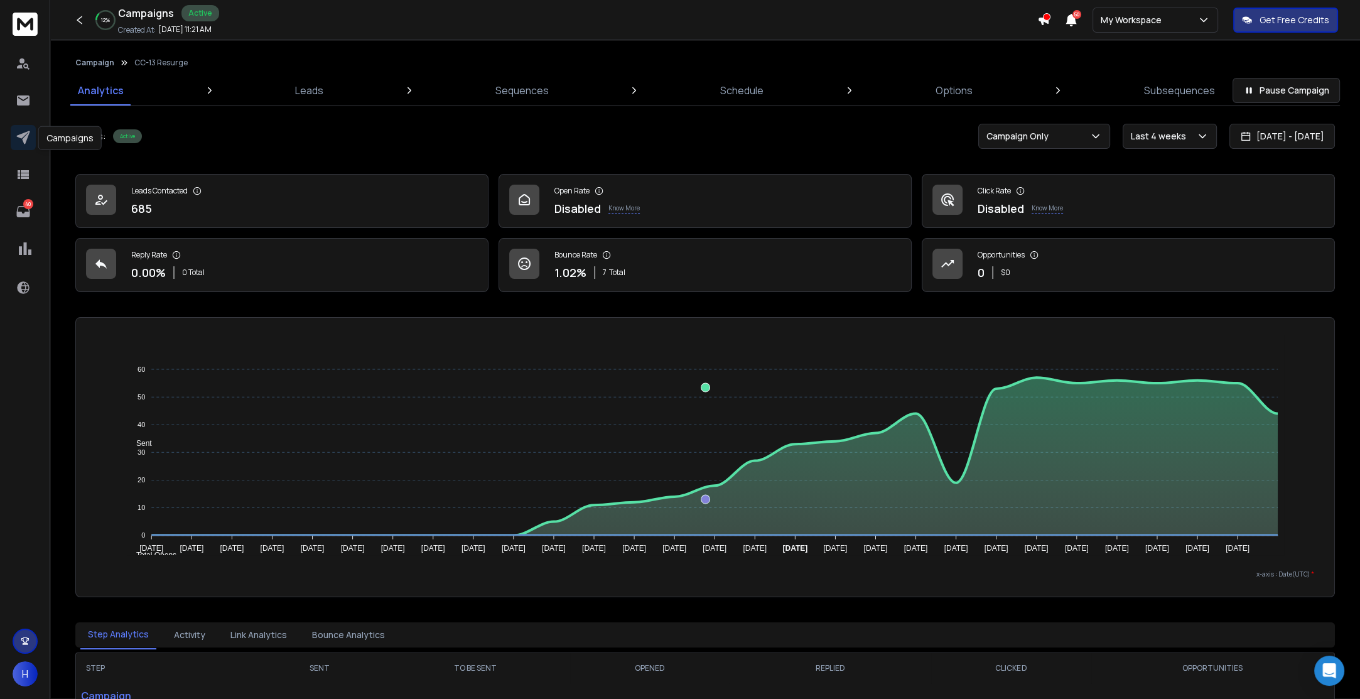
click at [18, 137] on icon at bounding box center [22, 137] width 13 height 13
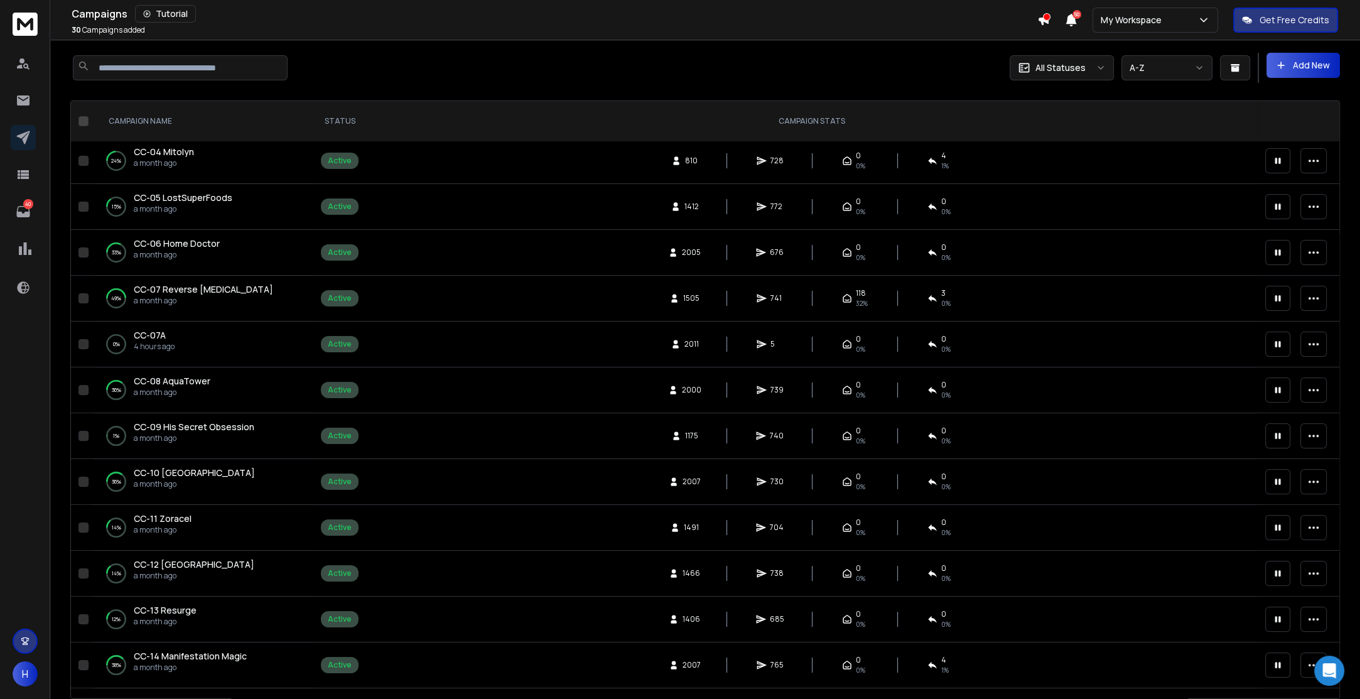
scroll to position [188, 0]
click at [180, 654] on span "CC-14 Manifestation Magic" at bounding box center [190, 655] width 113 height 12
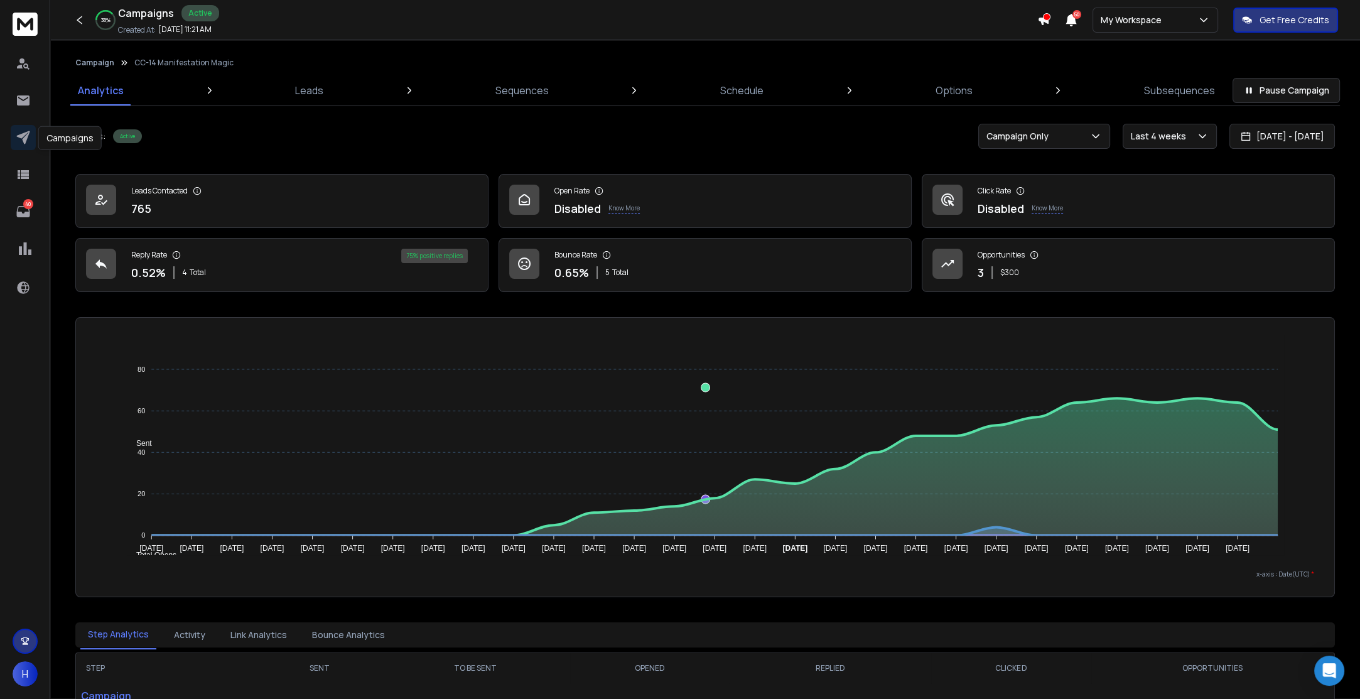
click at [24, 135] on icon at bounding box center [22, 137] width 13 height 13
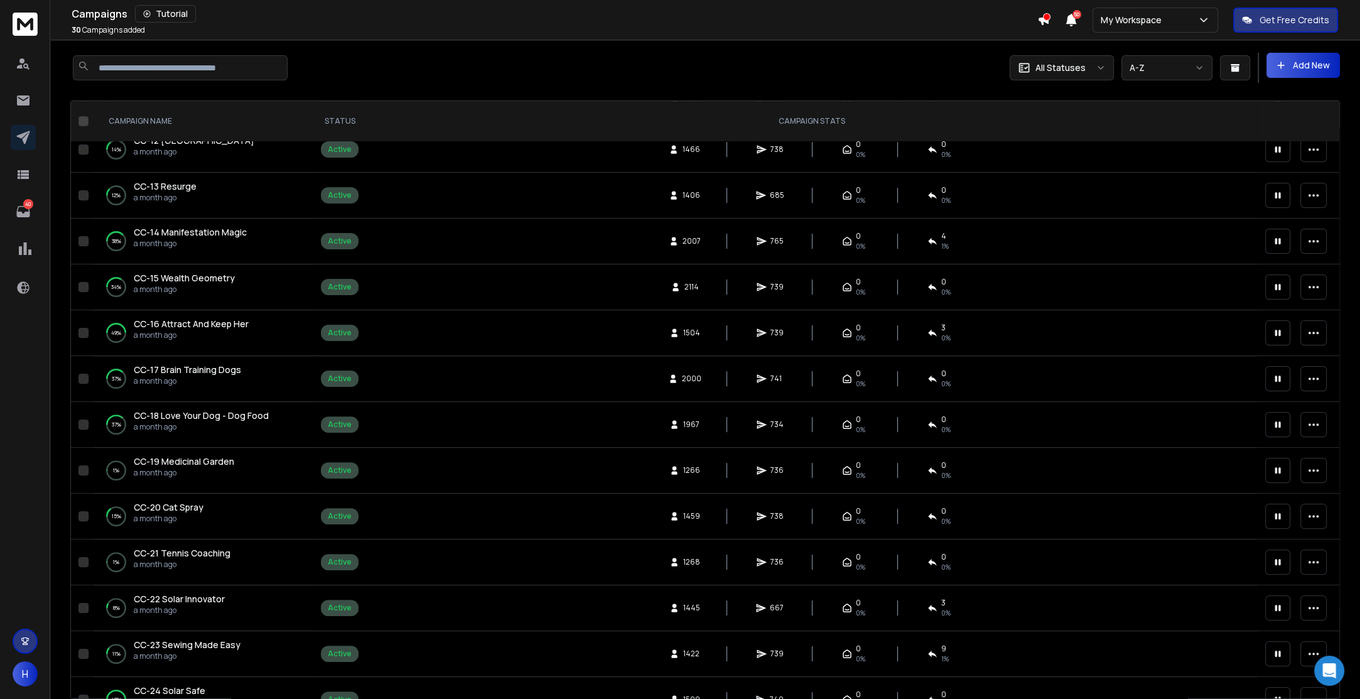
scroll to position [565, 0]
click at [196, 321] on span "CC-15 Wealth Geometry" at bounding box center [184, 324] width 101 height 12
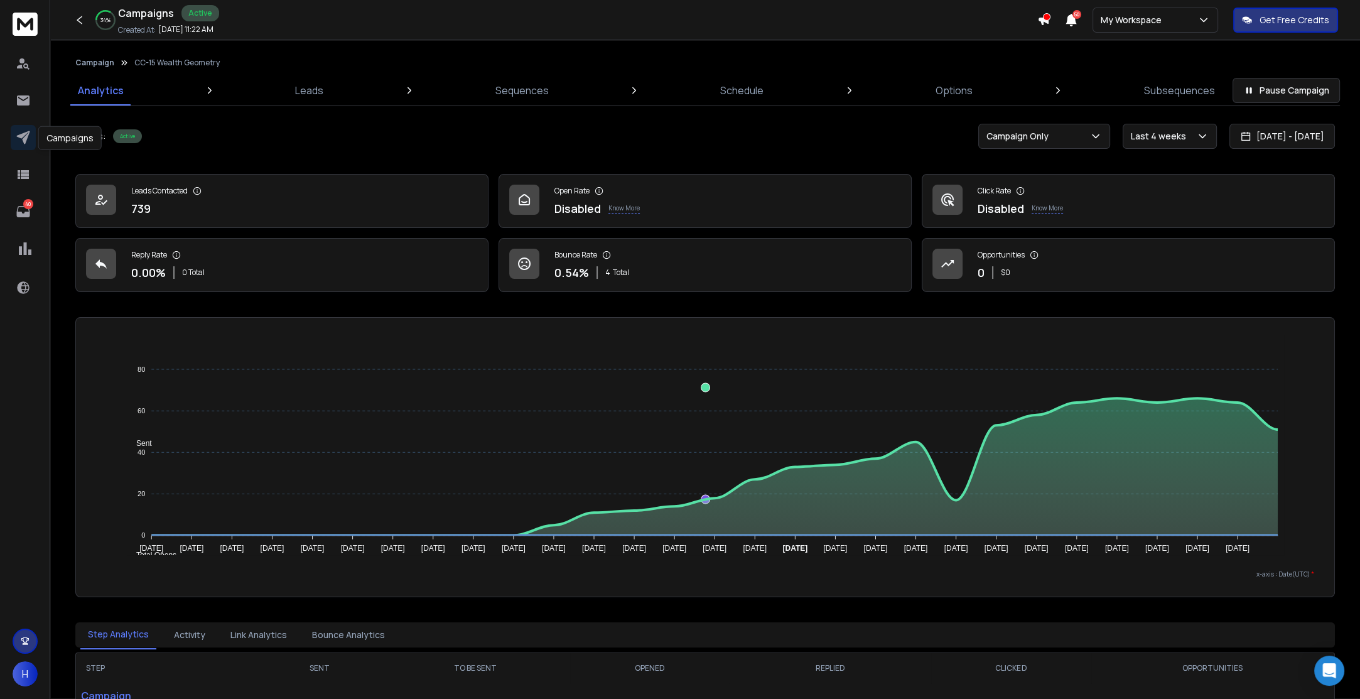
click at [19, 145] on link at bounding box center [23, 137] width 25 height 25
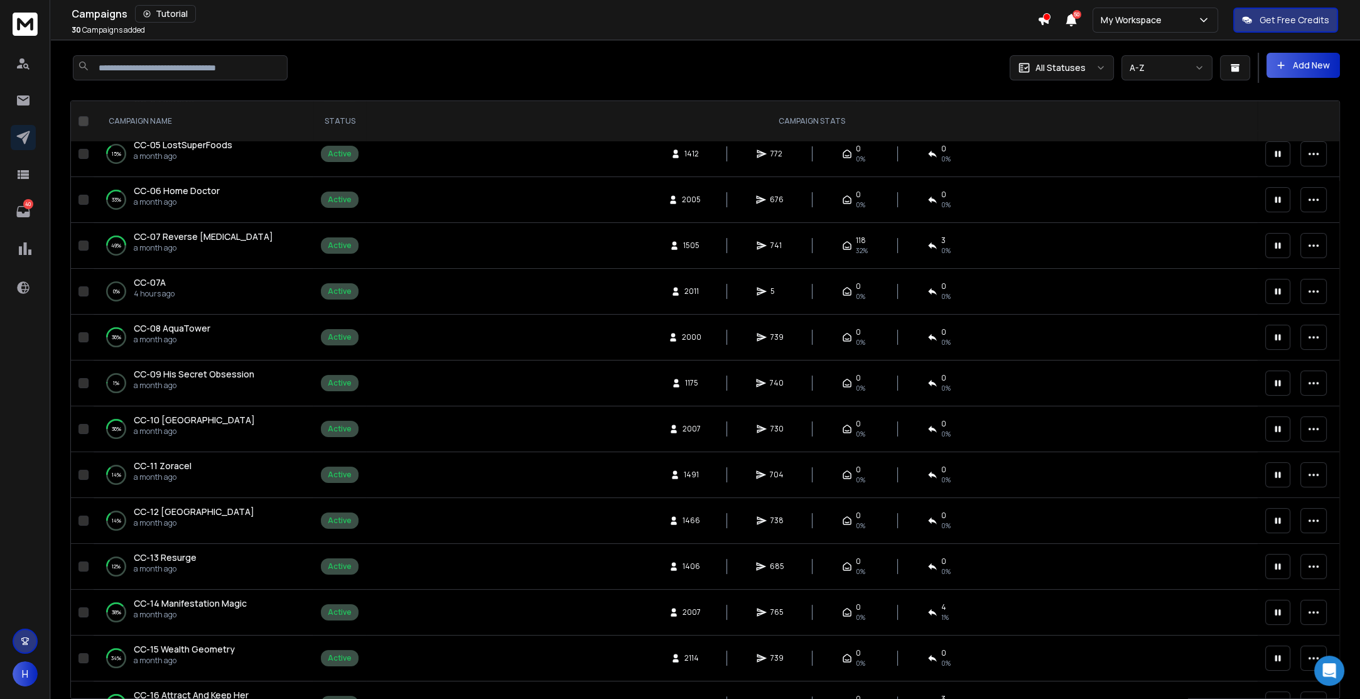
scroll to position [251, 0]
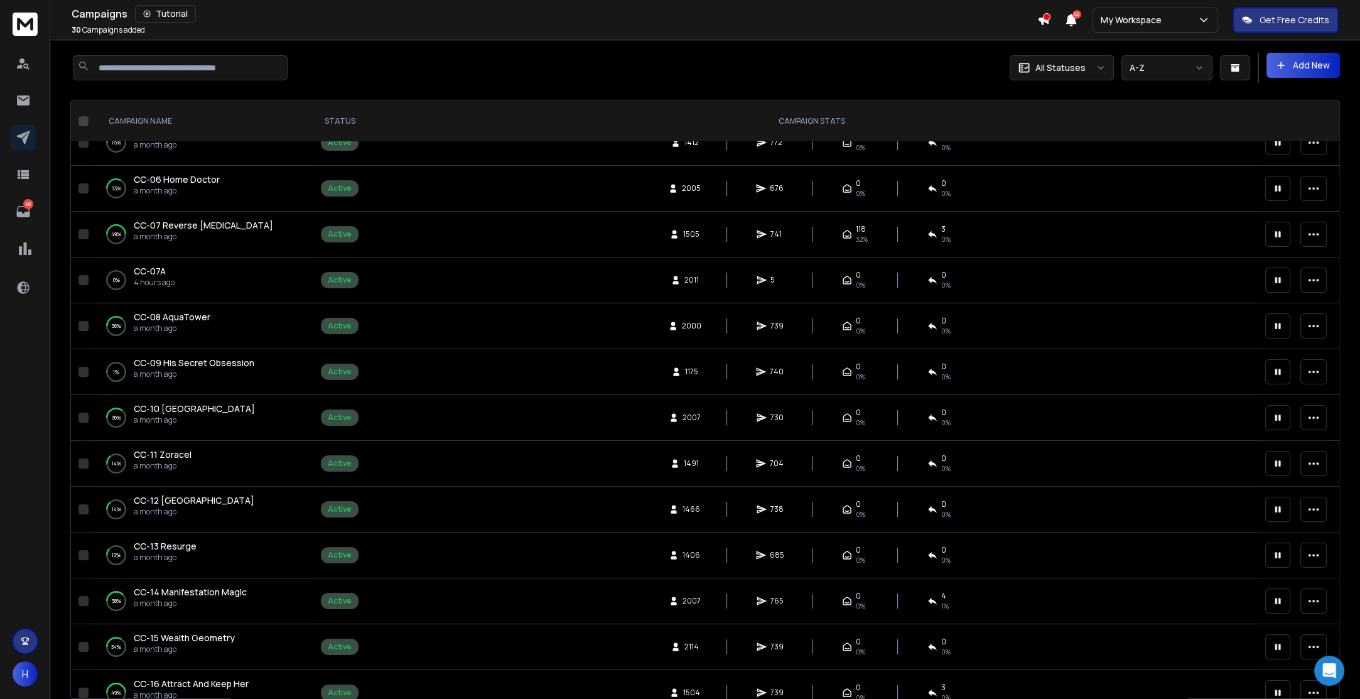
click at [177, 678] on span "CC-16 Attract And Keep Her" at bounding box center [191, 683] width 115 height 12
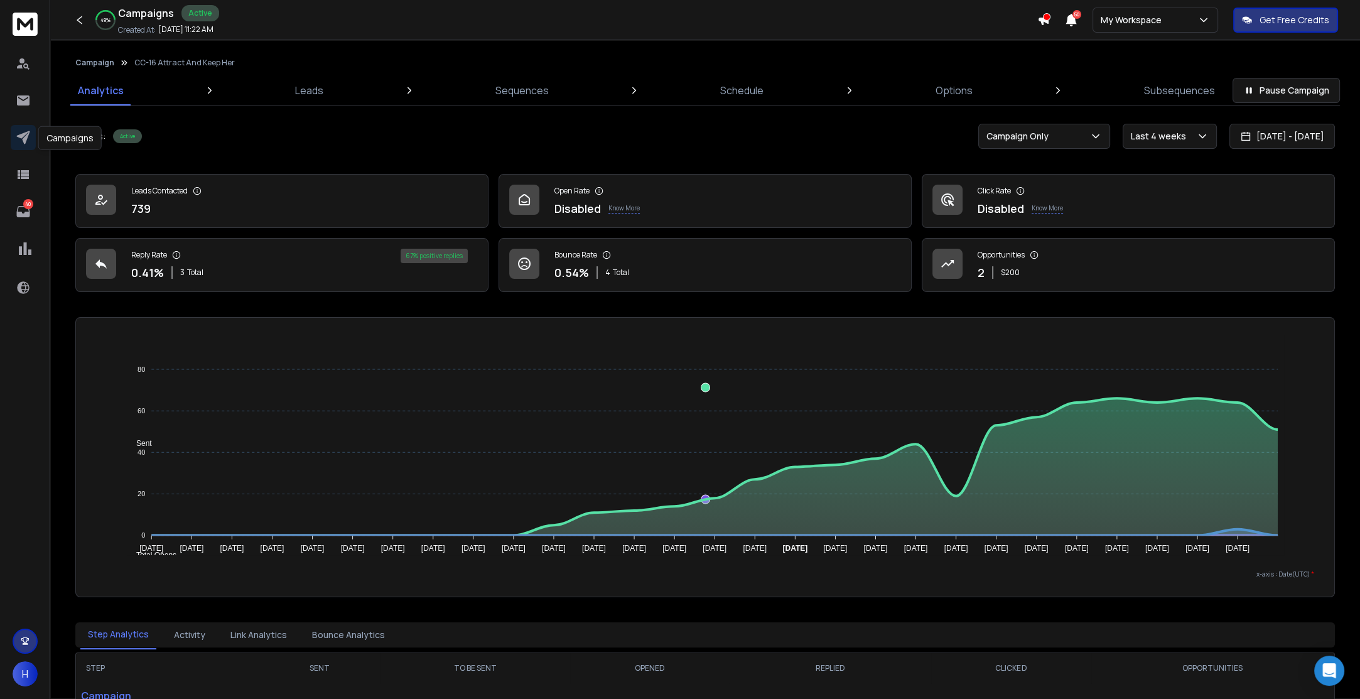
click at [26, 134] on icon at bounding box center [23, 137] width 15 height 15
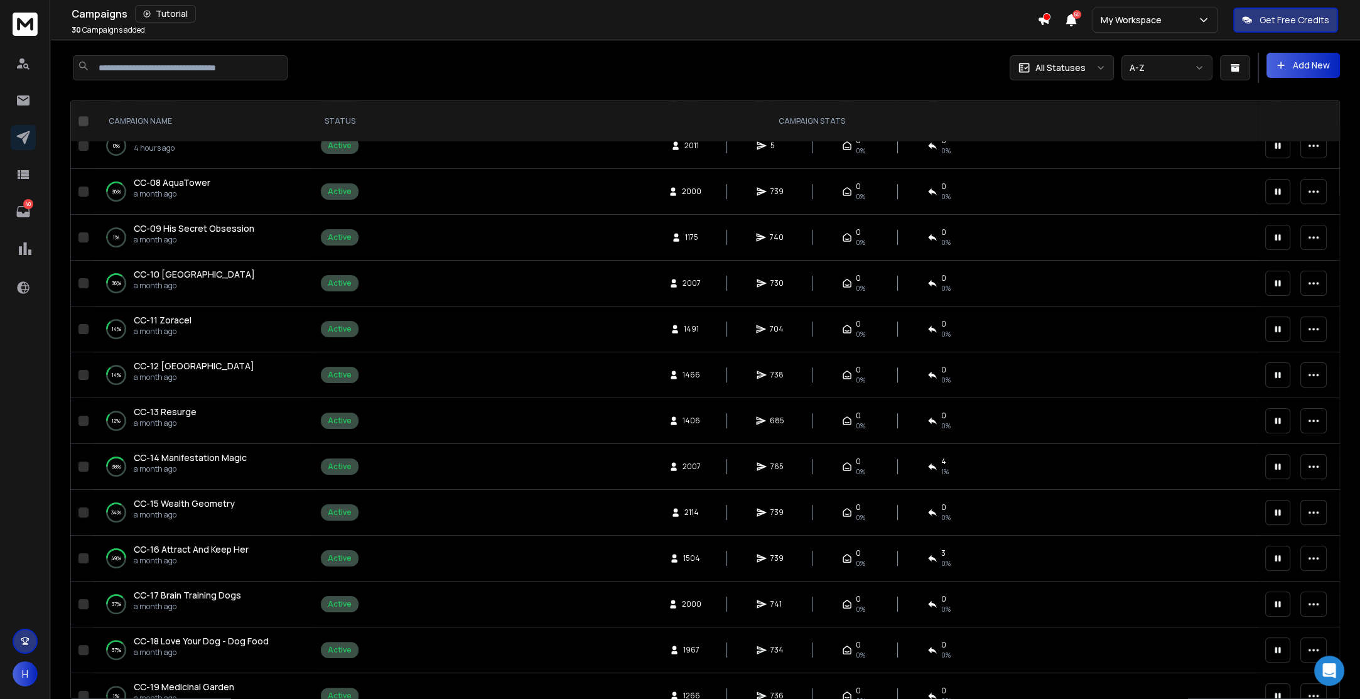
scroll to position [439, 0]
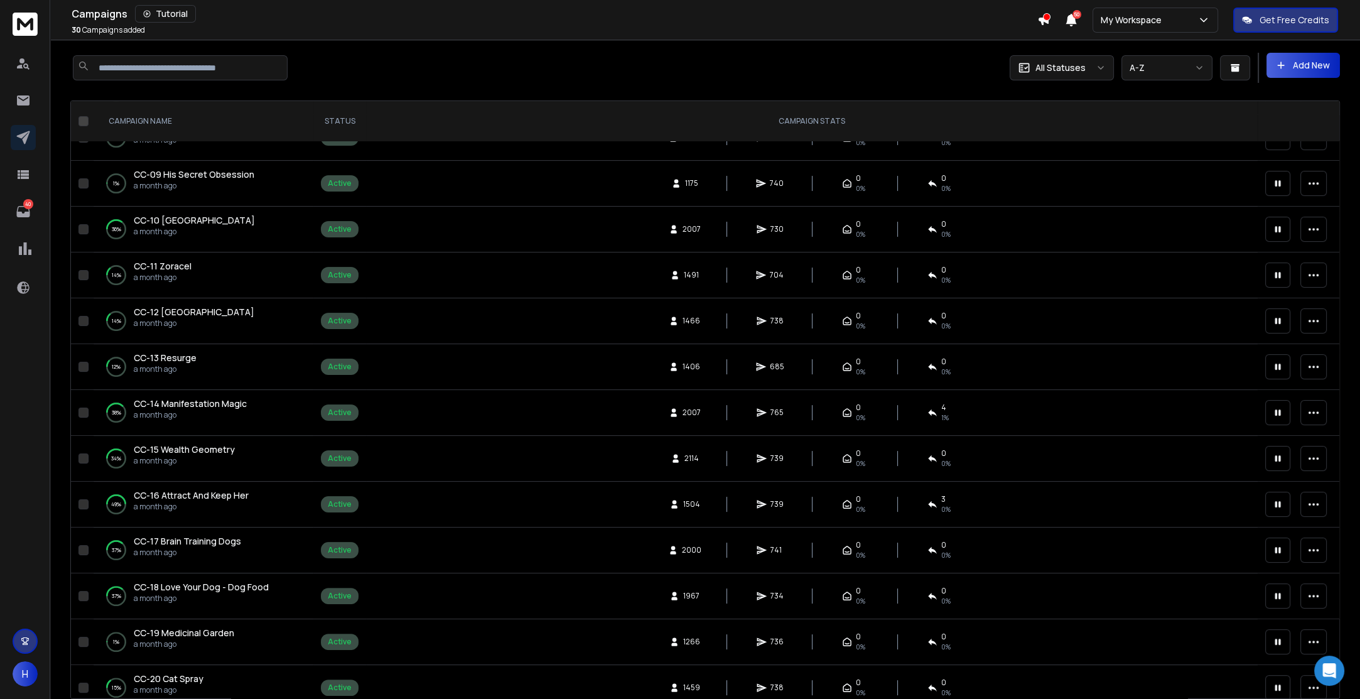
click at [174, 542] on span "CC-17 Brain Training Dogs" at bounding box center [187, 541] width 107 height 12
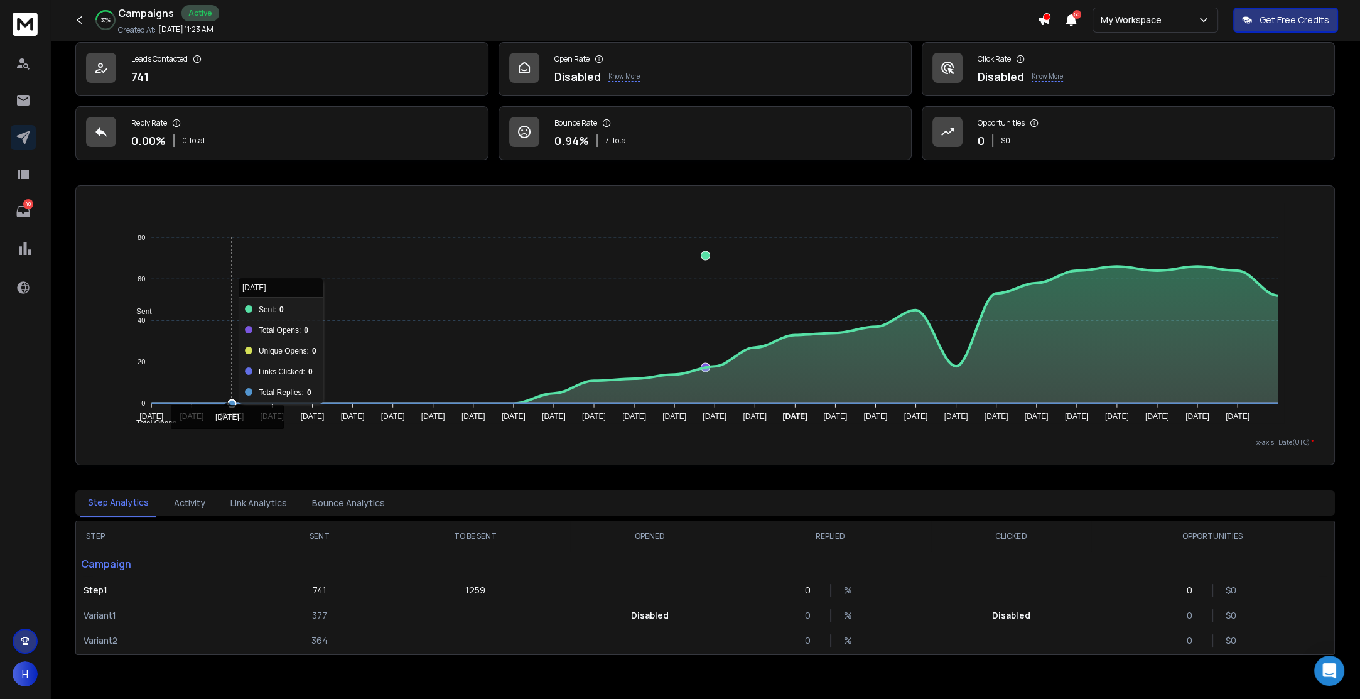
scroll to position [141, 0]
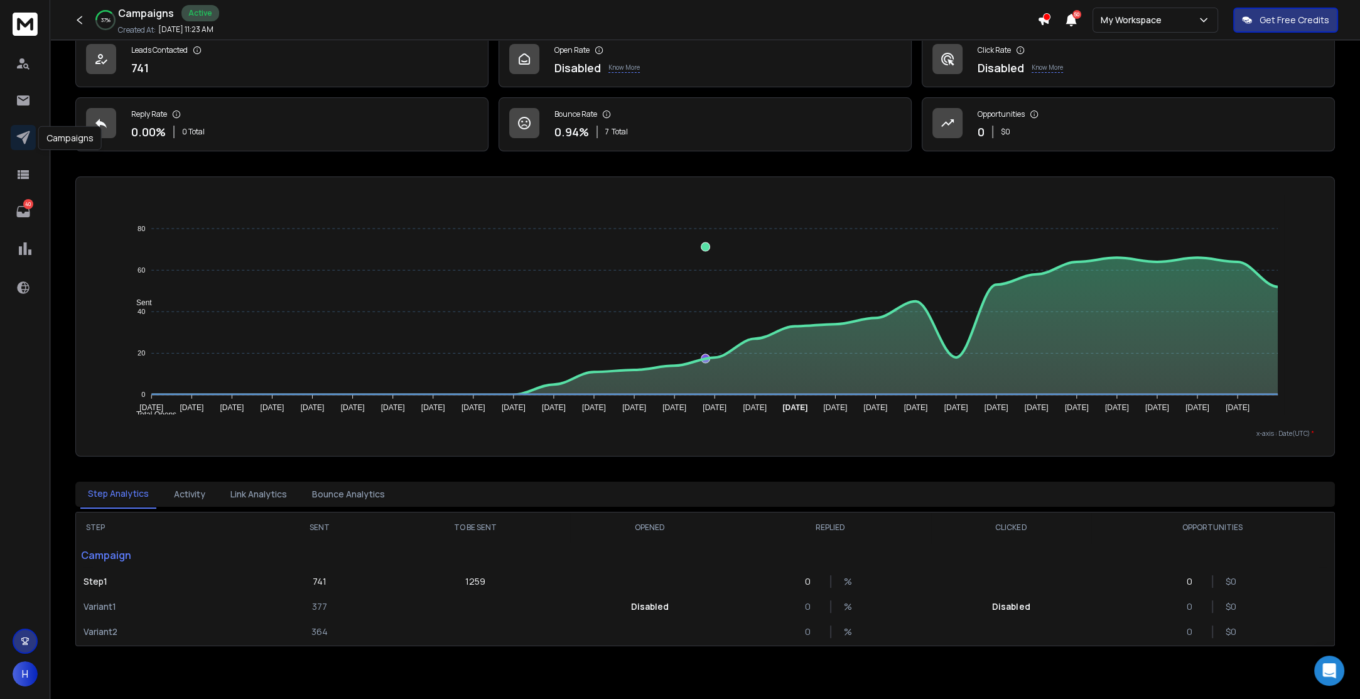
click at [18, 138] on icon at bounding box center [23, 137] width 15 height 15
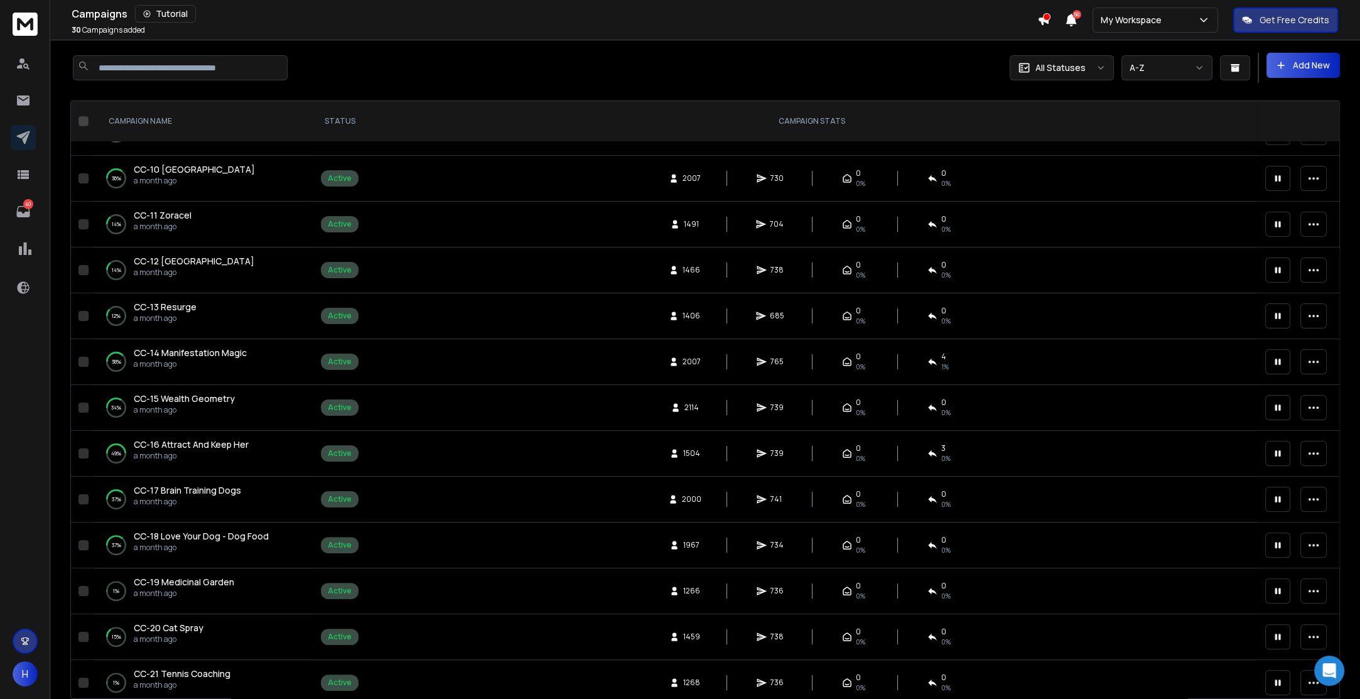
scroll to position [565, 0]
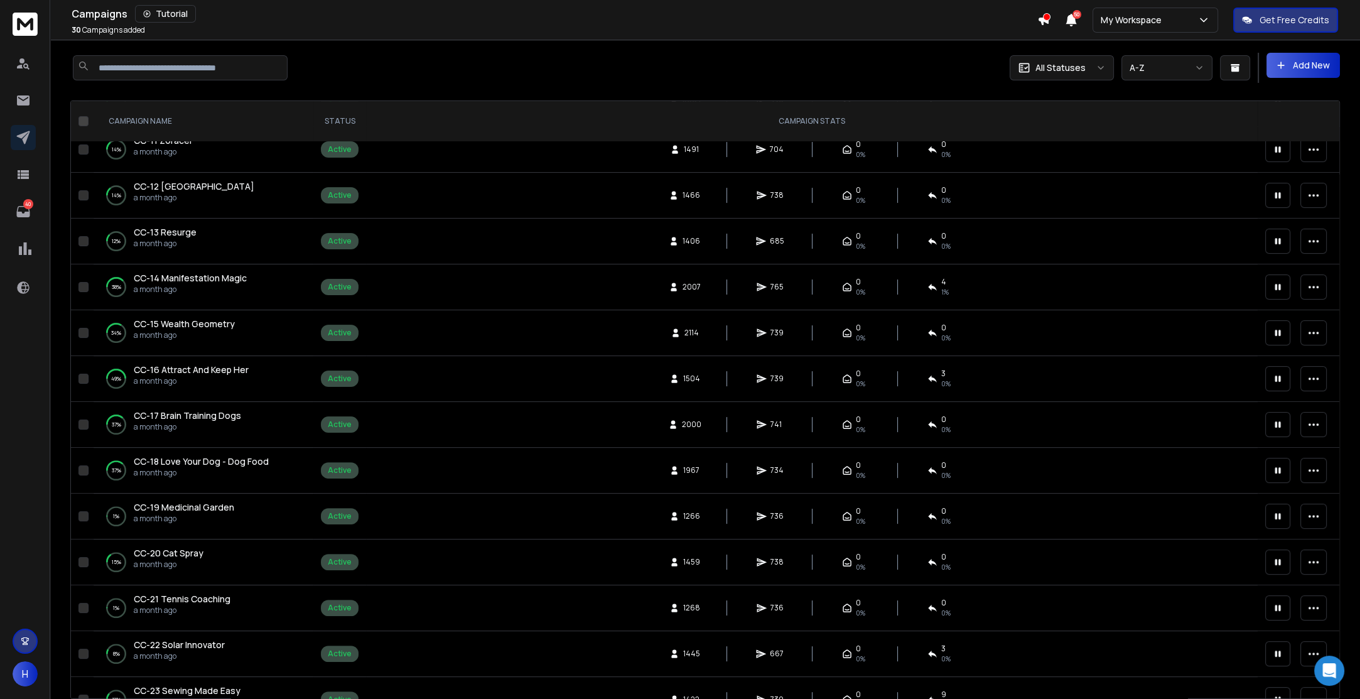
click at [183, 506] on span "CC-19 Medicinal Garden" at bounding box center [184, 507] width 100 height 12
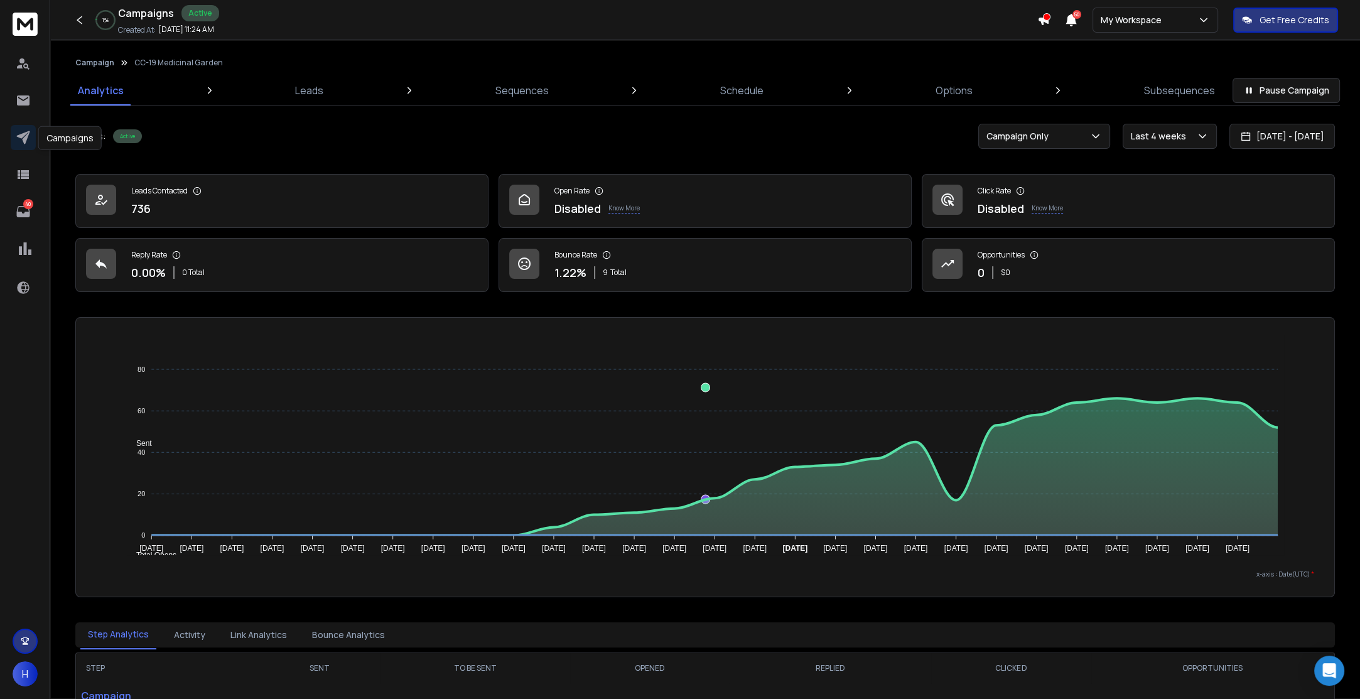
click at [26, 132] on icon at bounding box center [22, 137] width 13 height 13
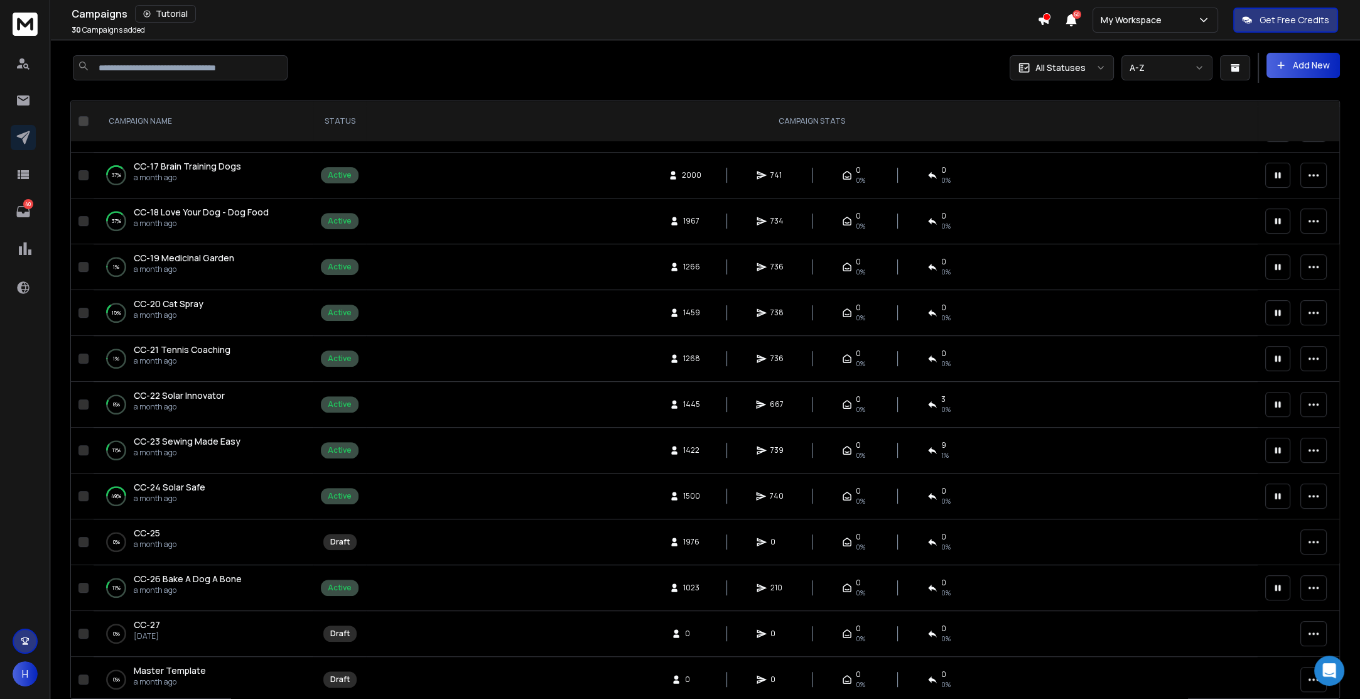
scroll to position [816, 0]
click at [173, 304] on span "CC-20 Cat Spray" at bounding box center [169, 302] width 70 height 12
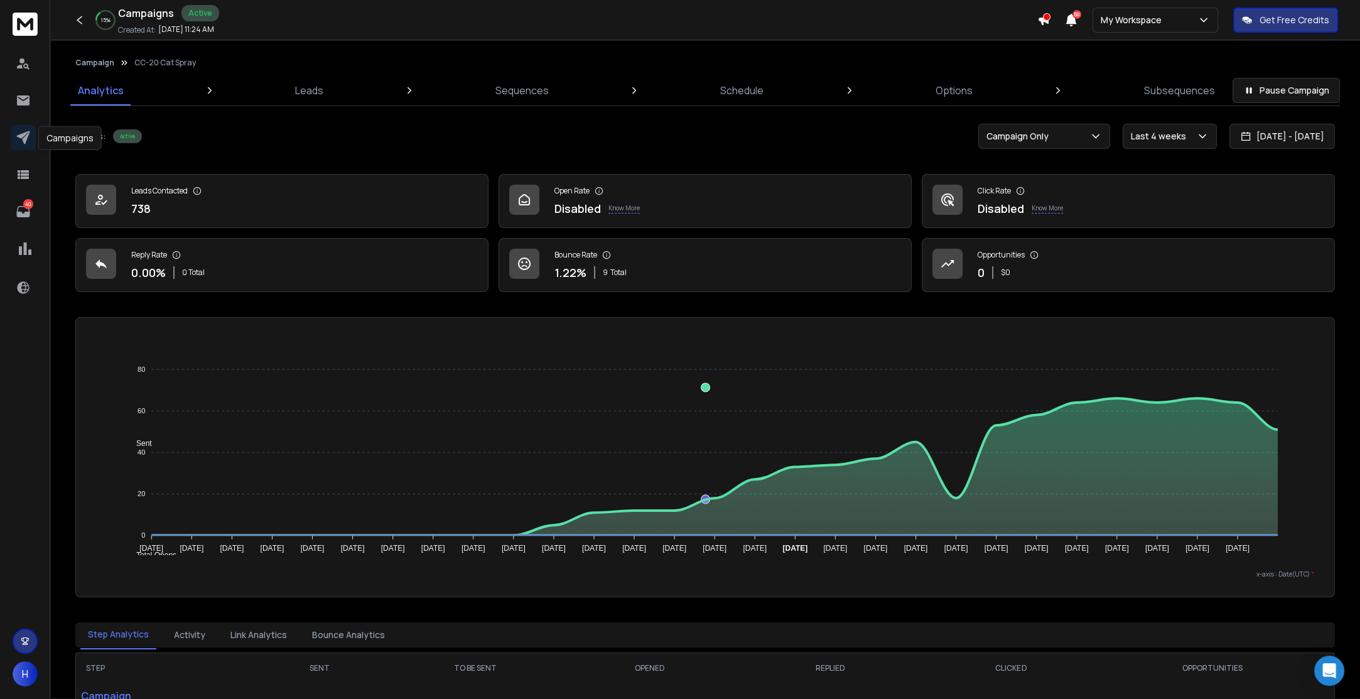
click at [26, 137] on icon at bounding box center [22, 137] width 13 height 13
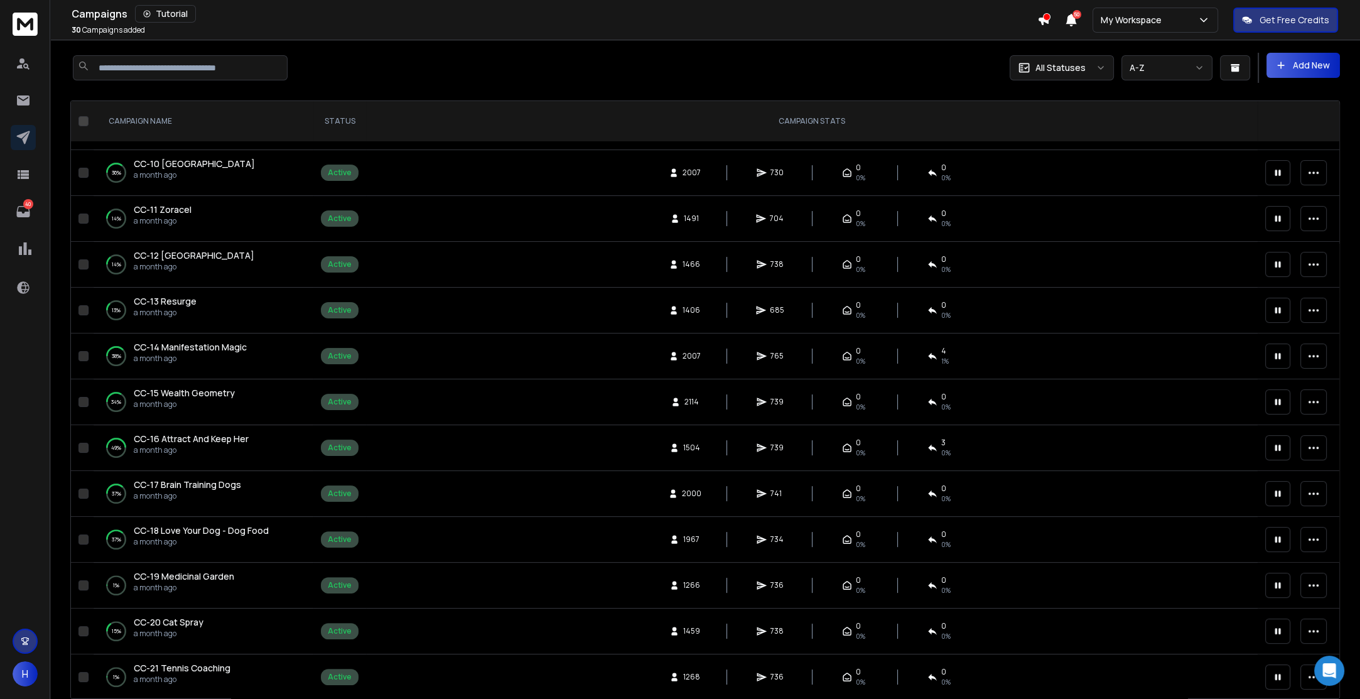
scroll to position [824, 0]
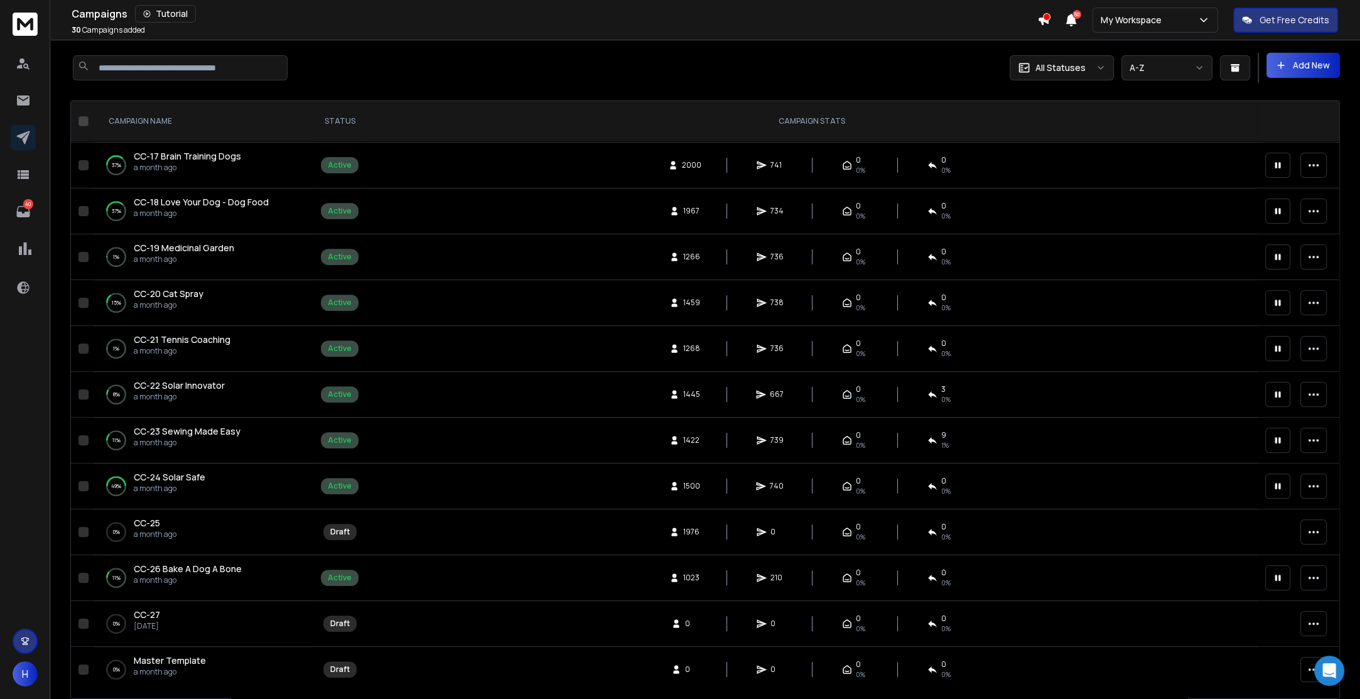
click at [173, 438] on p "a month ago" at bounding box center [187, 443] width 107 height 10
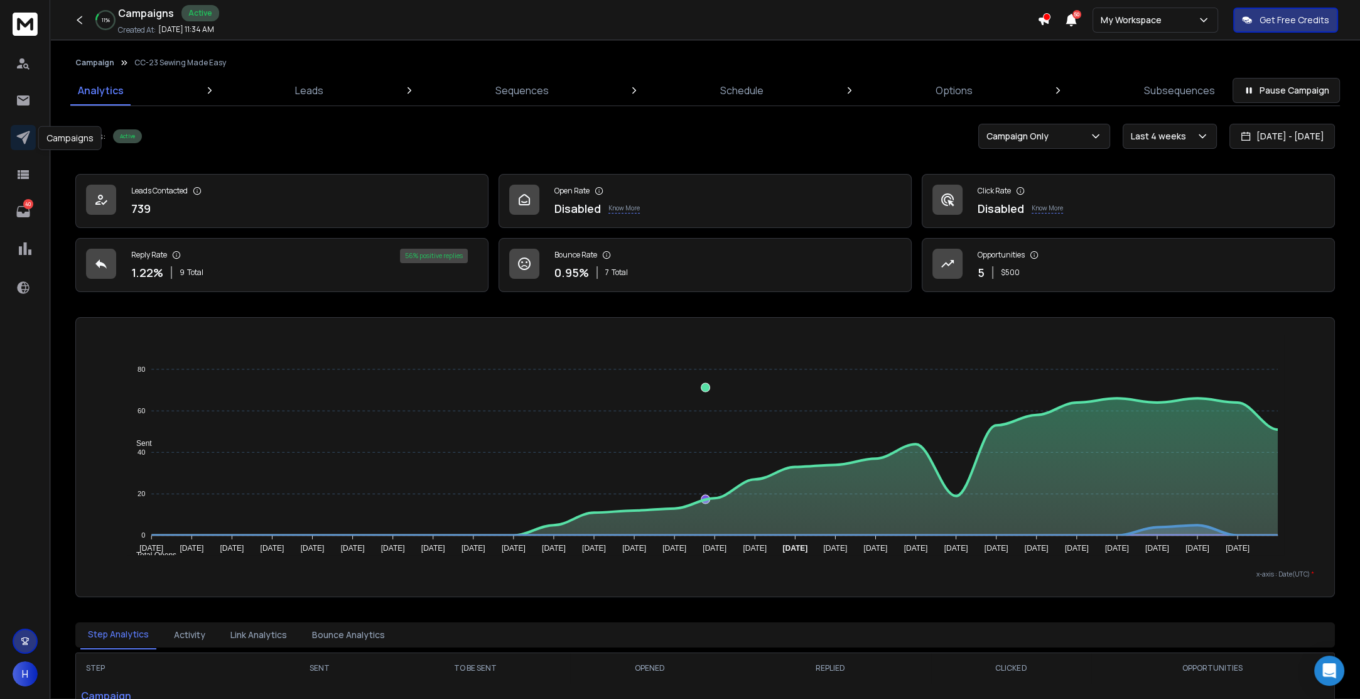
click at [26, 146] on link at bounding box center [23, 137] width 25 height 25
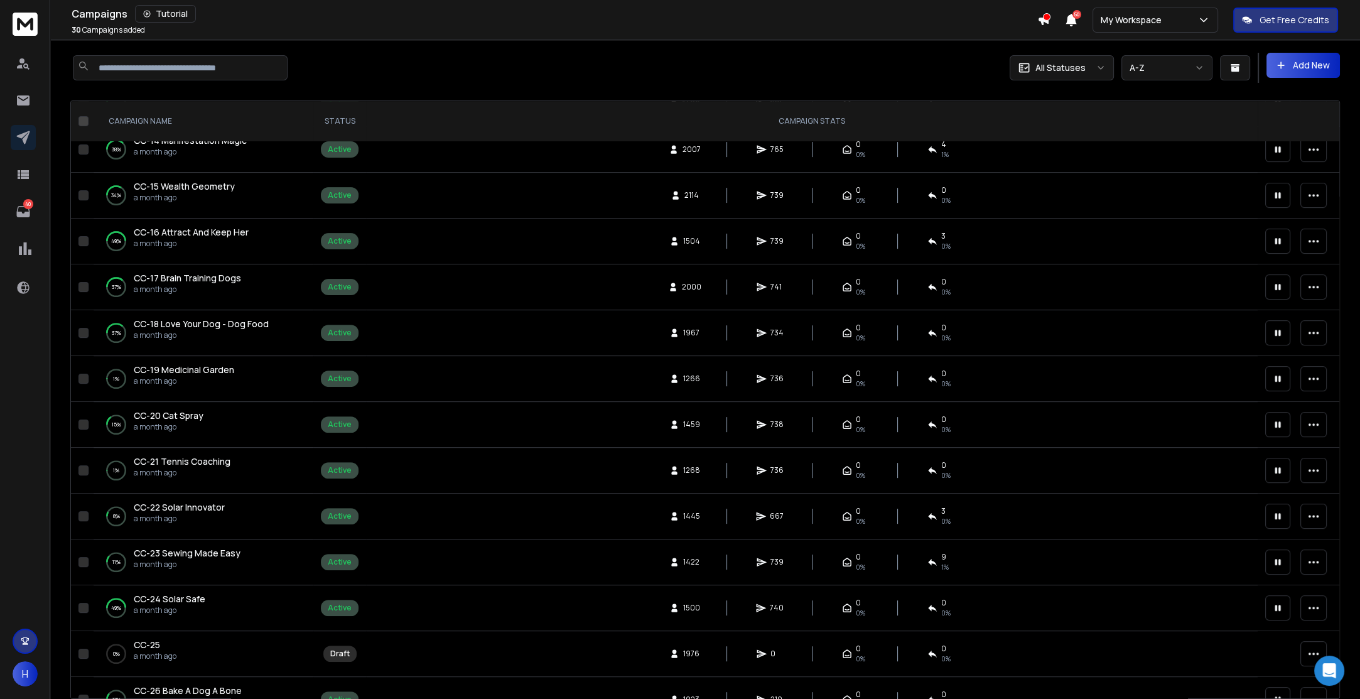
scroll to position [824, 0]
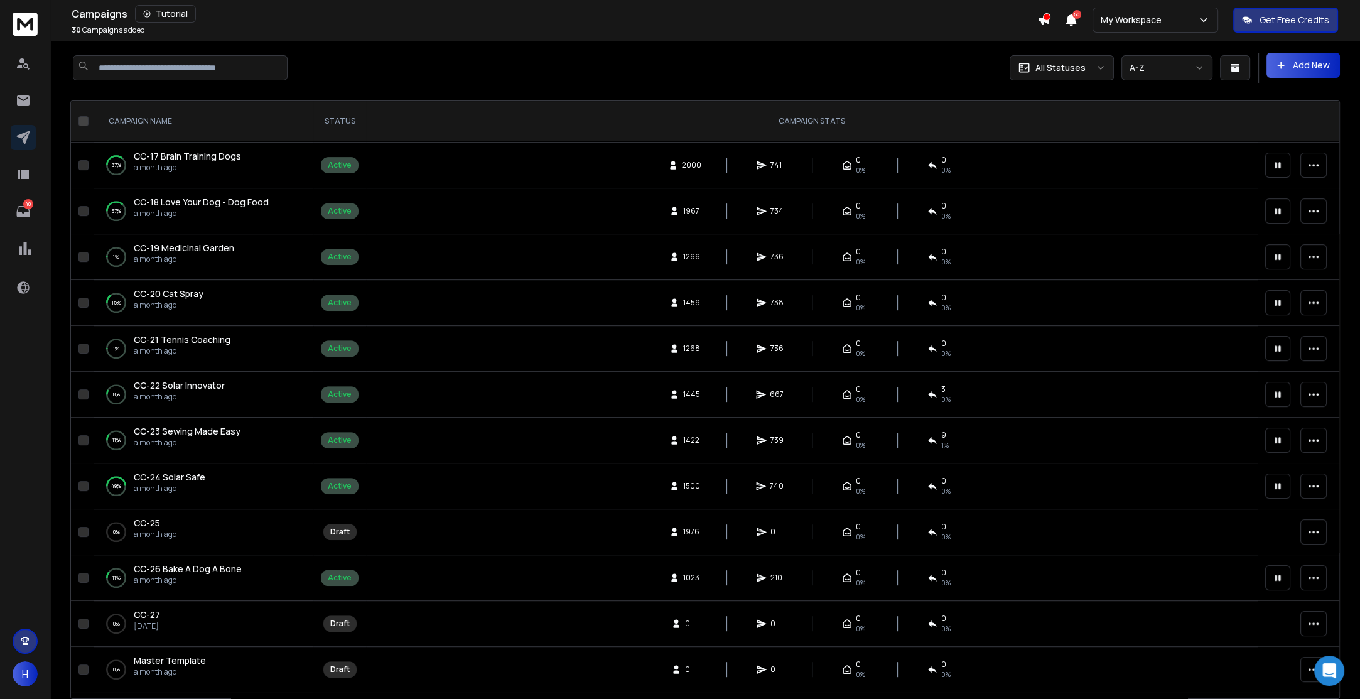
click at [186, 473] on span "CC-24 Solar Safe" at bounding box center [170, 477] width 72 height 12
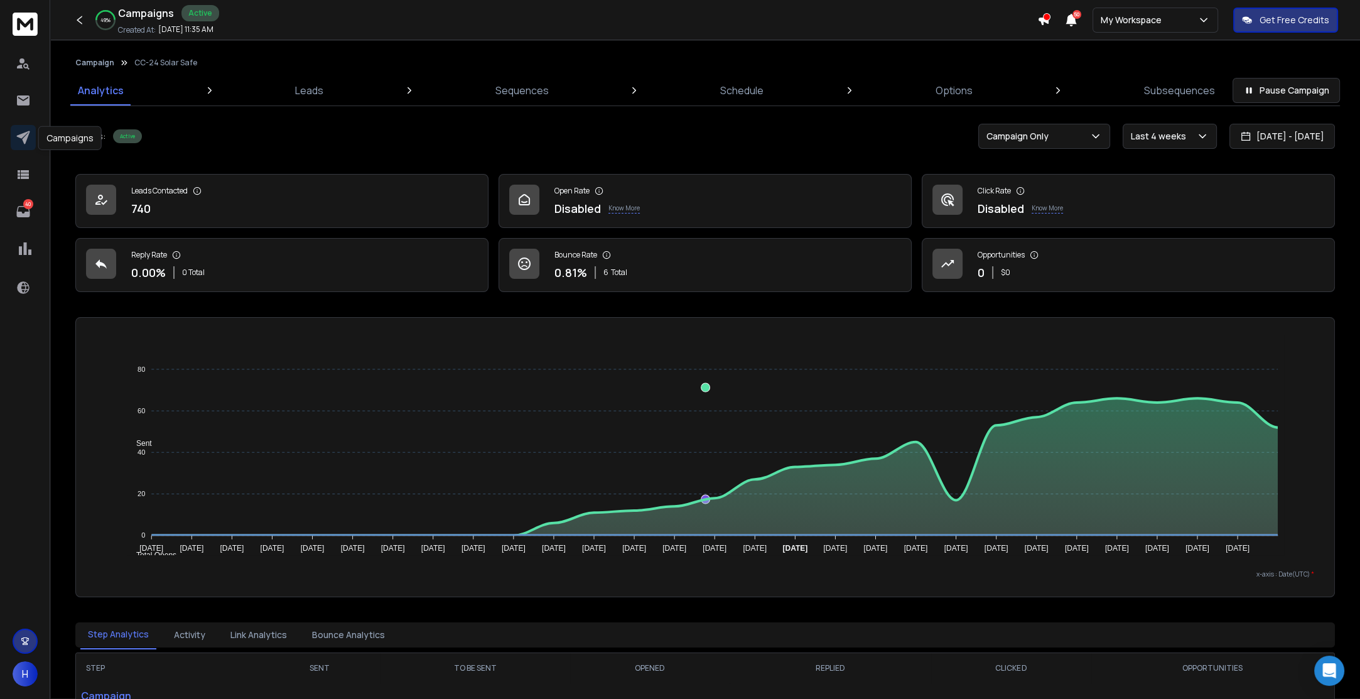
click at [18, 141] on icon at bounding box center [23, 137] width 15 height 15
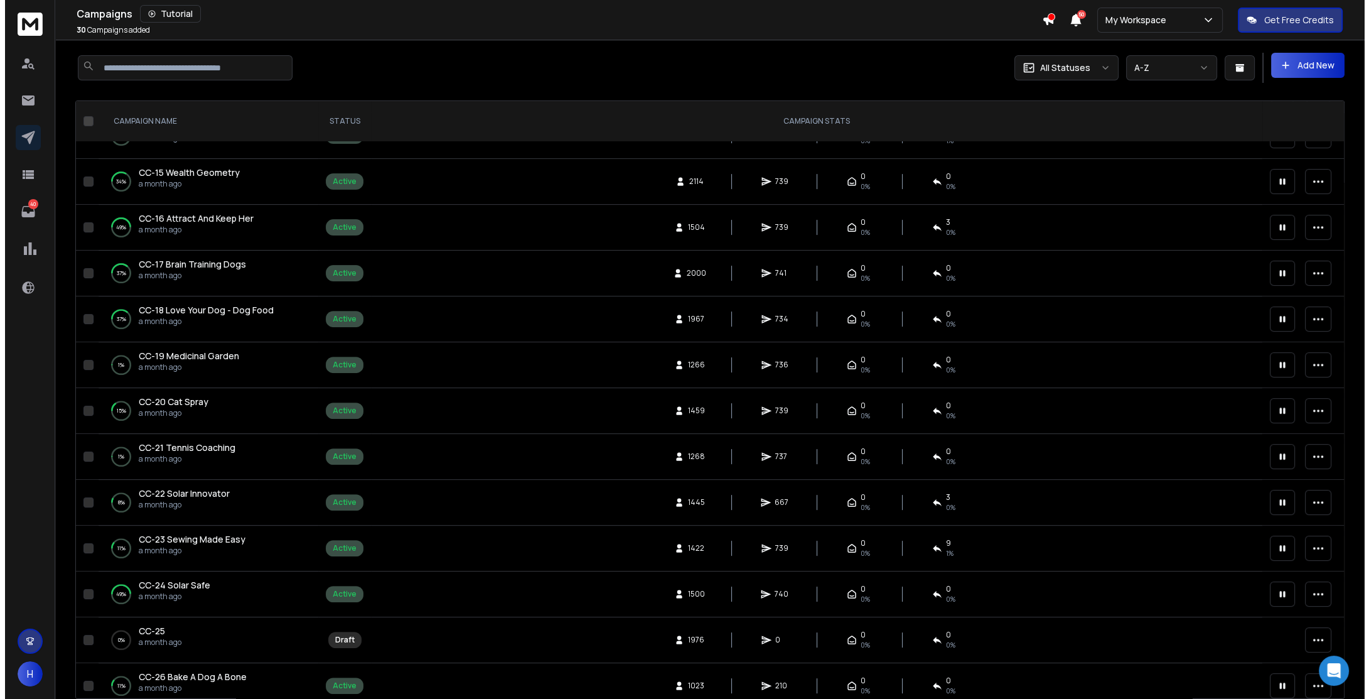
scroll to position [824, 0]
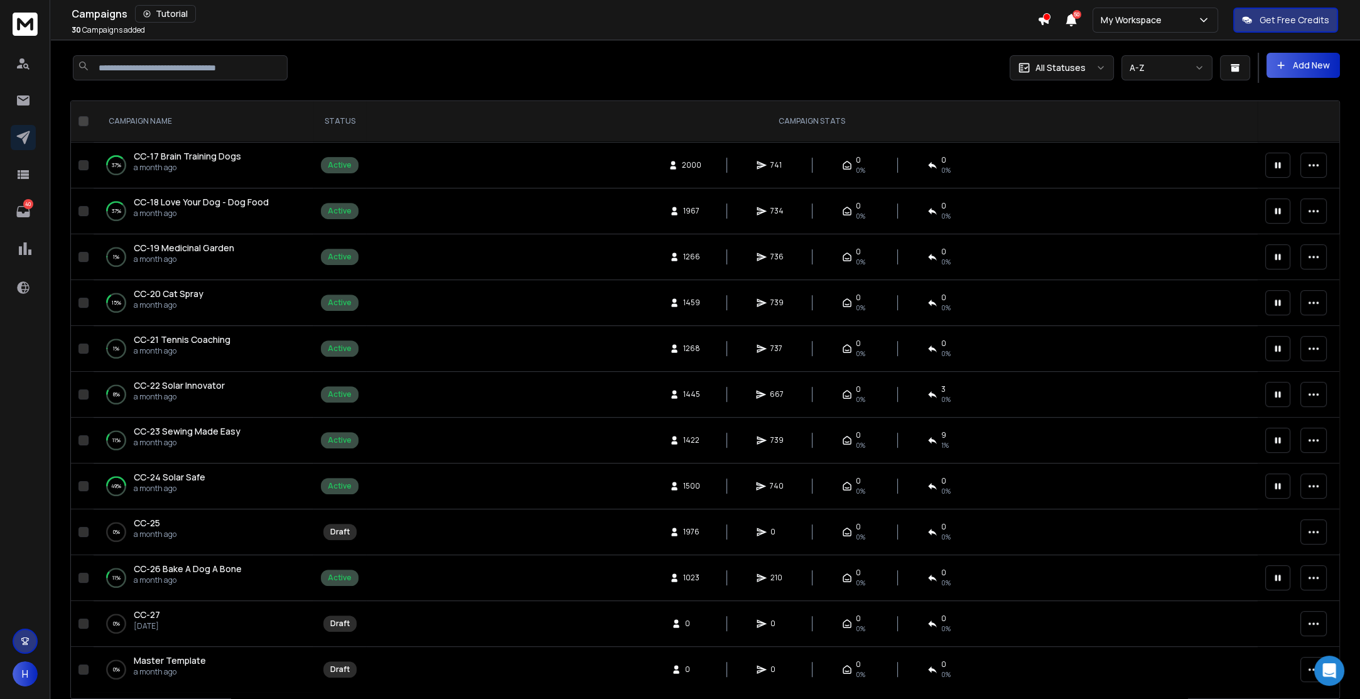
click at [193, 568] on span "CC-26 Bake A Dog A Bone" at bounding box center [188, 568] width 108 height 12
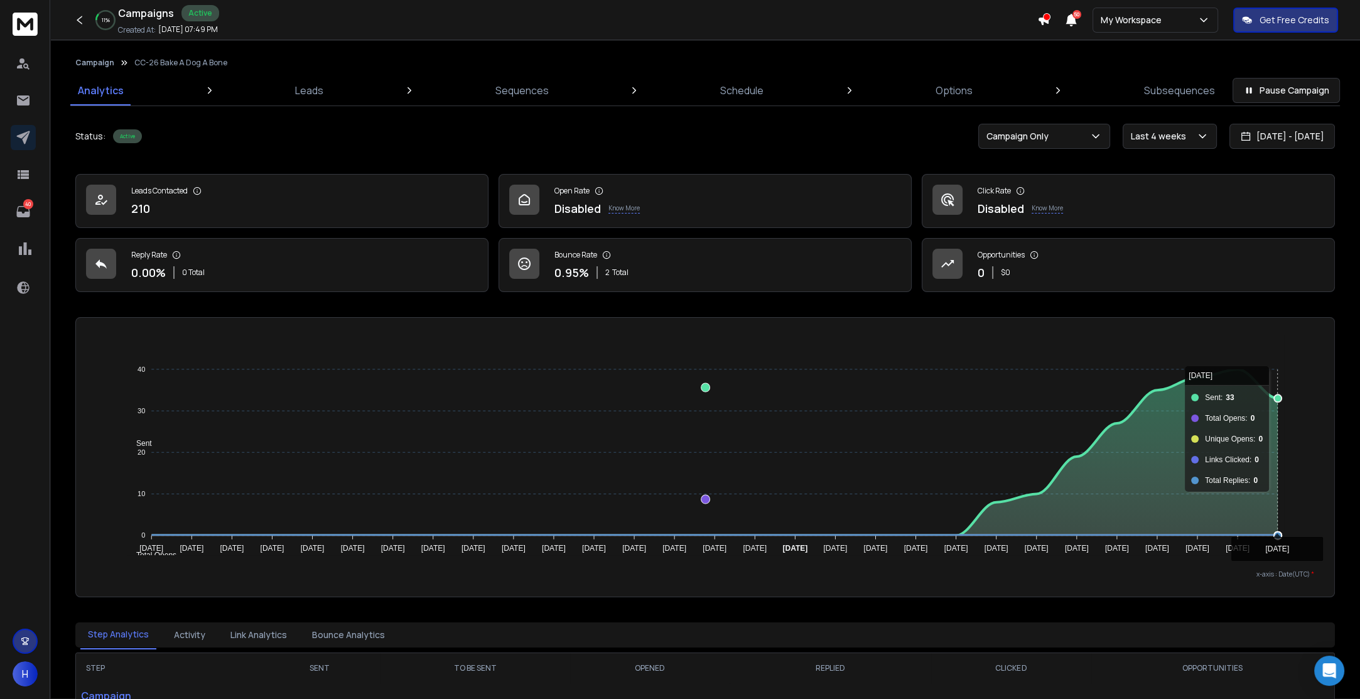
drag, startPoint x: 1252, startPoint y: 456, endPoint x: 1274, endPoint y: 456, distance: 22.0
click at [1274, 456] on foreignobject "Sent Total Opens Unique Opens Links Clicked Total Replies" at bounding box center [705, 445] width 1157 height 220
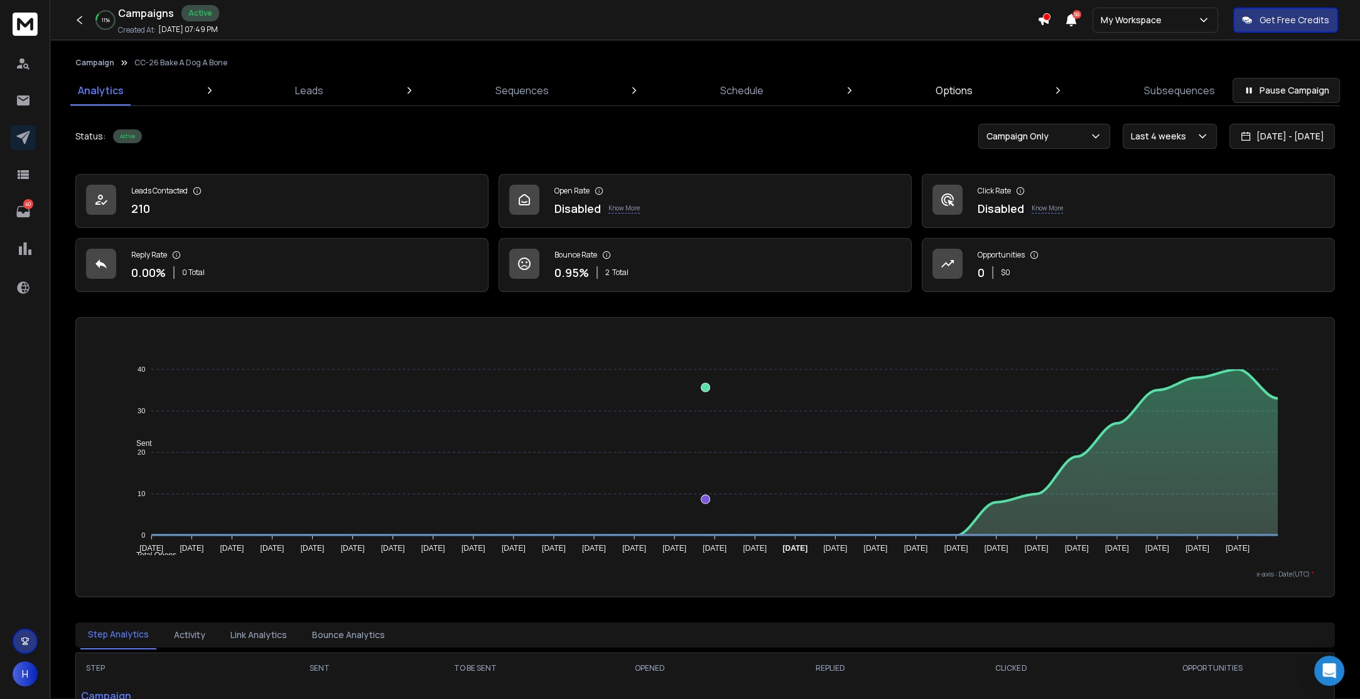
click at [957, 94] on p "Options" at bounding box center [953, 90] width 37 height 15
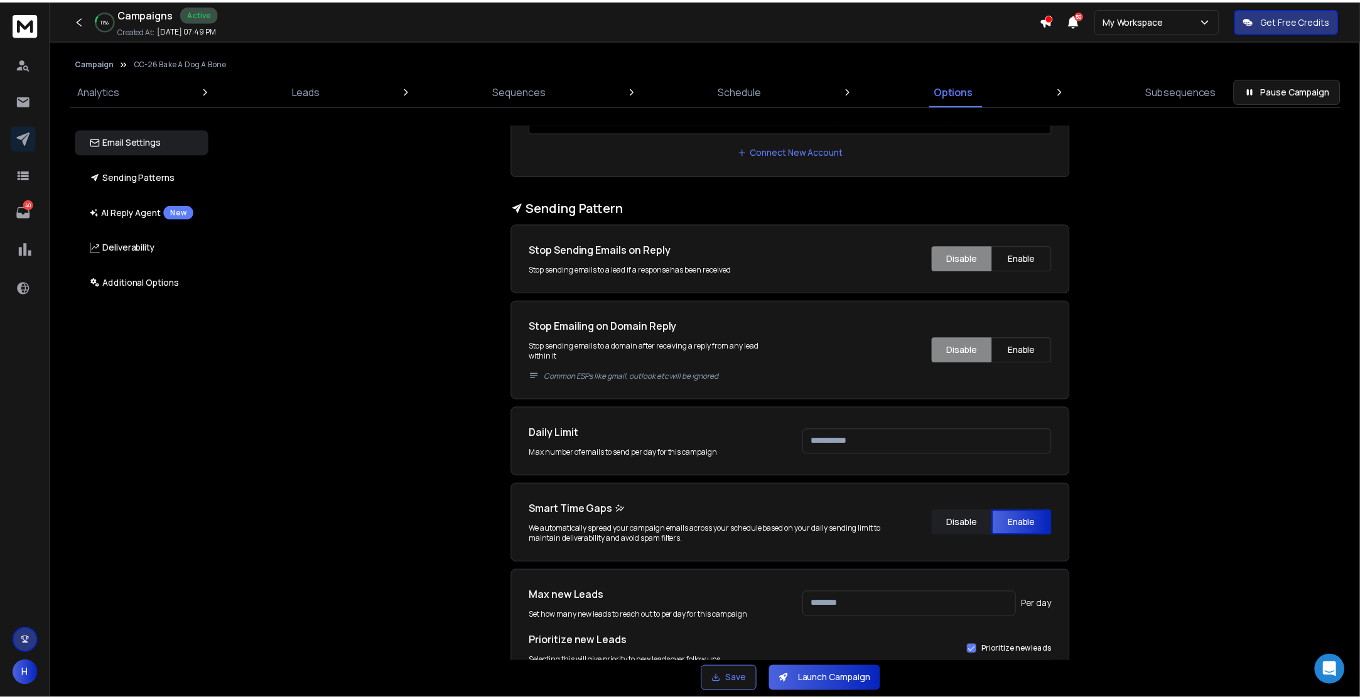
scroll to position [251, 0]
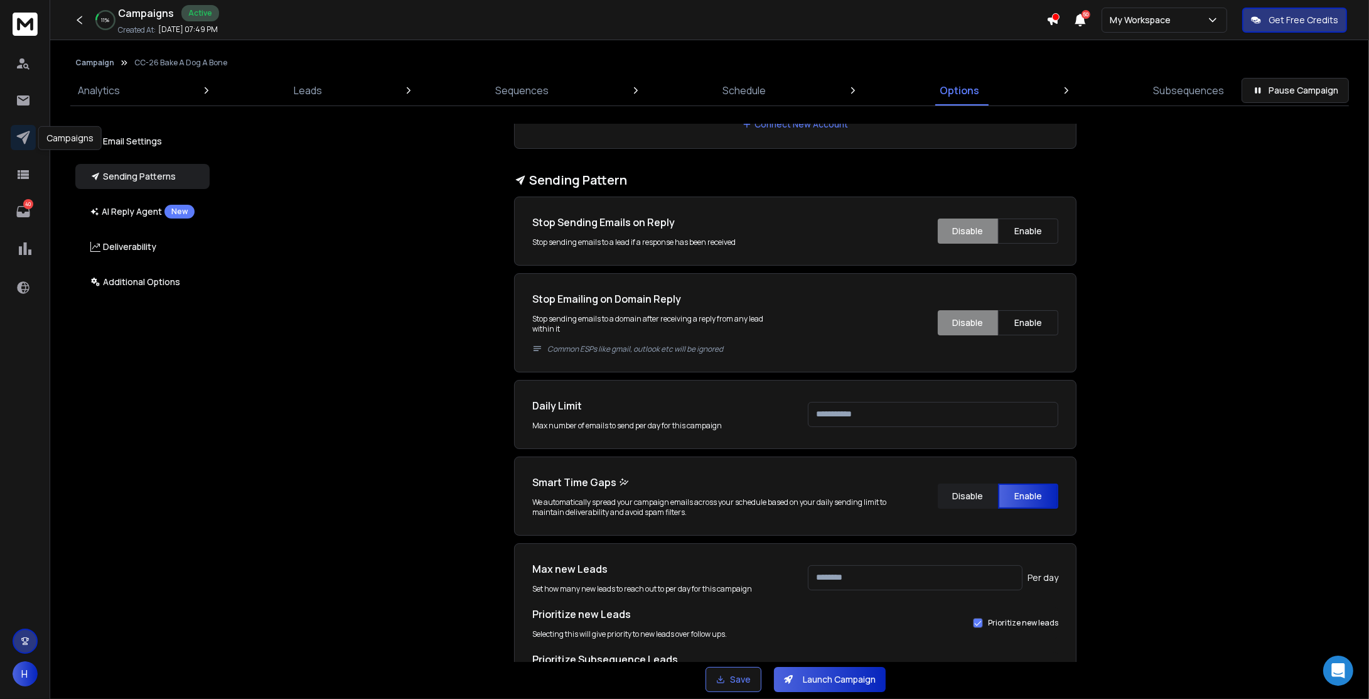
click at [26, 134] on icon at bounding box center [22, 137] width 13 height 13
